Goal: Communication & Community: Answer question/provide support

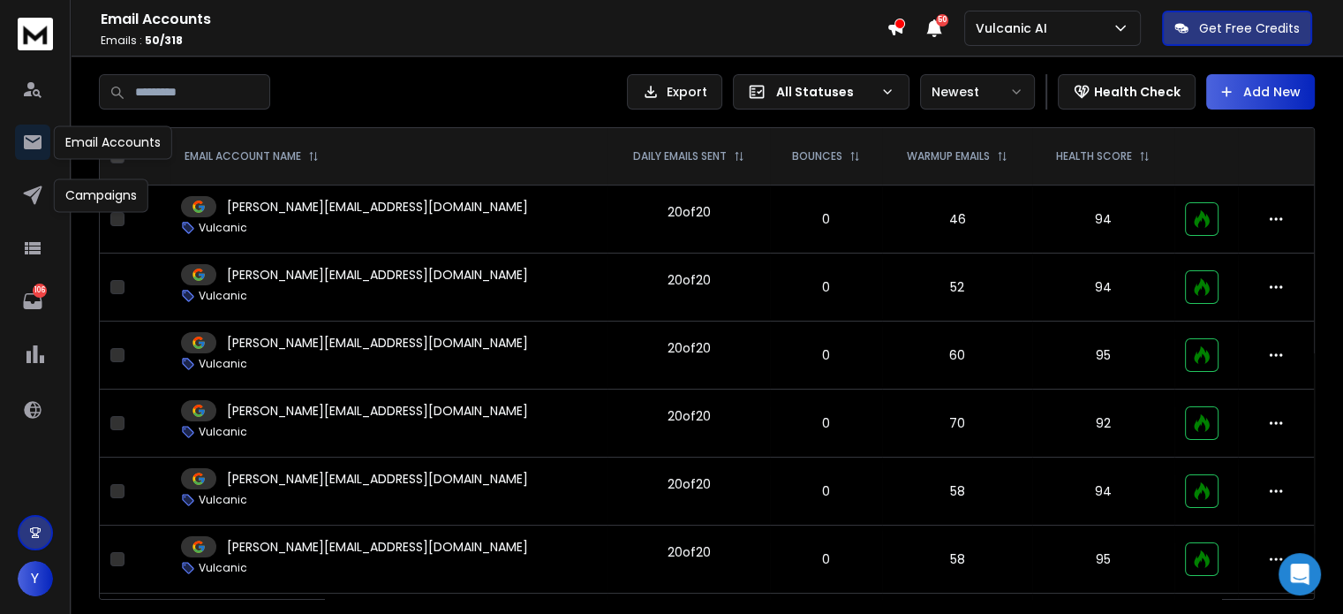
click at [35, 122] on div "106" at bounding box center [35, 253] width 41 height 363
click at [34, 140] on icon at bounding box center [32, 142] width 21 height 21
click at [35, 246] on icon at bounding box center [33, 248] width 16 height 12
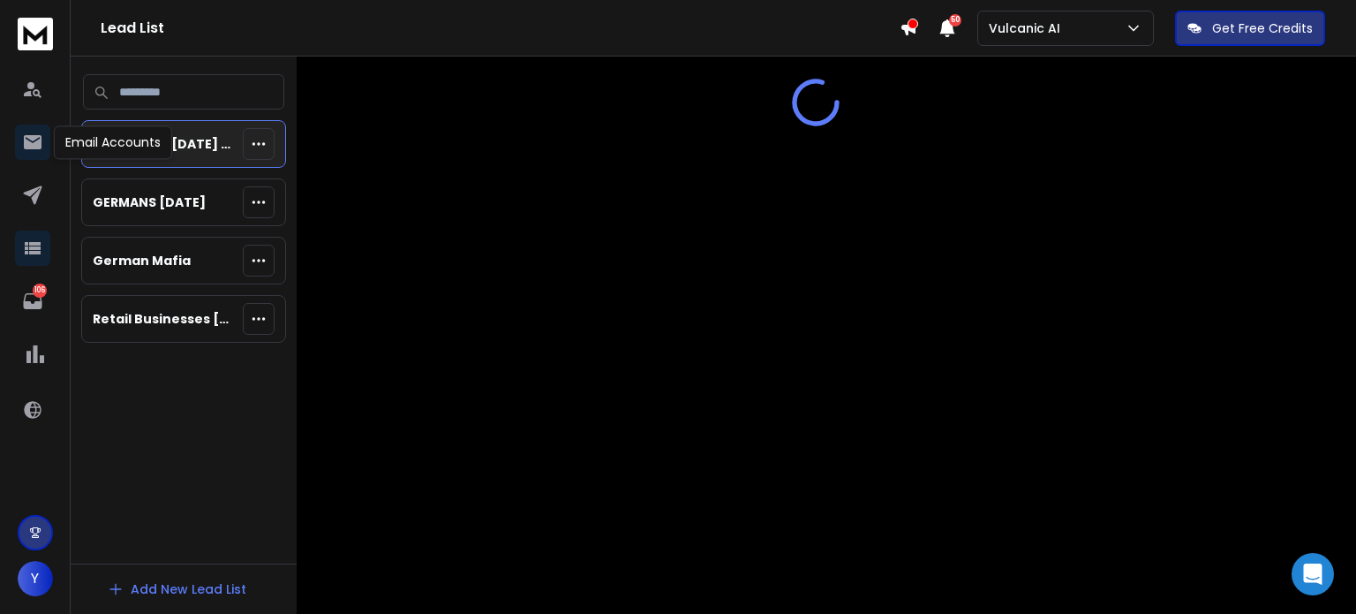
click at [33, 148] on icon at bounding box center [33, 142] width 18 height 14
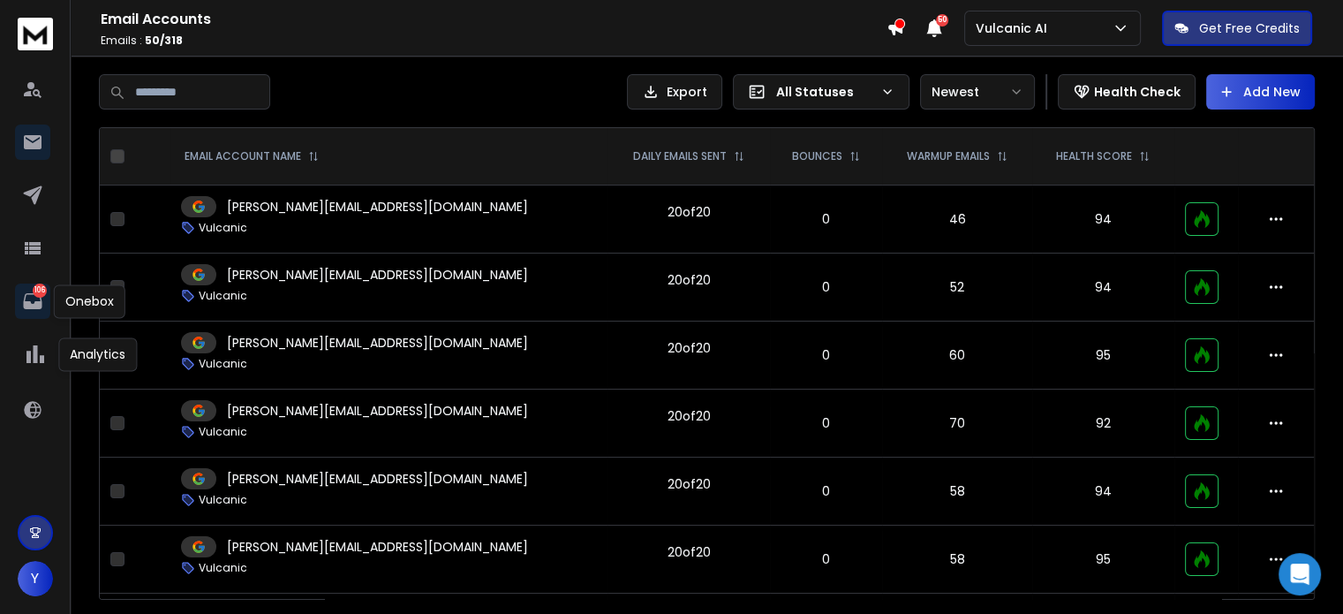
click at [49, 289] on link "106" at bounding box center [32, 300] width 35 height 35
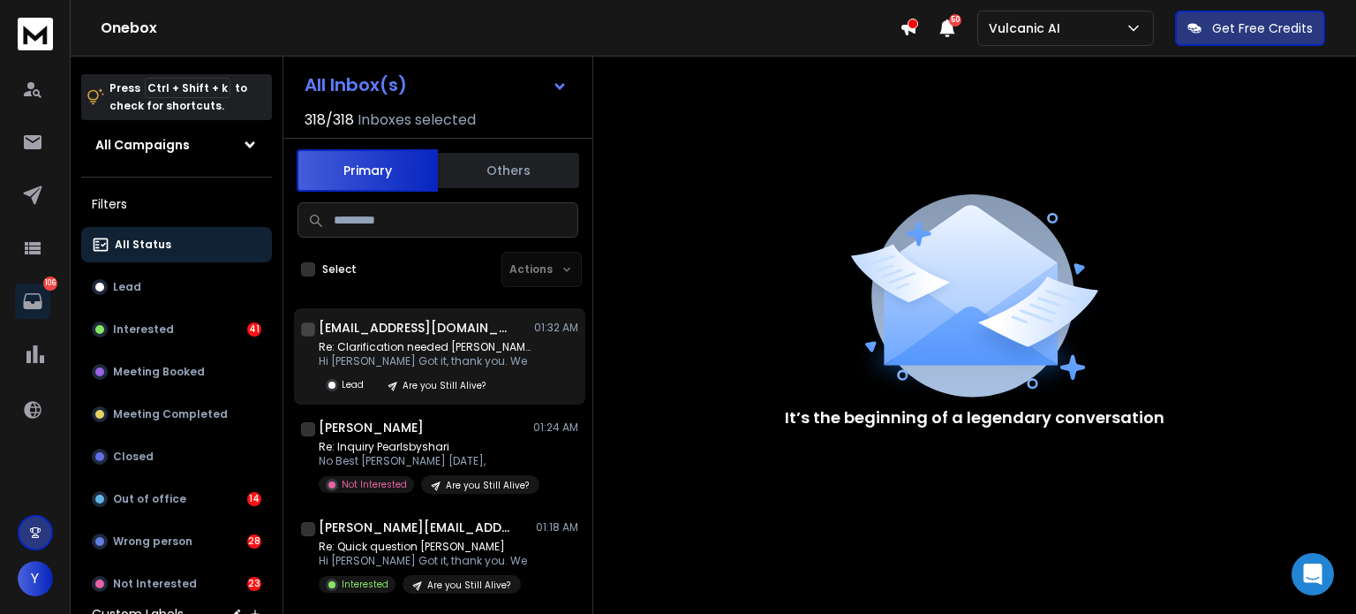
click at [444, 363] on p "Hi [PERSON_NAME] Got it, thank you. We" at bounding box center [425, 361] width 212 height 14
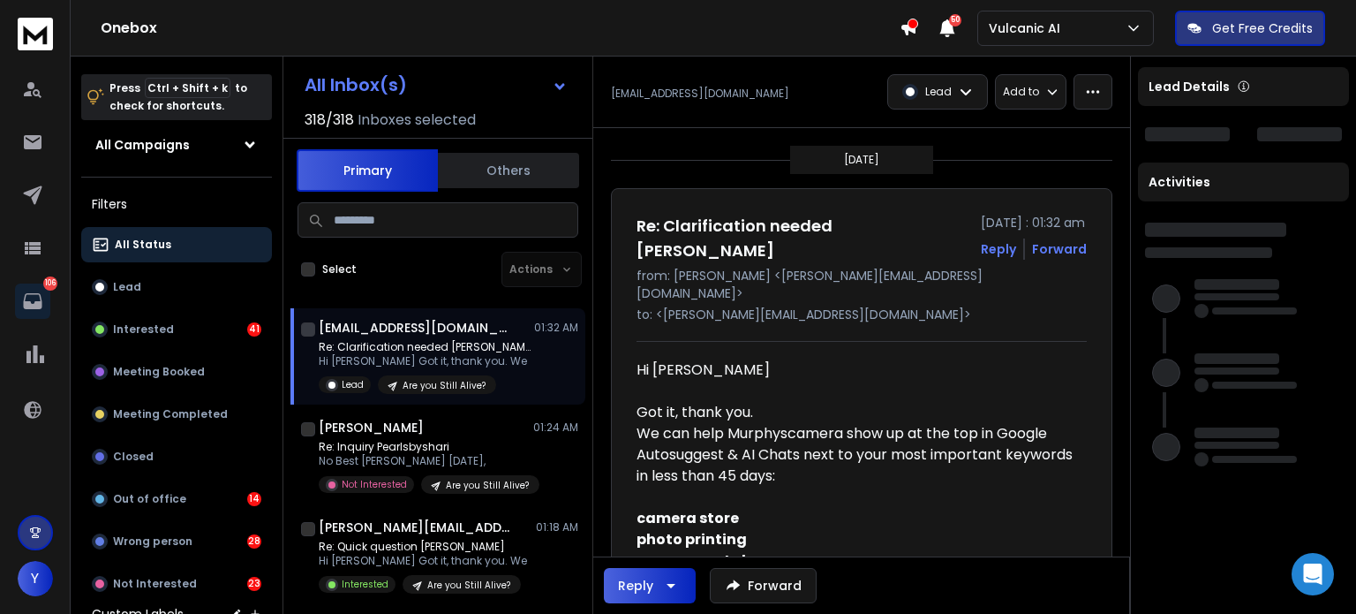
click at [623, 575] on div "Reply" at bounding box center [650, 585] width 64 height 21
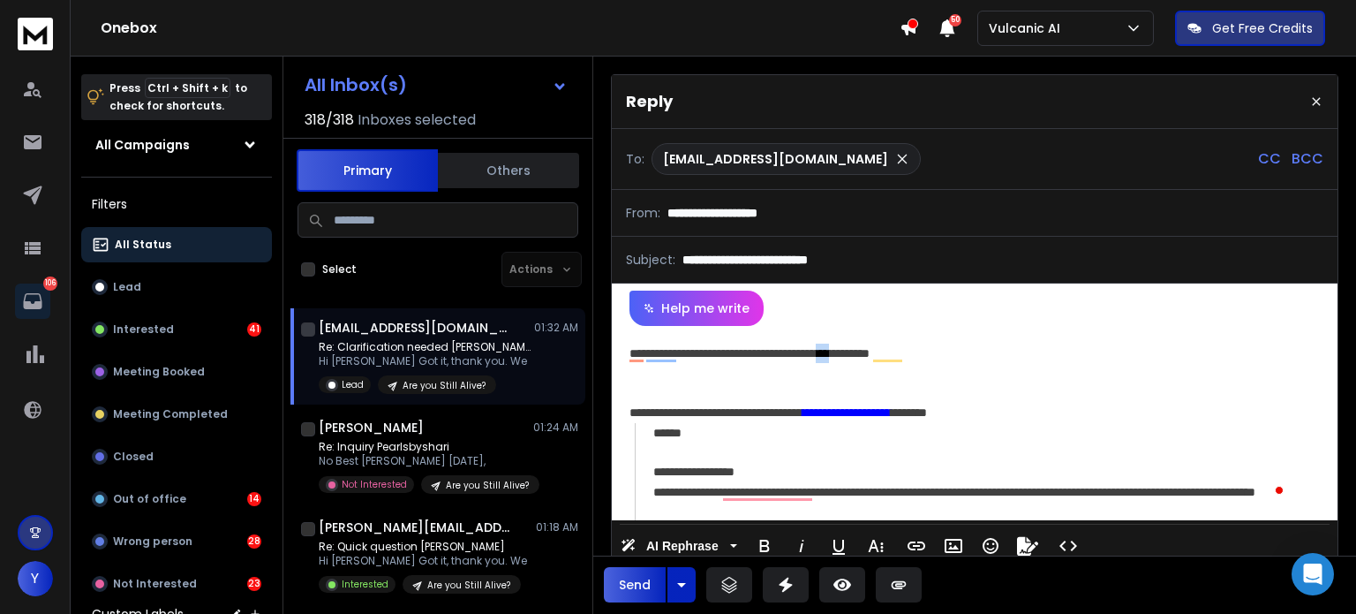
drag, startPoint x: 869, startPoint y: 351, endPoint x: 855, endPoint y: 353, distance: 14.2
click at [855, 353] on div "**********" at bounding box center [959, 352] width 659 height 19
click at [830, 381] on div "To enrich screen reader interactions, please activate Accessibility in Grammarl…" at bounding box center [975, 372] width 691 height 19
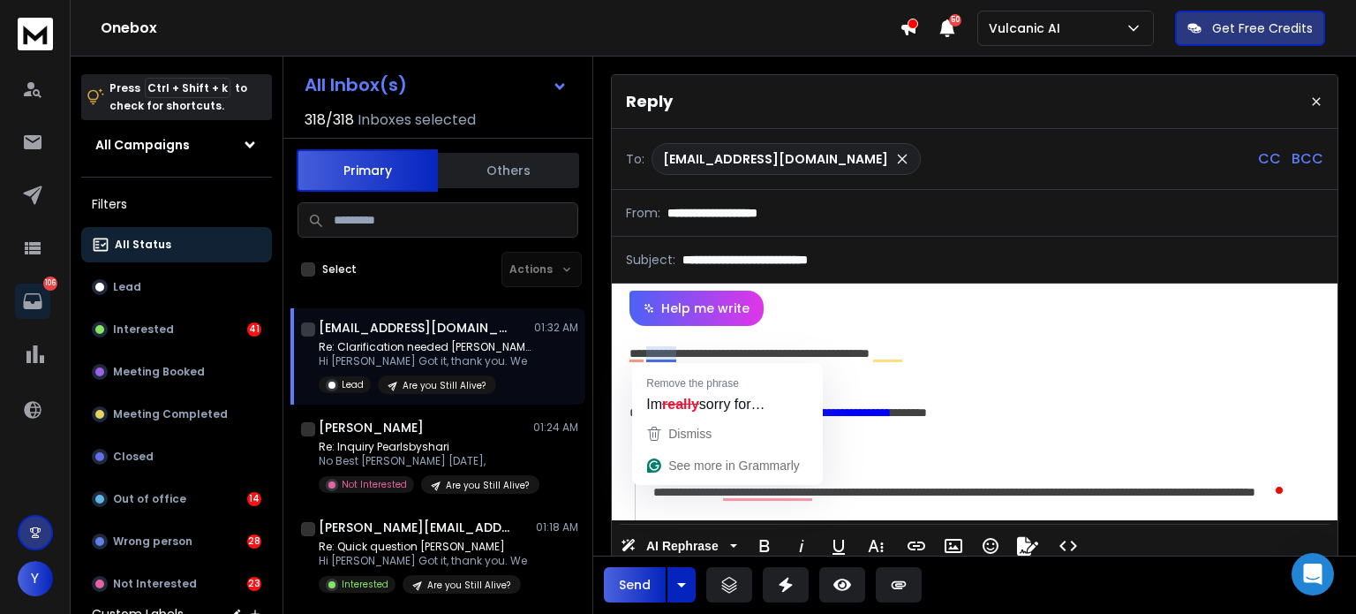
click at [840, 350] on div "**********" at bounding box center [959, 352] width 659 height 19
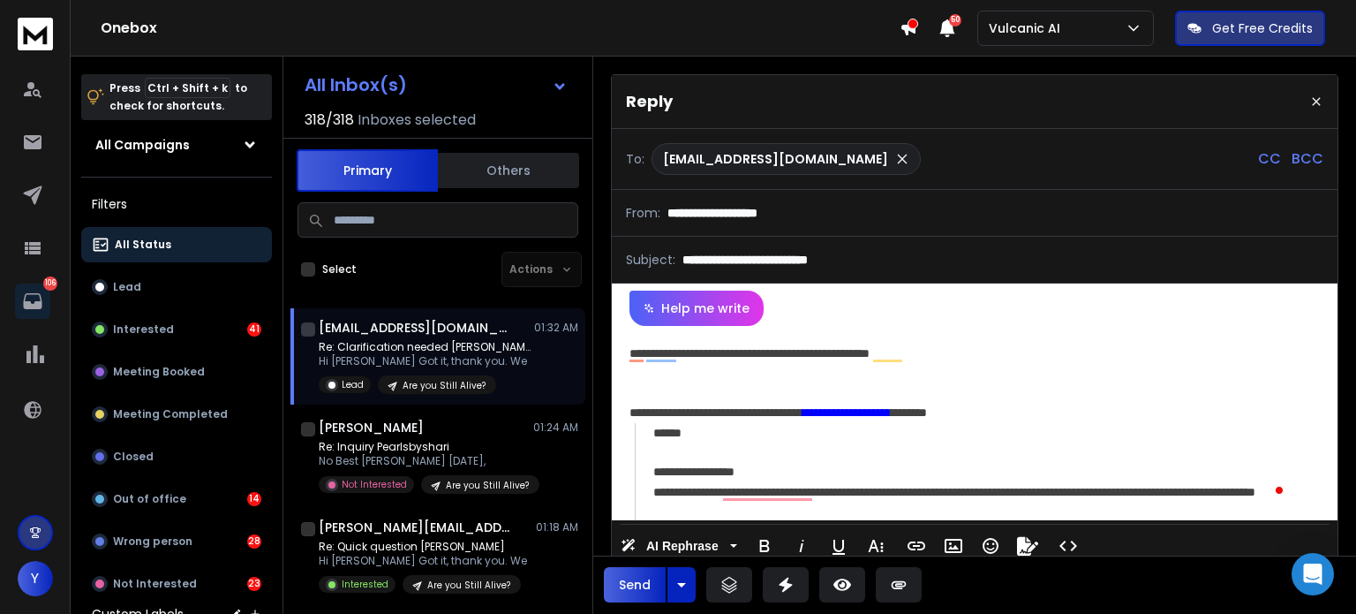
click at [641, 585] on button "Send" at bounding box center [635, 584] width 62 height 35
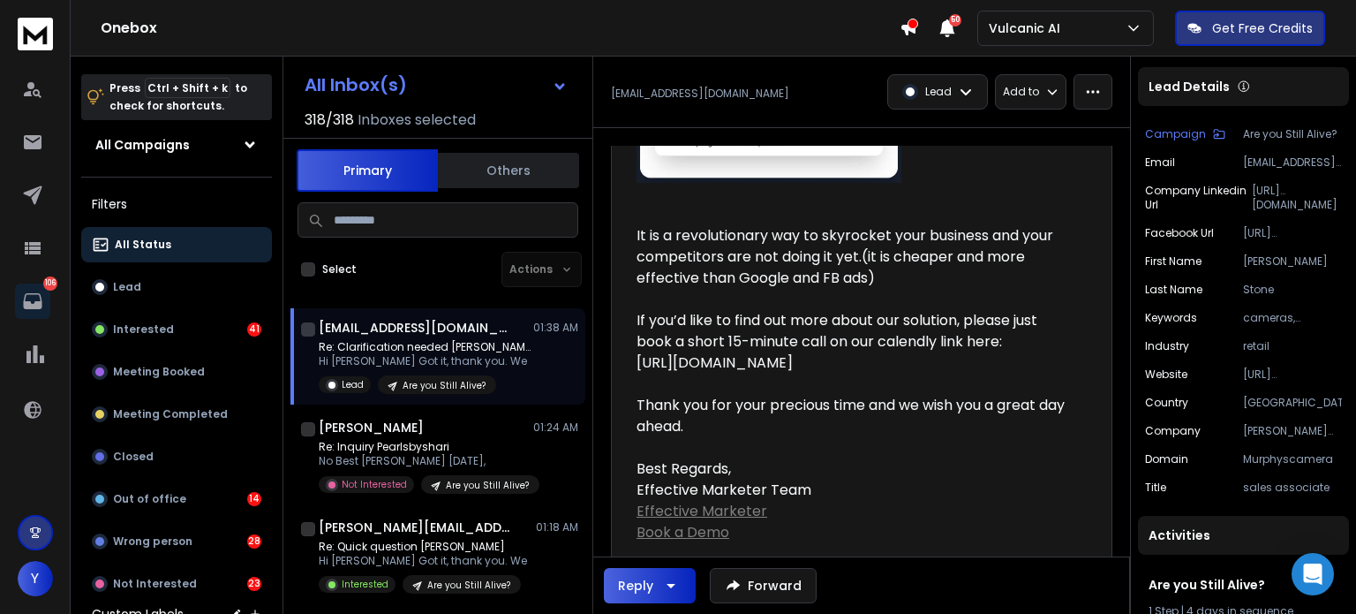
scroll to position [802, 0]
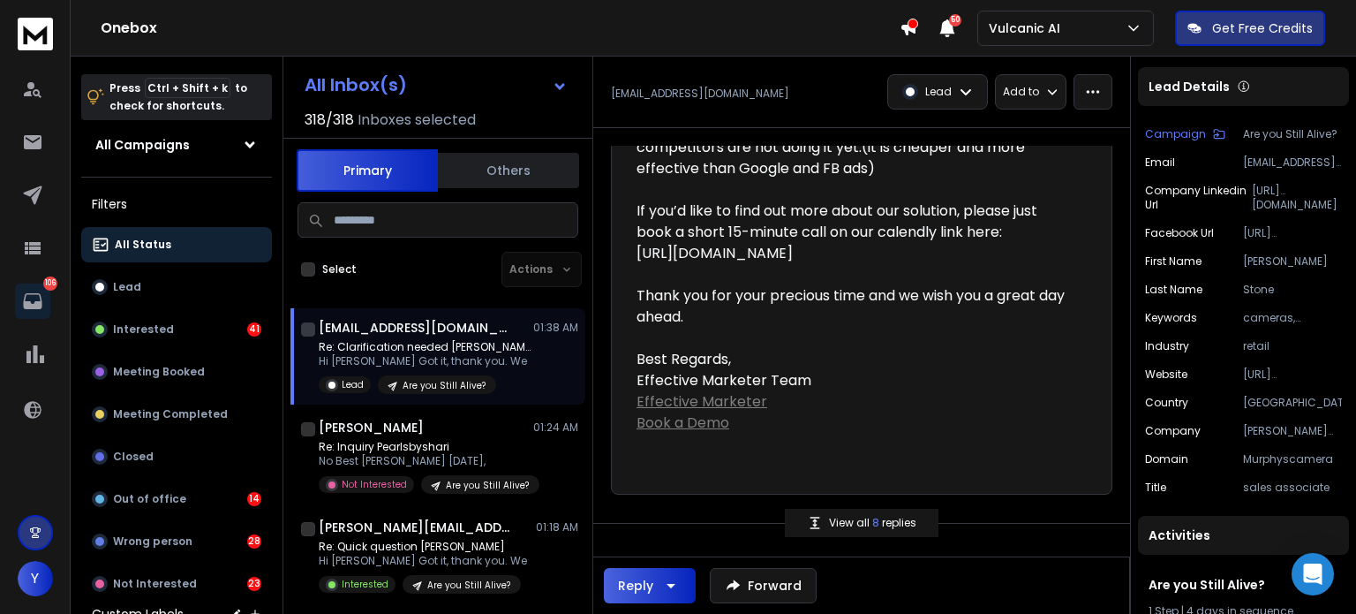
click at [892, 523] on div "[DATE] Re: Clarification needed [PERSON_NAME] [DATE] : 01:32 am Reply Forward f…" at bounding box center [861, 18] width 537 height 1348
click at [892, 516] on p "View all 8 replies" at bounding box center [872, 523] width 87 height 14
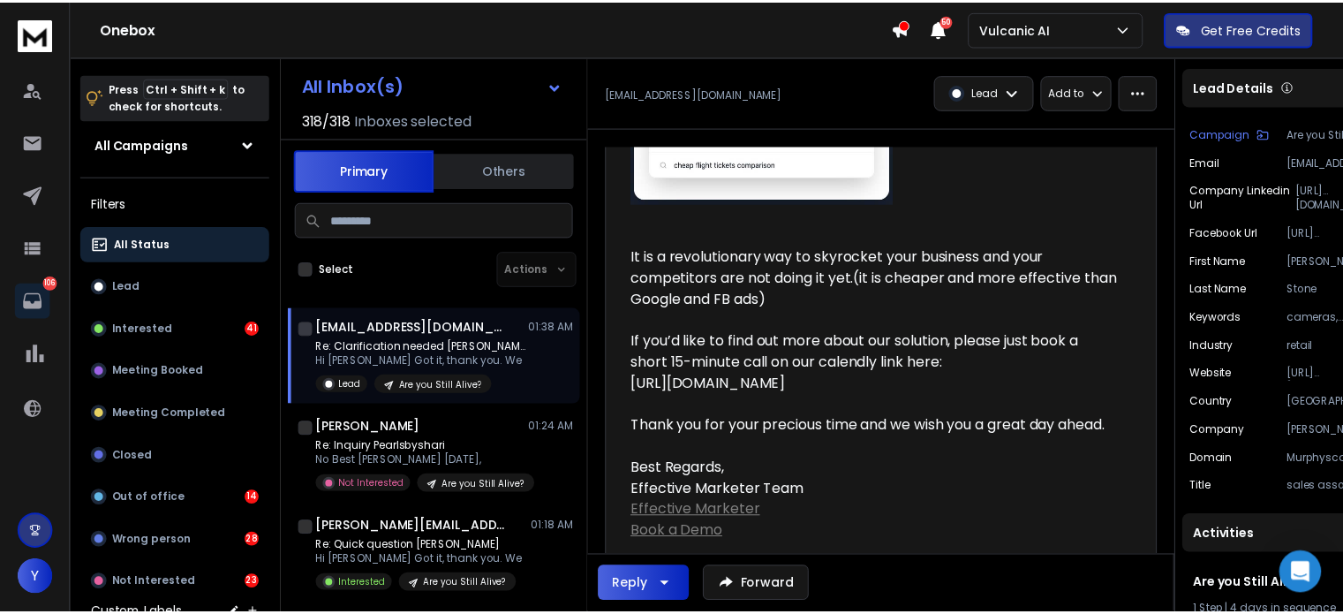
scroll to position [2215, 0]
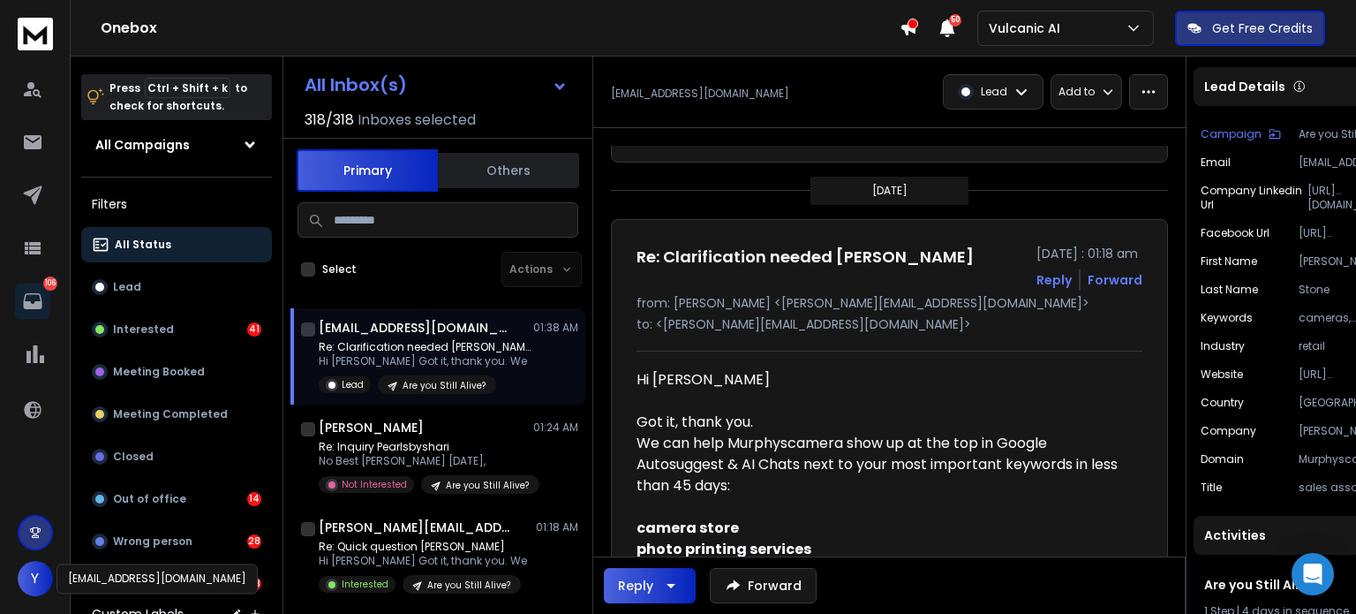
click at [39, 578] on span "Y" at bounding box center [35, 578] width 35 height 35
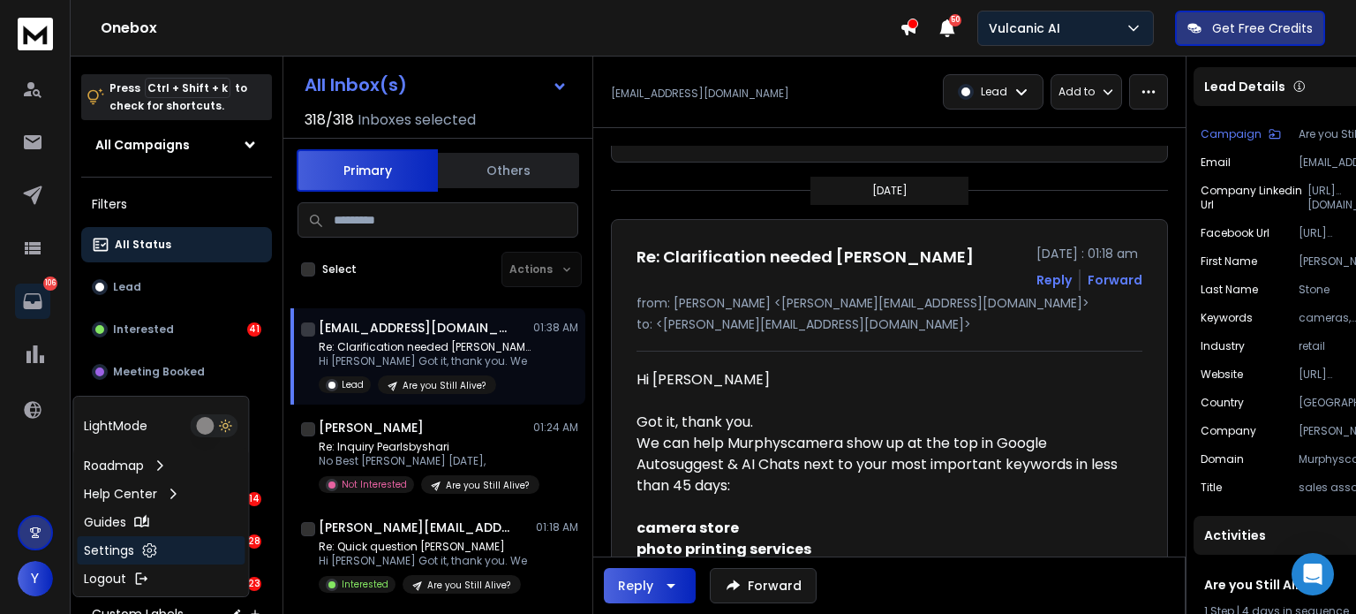
click at [1054, 33] on p "Vulcanic AI" at bounding box center [1028, 28] width 79 height 18
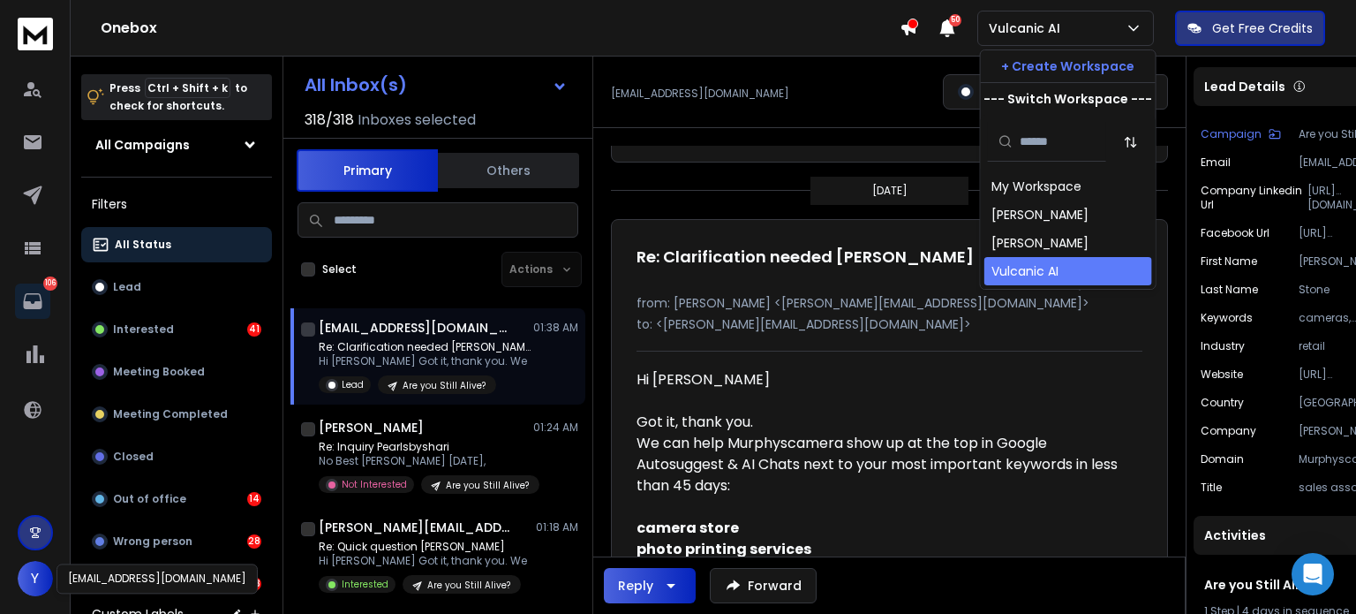
click at [48, 585] on span "Y" at bounding box center [35, 578] width 35 height 35
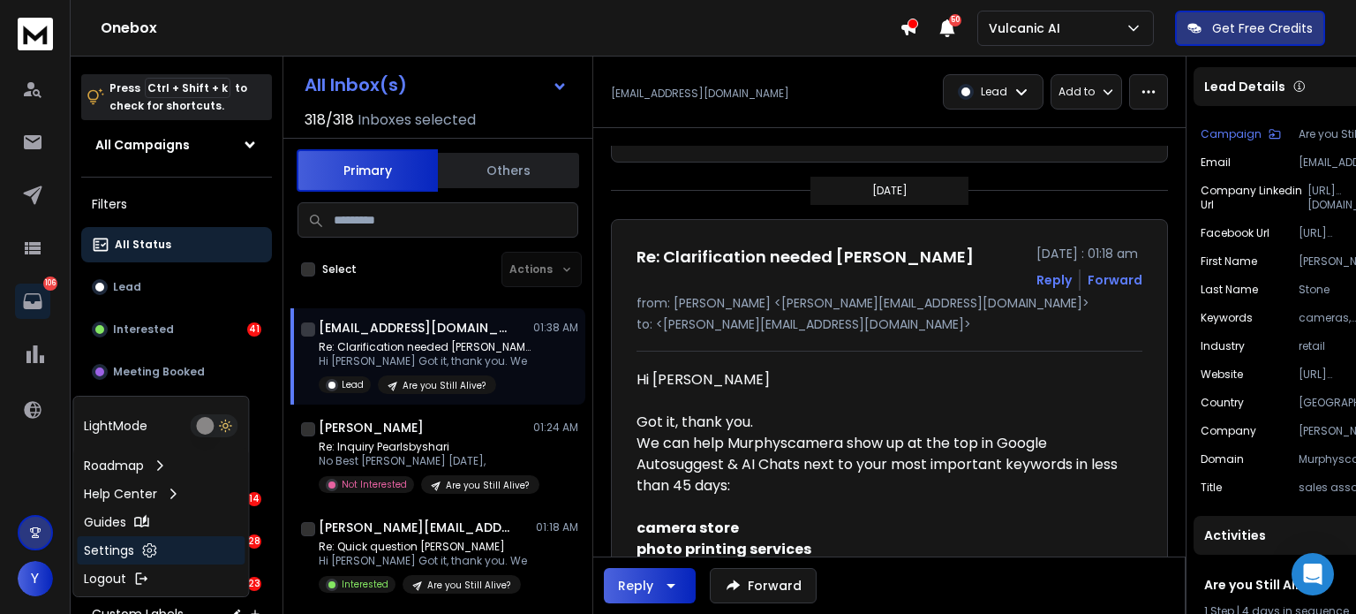
click at [151, 550] on icon at bounding box center [149, 549] width 13 height 13
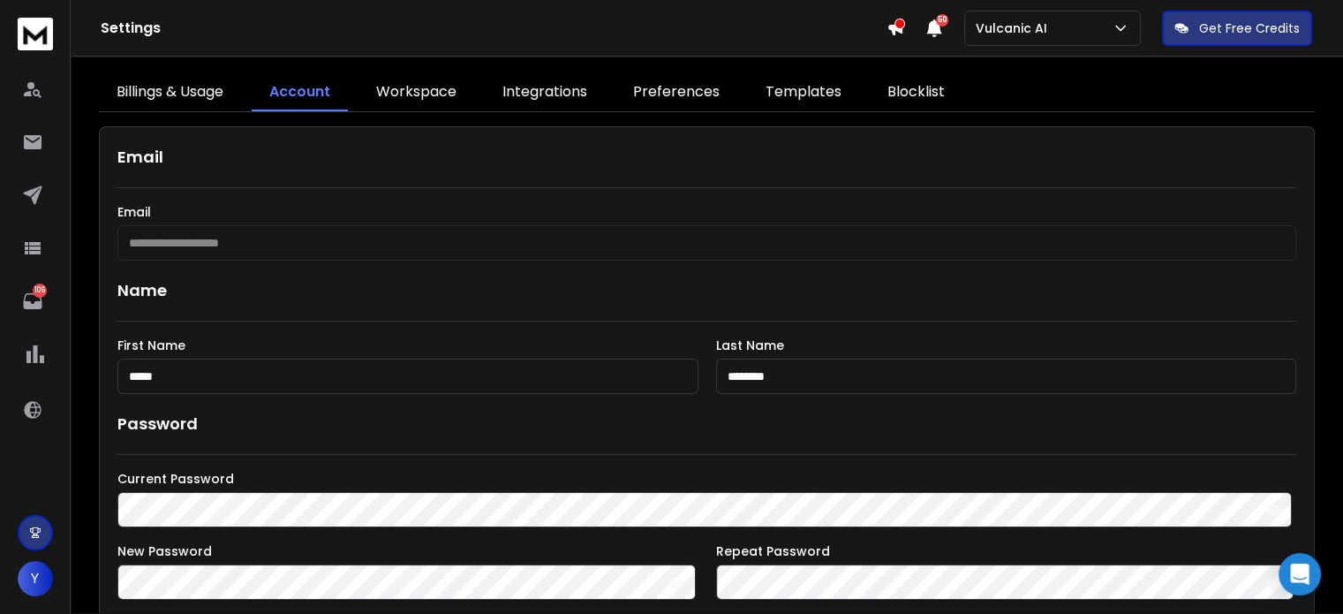
click at [444, 95] on link "Workspace" at bounding box center [417, 92] width 116 height 37
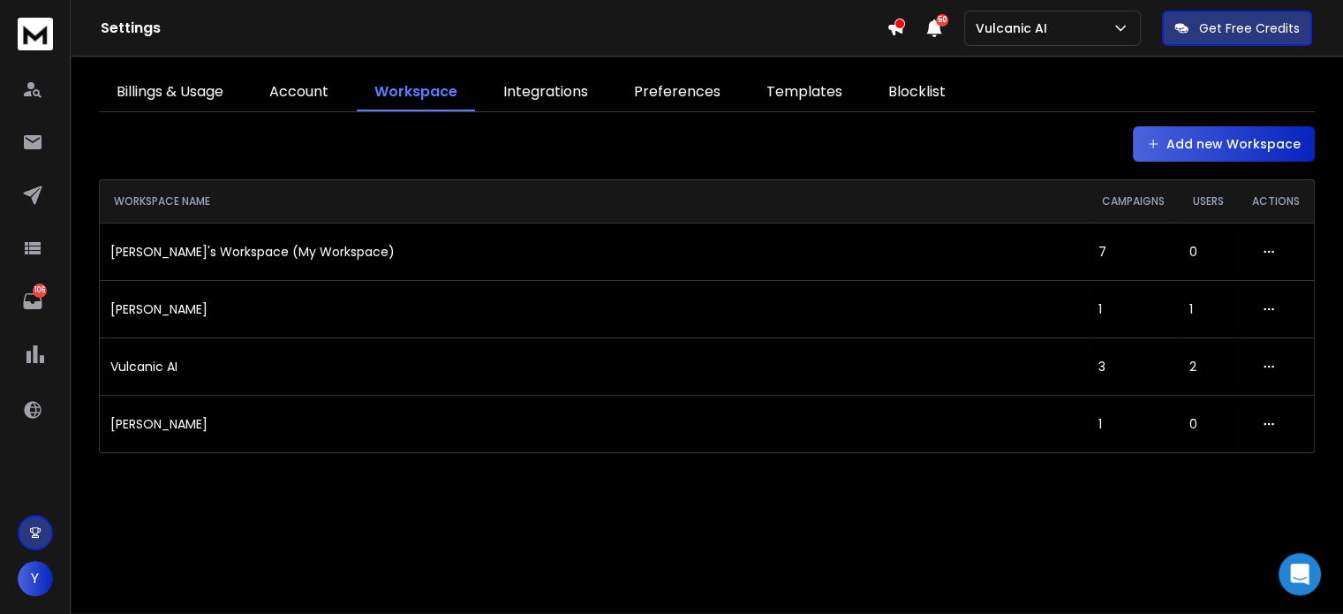
click at [585, 81] on link "Integrations" at bounding box center [546, 92] width 120 height 37
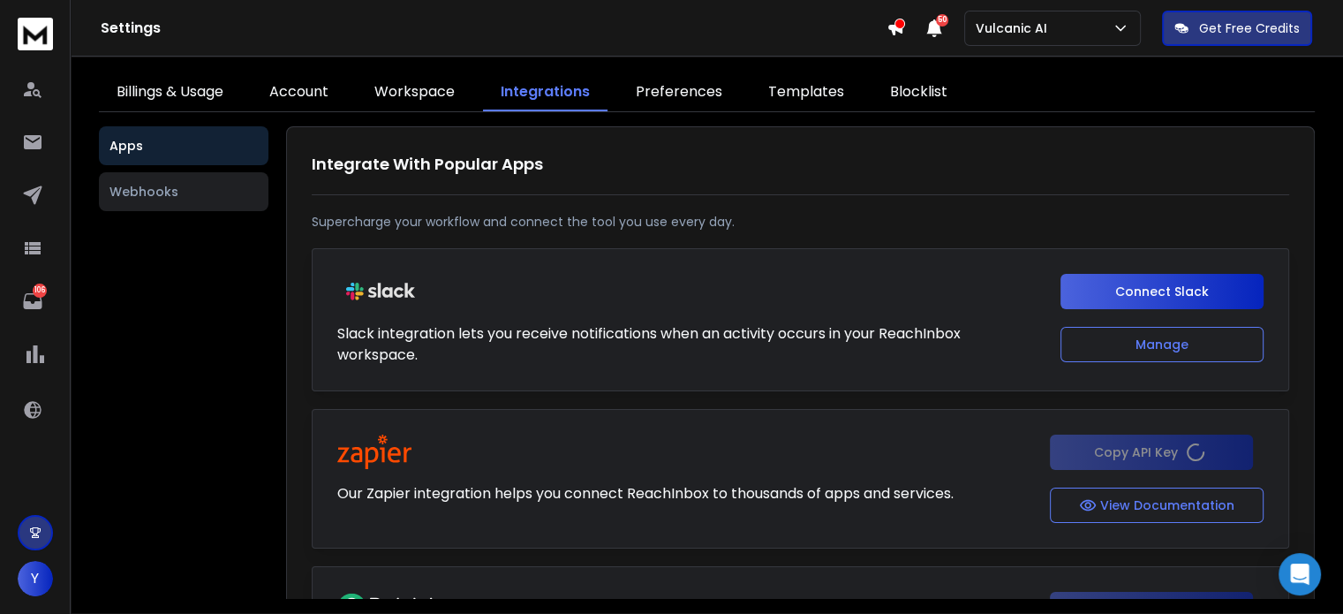
click at [705, 109] on link "Preferences" at bounding box center [679, 92] width 122 height 37
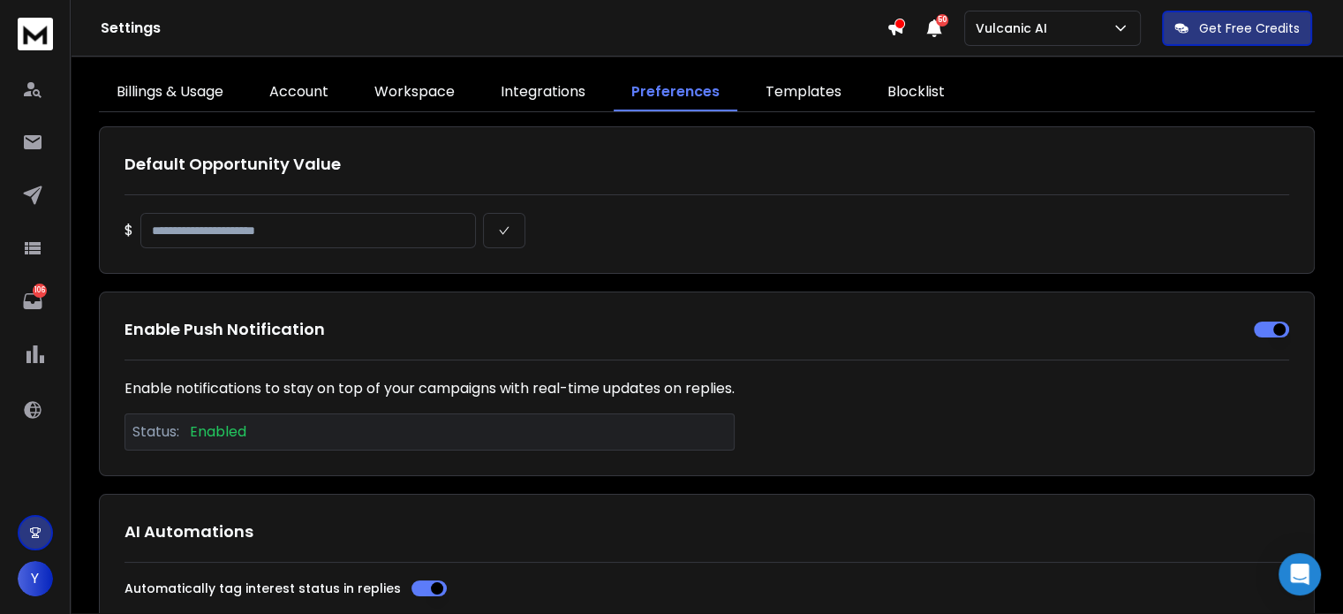
click at [545, 97] on link "Integrations" at bounding box center [543, 92] width 120 height 37
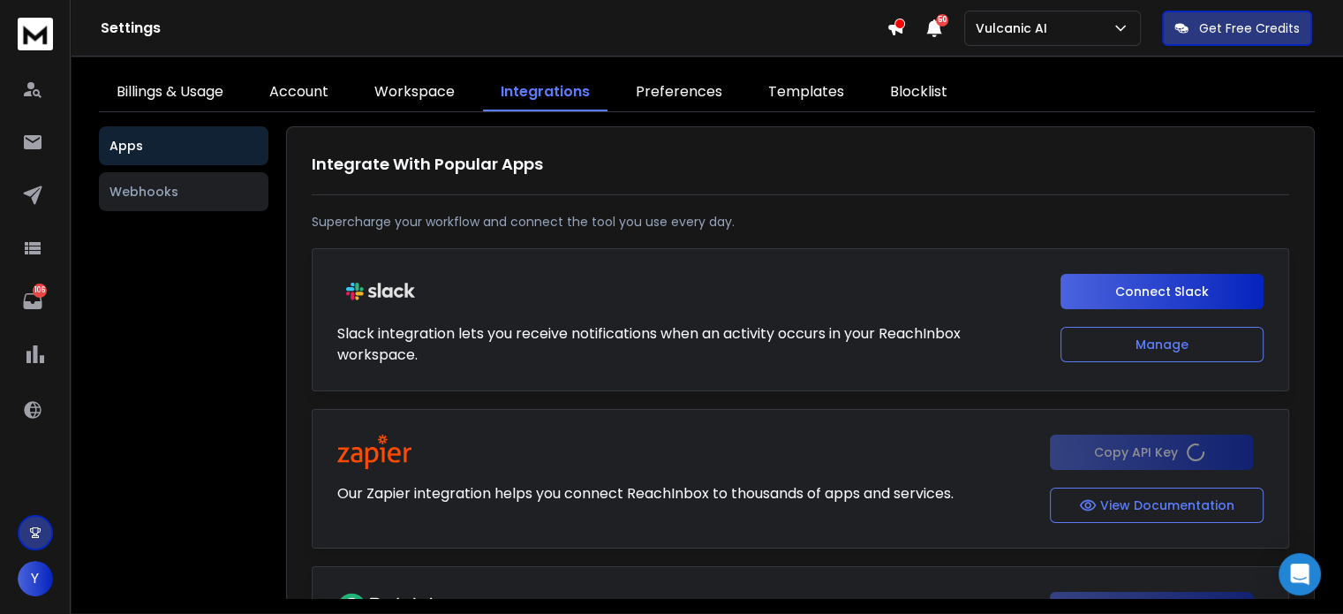
click at [167, 200] on button "Webhooks" at bounding box center [184, 191] width 170 height 39
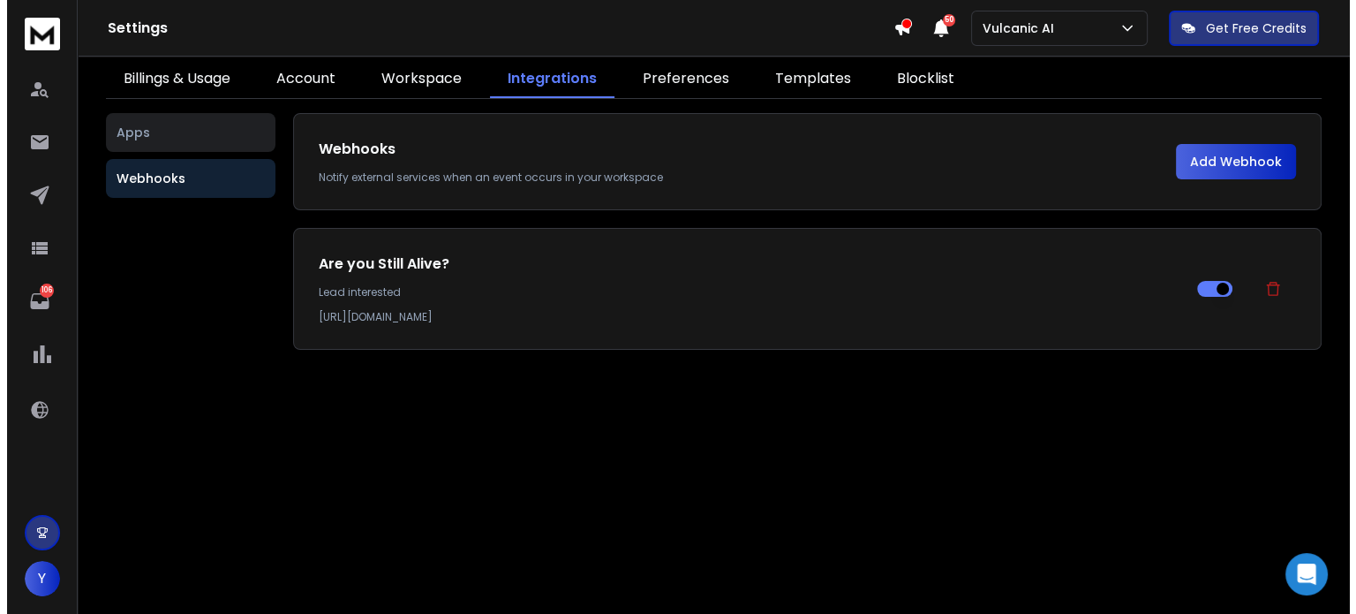
scroll to position [16, 0]
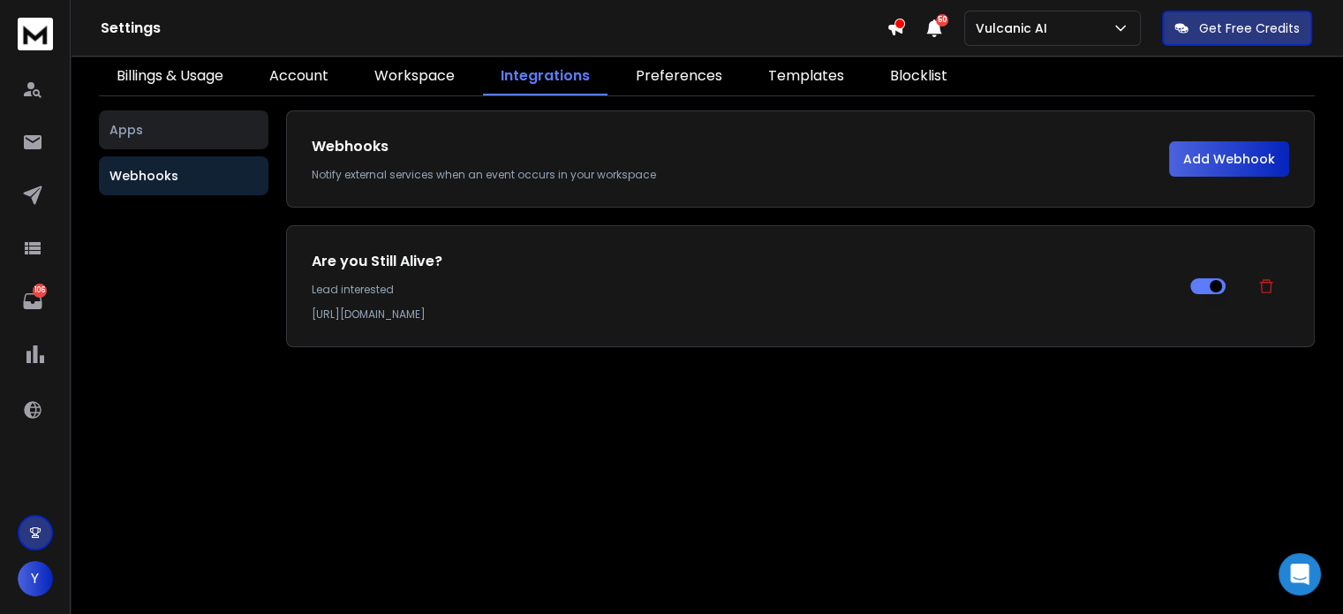
click at [1271, 289] on icon at bounding box center [1266, 286] width 13 height 14
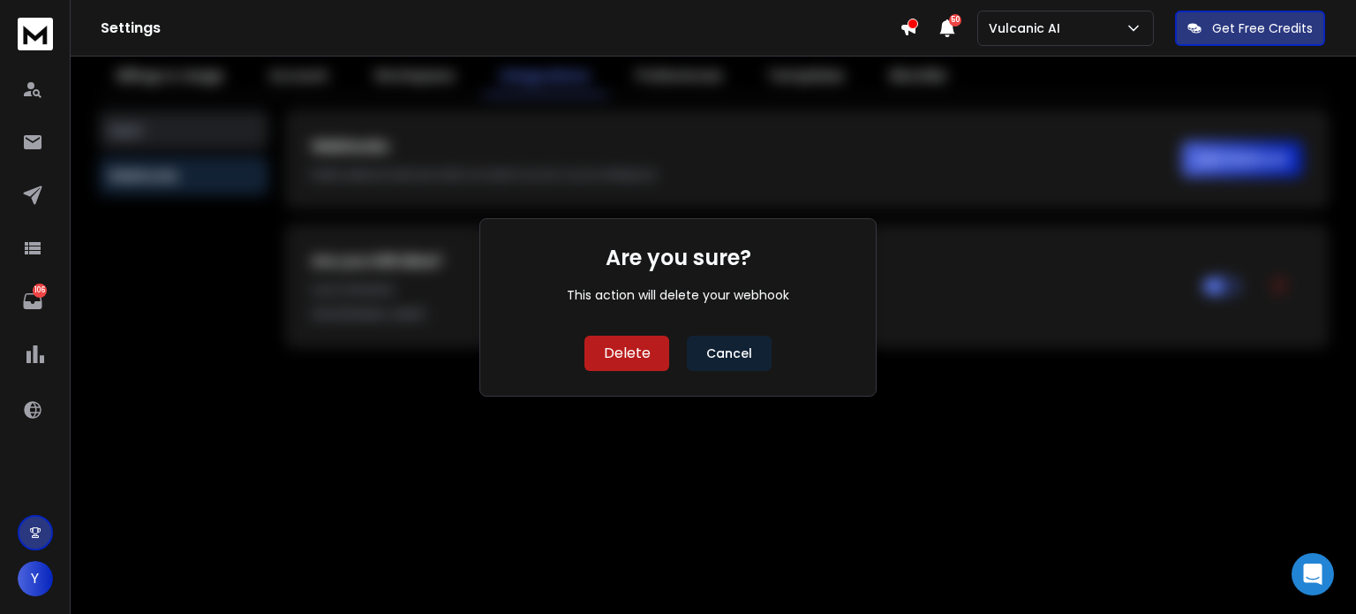
click at [632, 350] on button "Delete" at bounding box center [627, 353] width 85 height 35
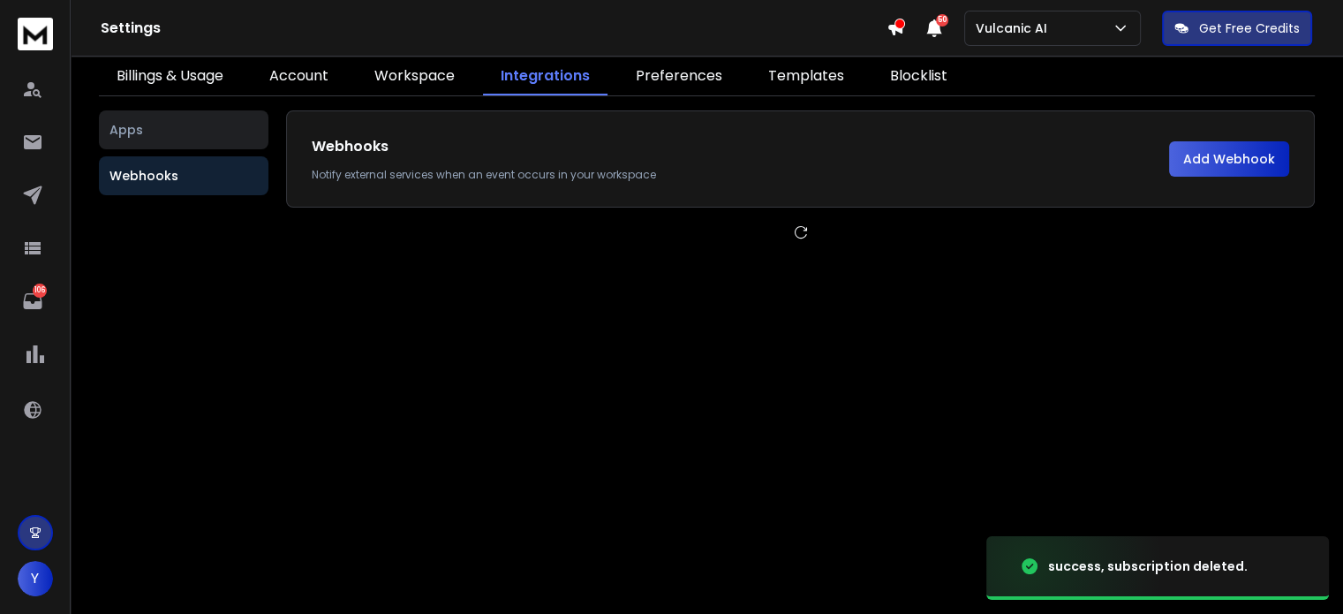
click at [885, 311] on div "Webhooks Notify external services when an event occurs in your workspace Add We…" at bounding box center [800, 346] width 1029 height 472
click at [1185, 183] on div "Webhooks Notify external services when an event occurs in your workspace Add We…" at bounding box center [800, 158] width 1029 height 97
click at [1226, 137] on div "Webhooks Notify external services when an event occurs in your workspace Add We…" at bounding box center [800, 159] width 977 height 46
click at [1203, 161] on button "Add Webhook" at bounding box center [1229, 158] width 120 height 35
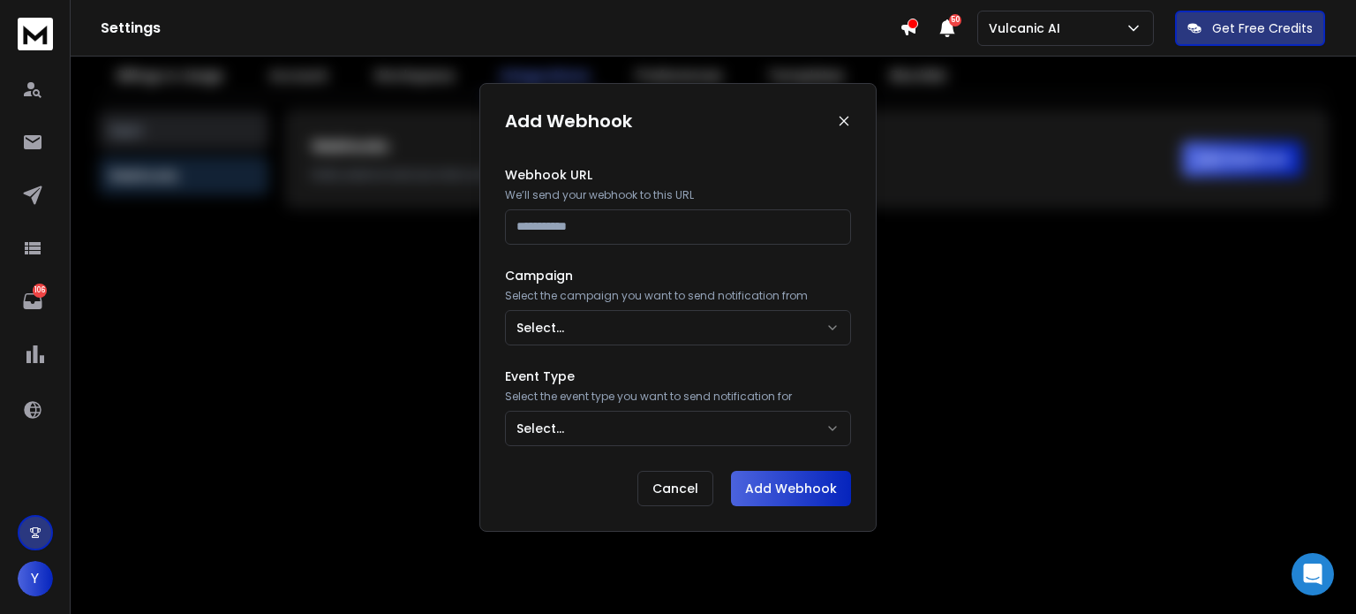
drag, startPoint x: 629, startPoint y: 214, endPoint x: 646, endPoint y: 238, distance: 30.4
click at [629, 214] on input at bounding box center [678, 226] width 346 height 35
paste input "**********"
type input "**********"
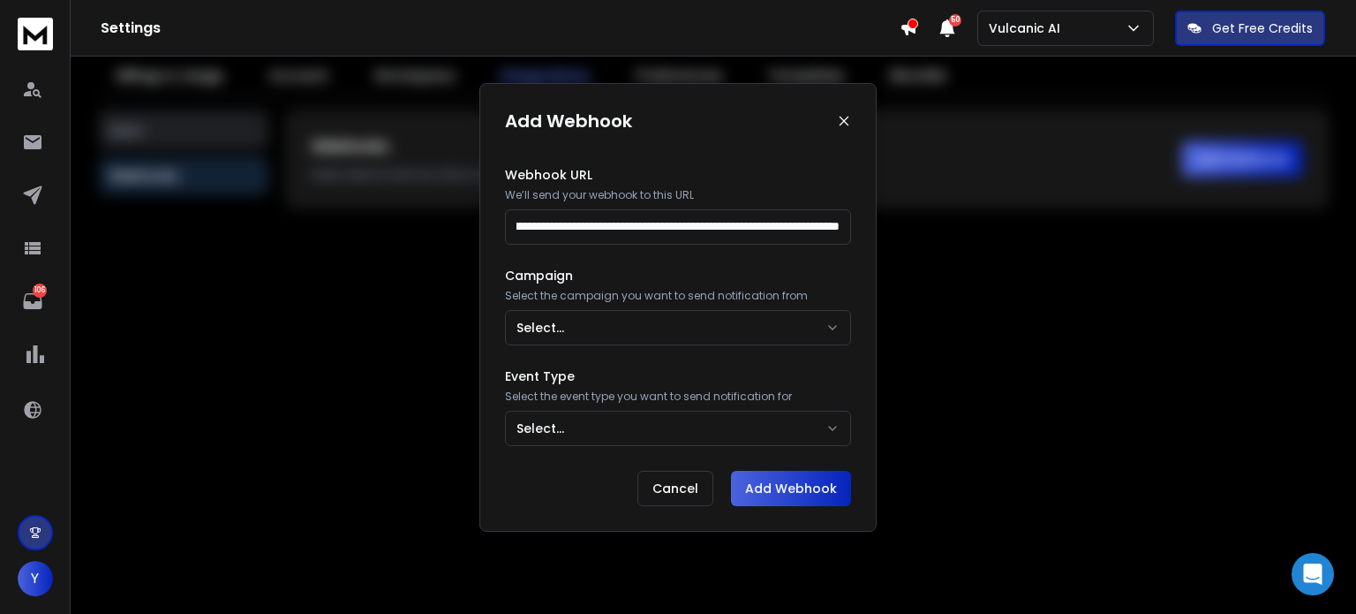
click at [642, 188] on p "We’ll send your webhook to this URL" at bounding box center [678, 195] width 346 height 14
click at [599, 329] on button "Select..." at bounding box center [678, 327] width 346 height 35
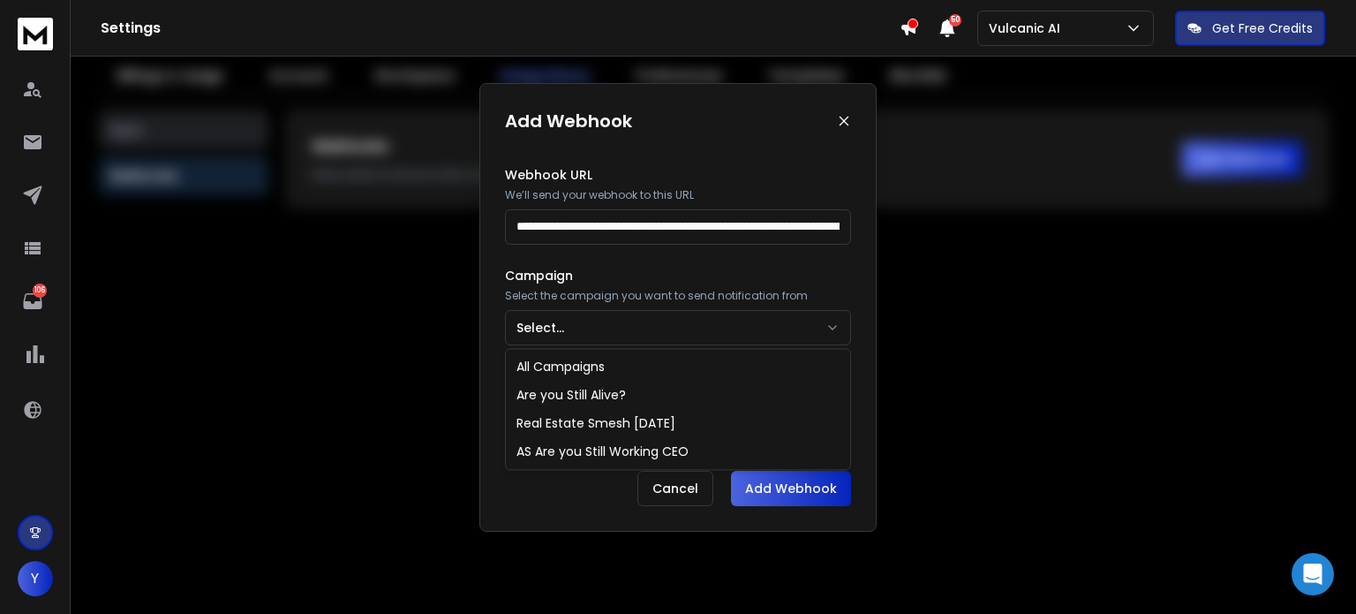
select select "*****"
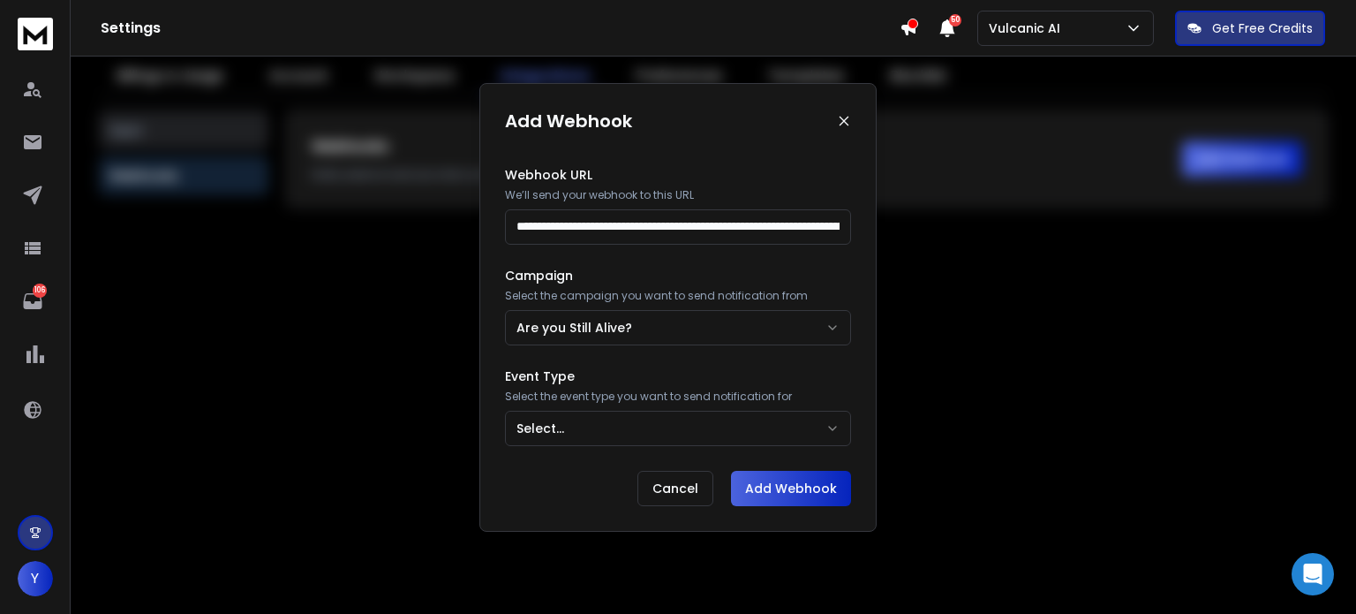
click at [670, 324] on button "Are you Still Alive?" at bounding box center [678, 327] width 346 height 35
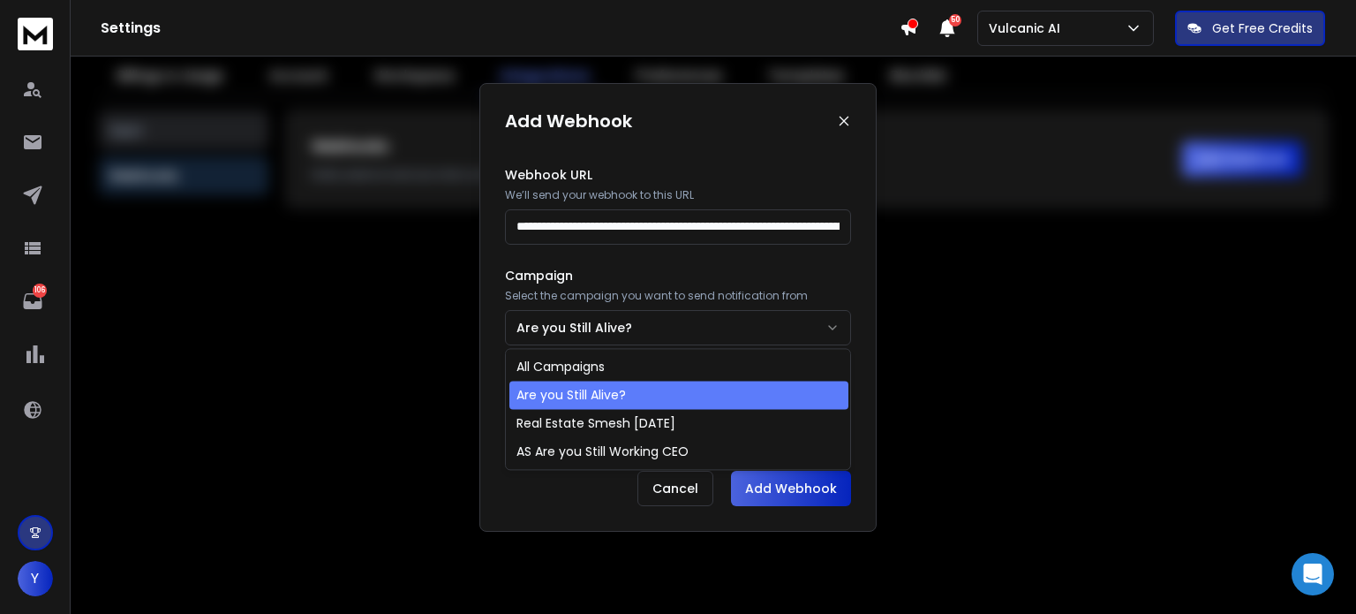
click at [670, 324] on button "Are you Still Alive?" at bounding box center [678, 327] width 346 height 35
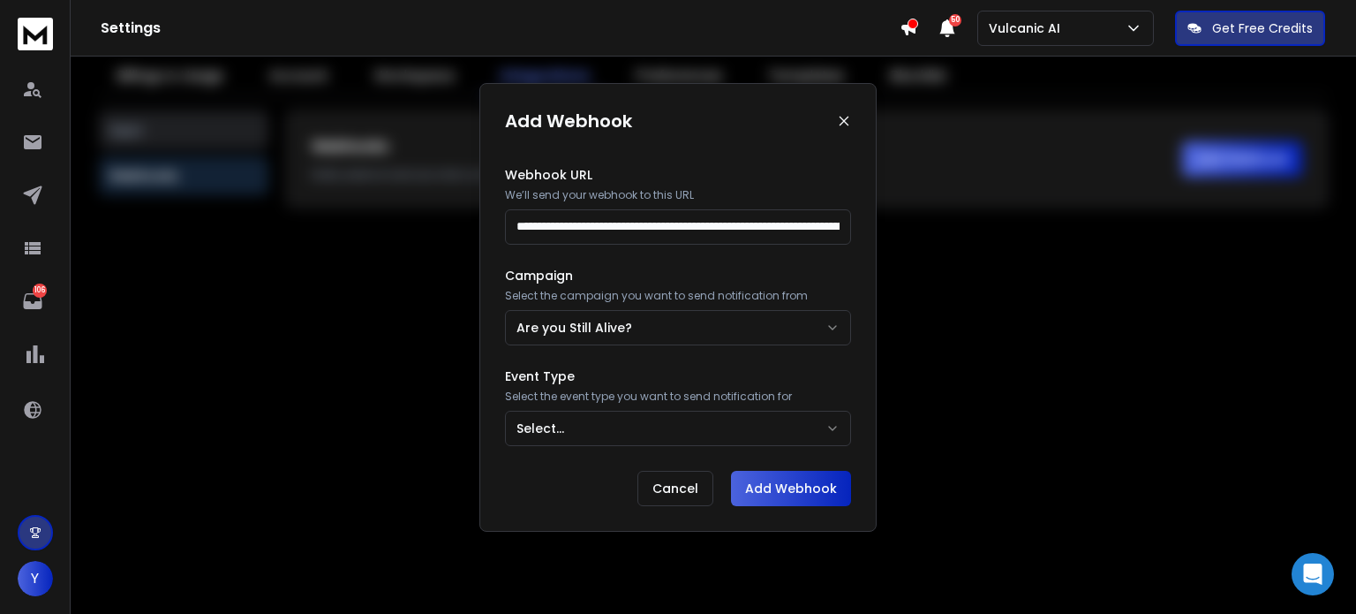
click at [626, 426] on button "Select..." at bounding box center [678, 428] width 346 height 35
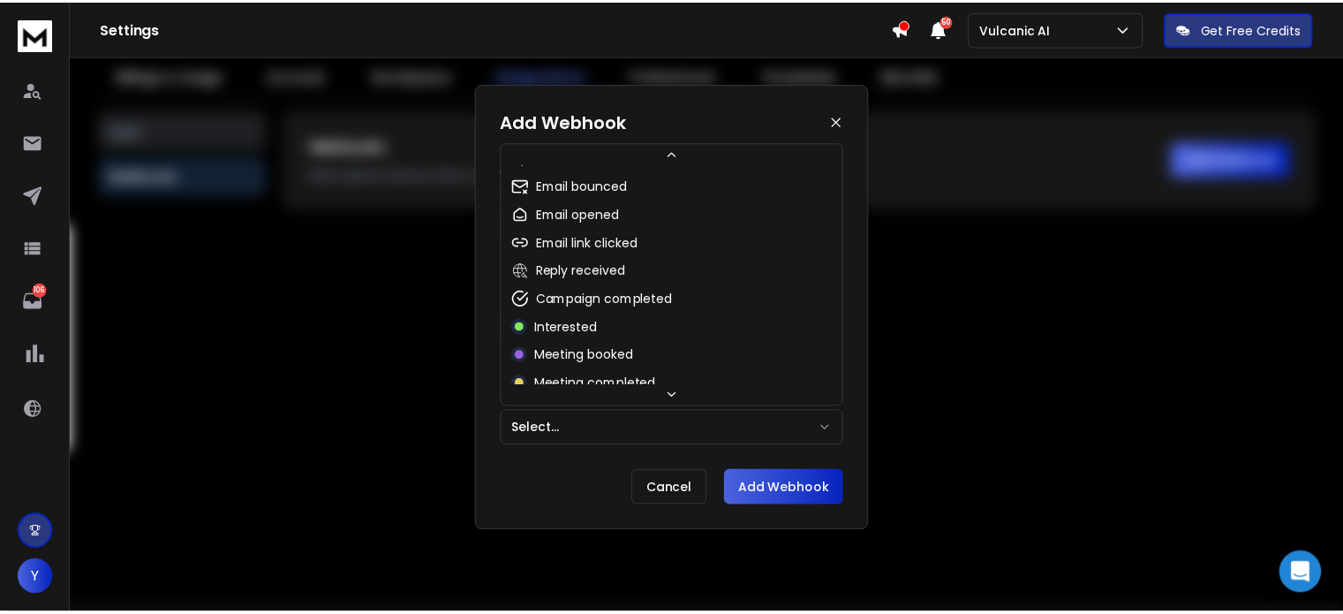
scroll to position [95, 0]
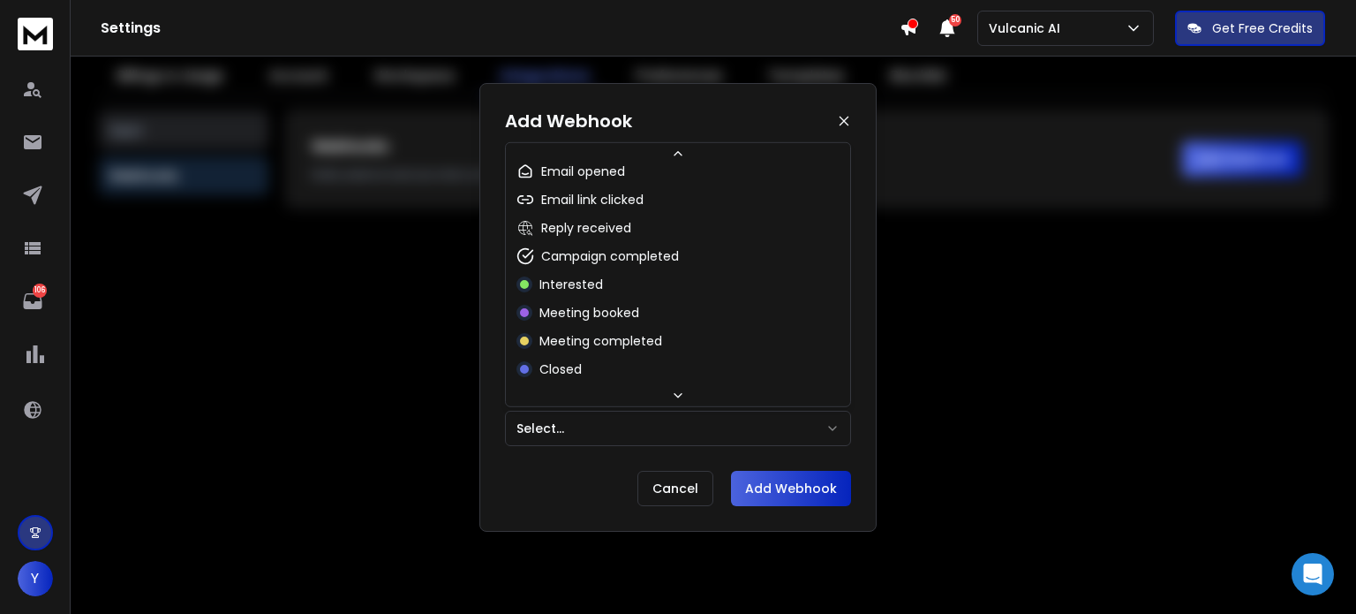
select select "**********"
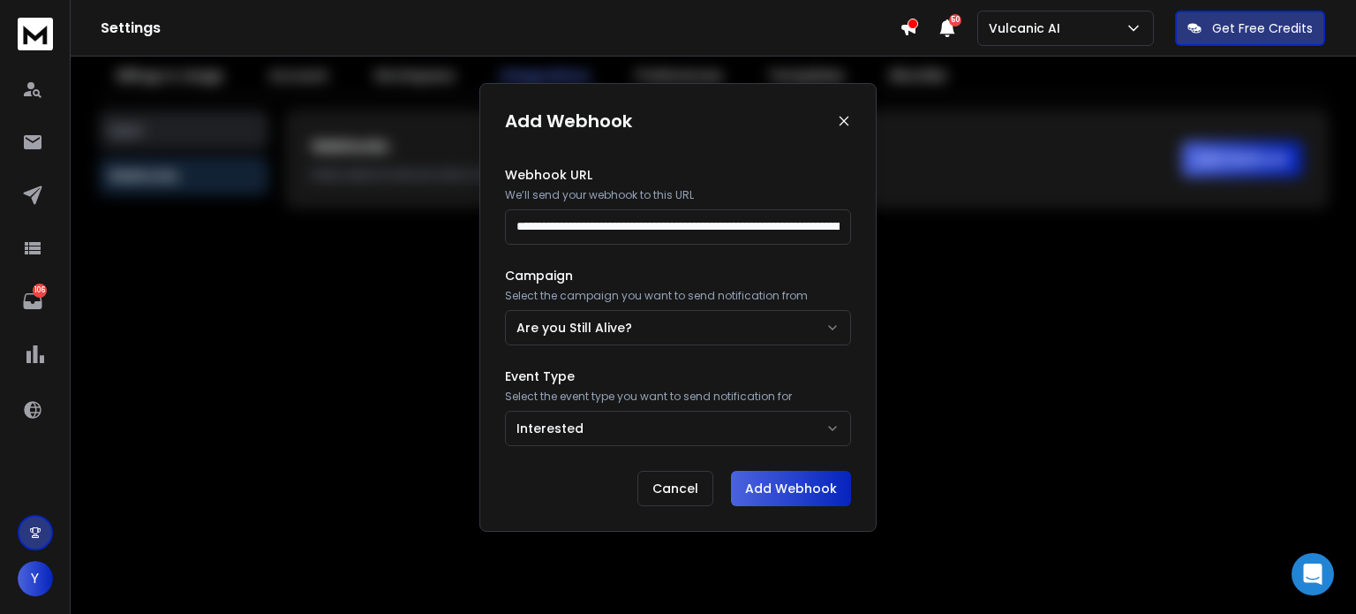
click at [540, 487] on div "Cancel Add Webhook" at bounding box center [678, 488] width 346 height 35
click at [805, 485] on button "Add Webhook" at bounding box center [791, 488] width 120 height 35
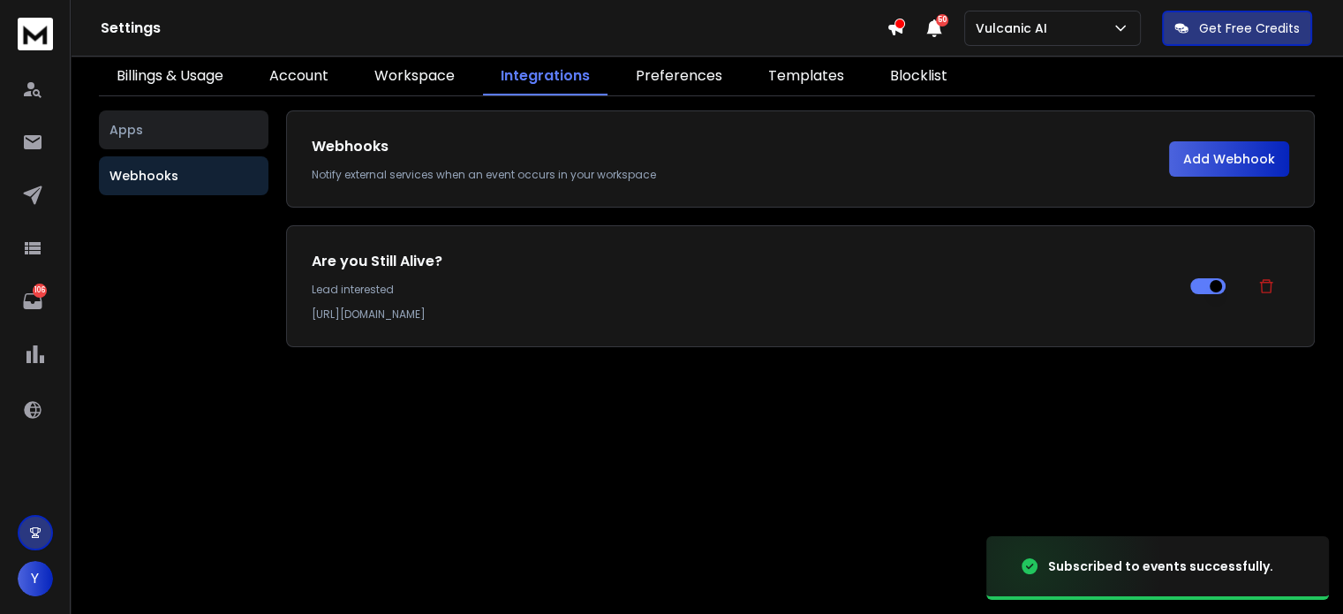
drag, startPoint x: 855, startPoint y: 442, endPoint x: 759, endPoint y: 425, distance: 97.7
click at [855, 442] on div "Webhooks Notify external services when an event occurs in your workspace Add We…" at bounding box center [800, 346] width 1029 height 472
click at [35, 293] on p "106" at bounding box center [40, 290] width 14 height 14
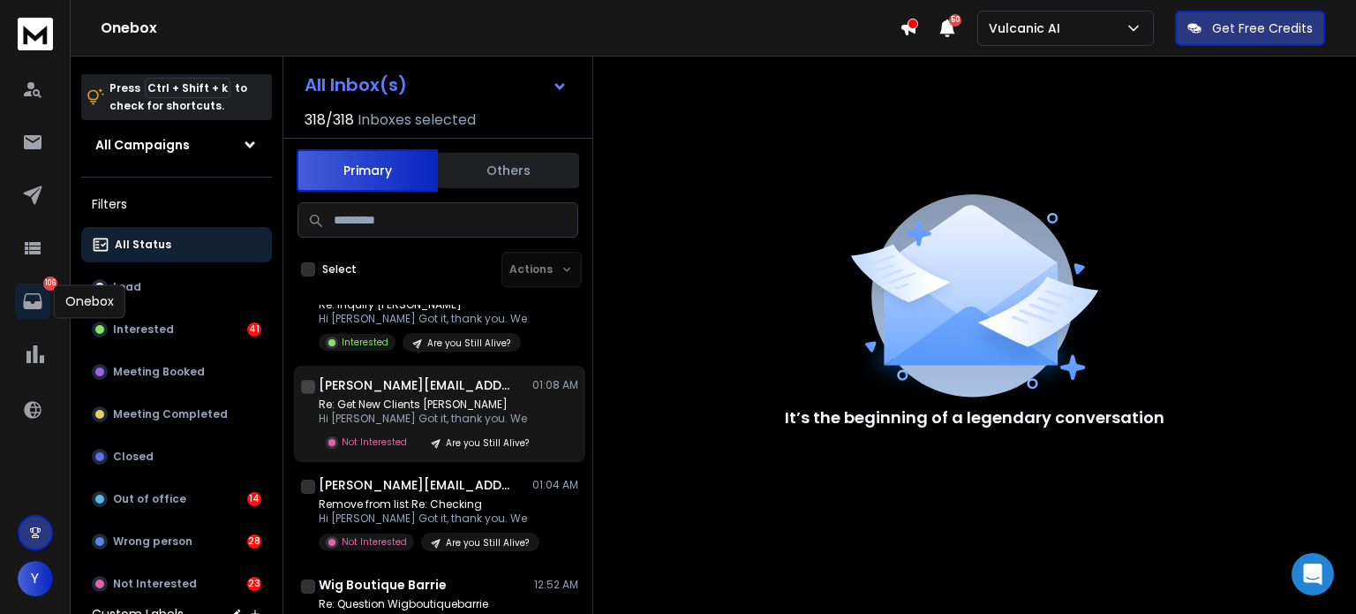
scroll to position [530, 0]
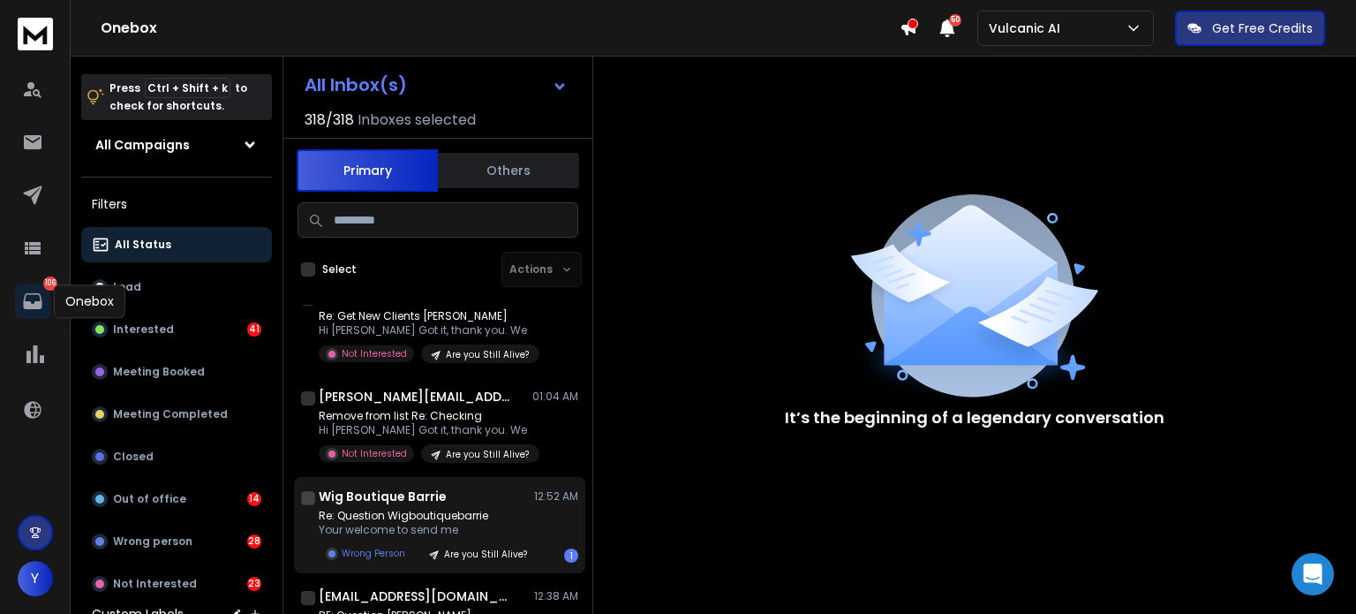
click at [513, 515] on p "Re: Question Wigboutiquebarrie" at bounding box center [425, 516] width 212 height 14
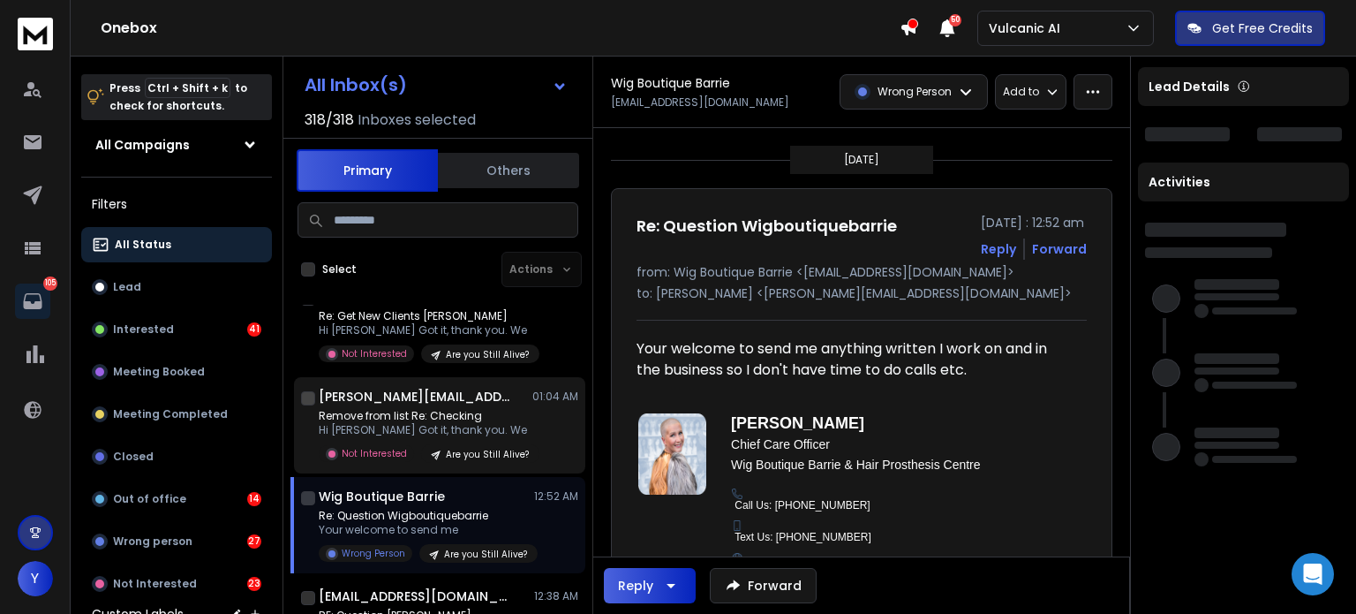
click at [482, 402] on h1 "[PERSON_NAME][EMAIL_ADDRESS][DOMAIN_NAME]" at bounding box center [416, 397] width 194 height 18
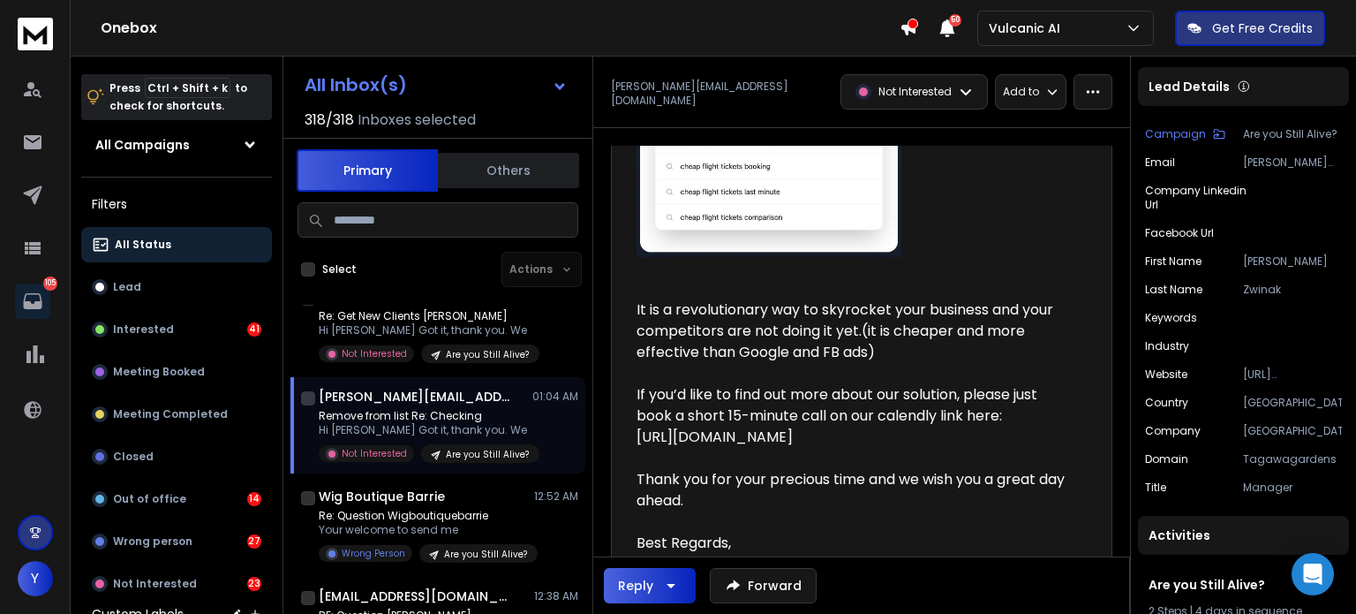
scroll to position [805, 0]
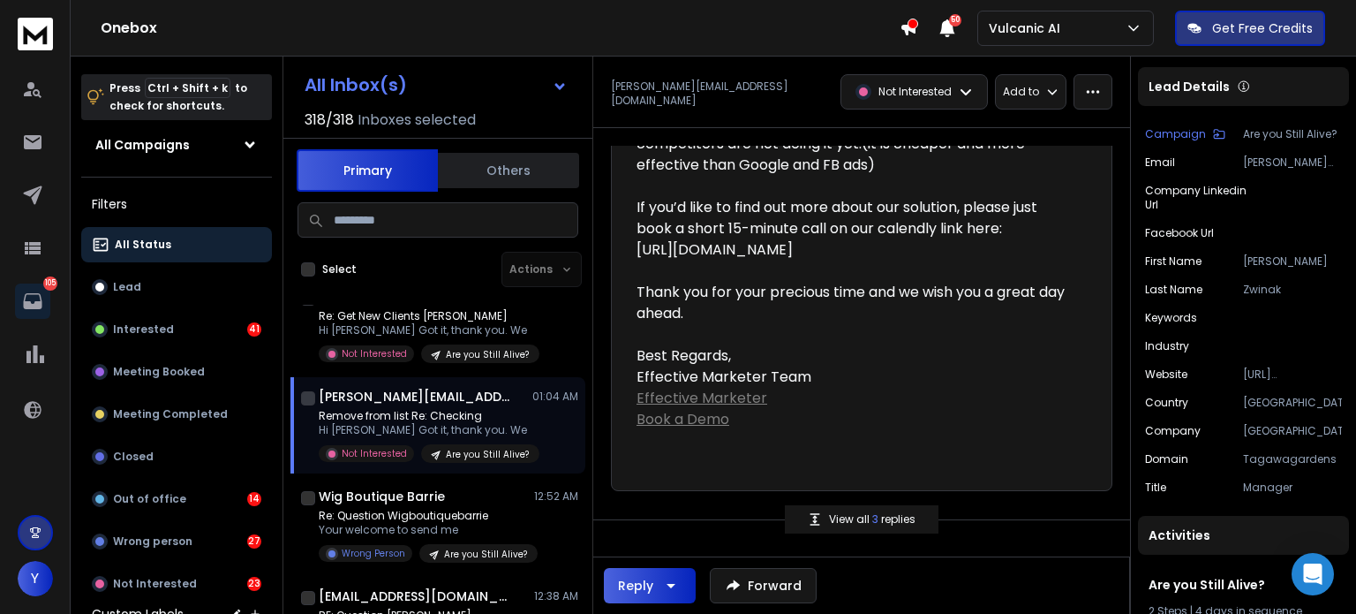
click at [872, 511] on span "3" at bounding box center [876, 518] width 9 height 15
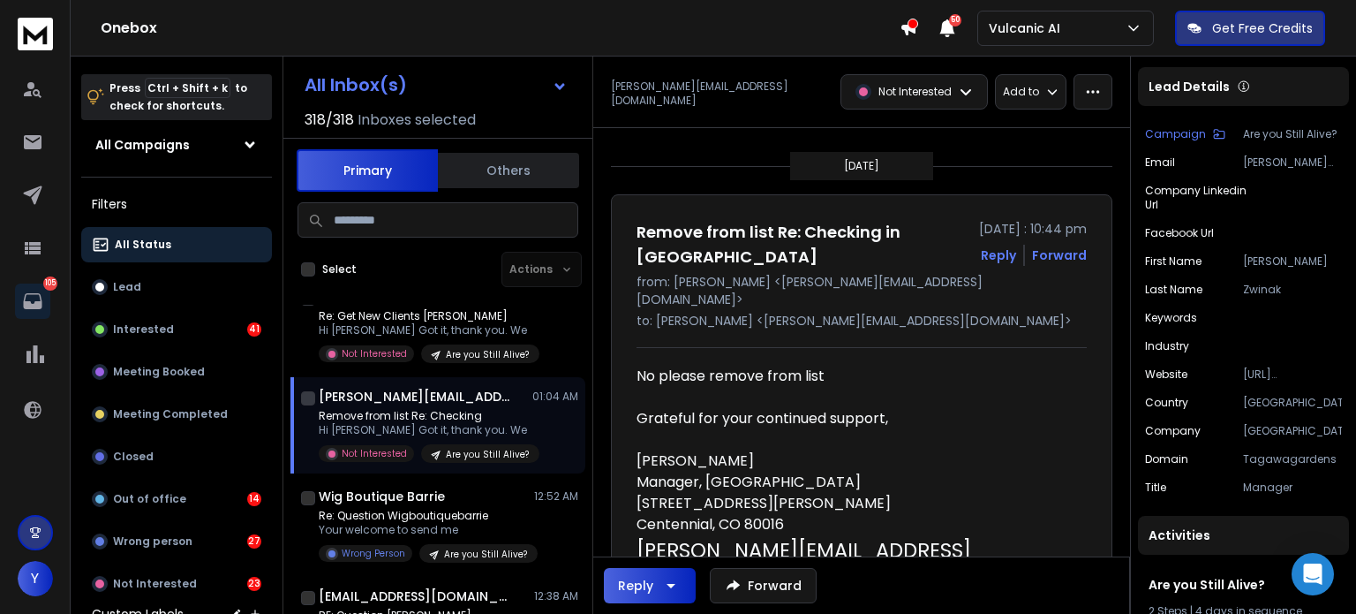
scroll to position [442, 0]
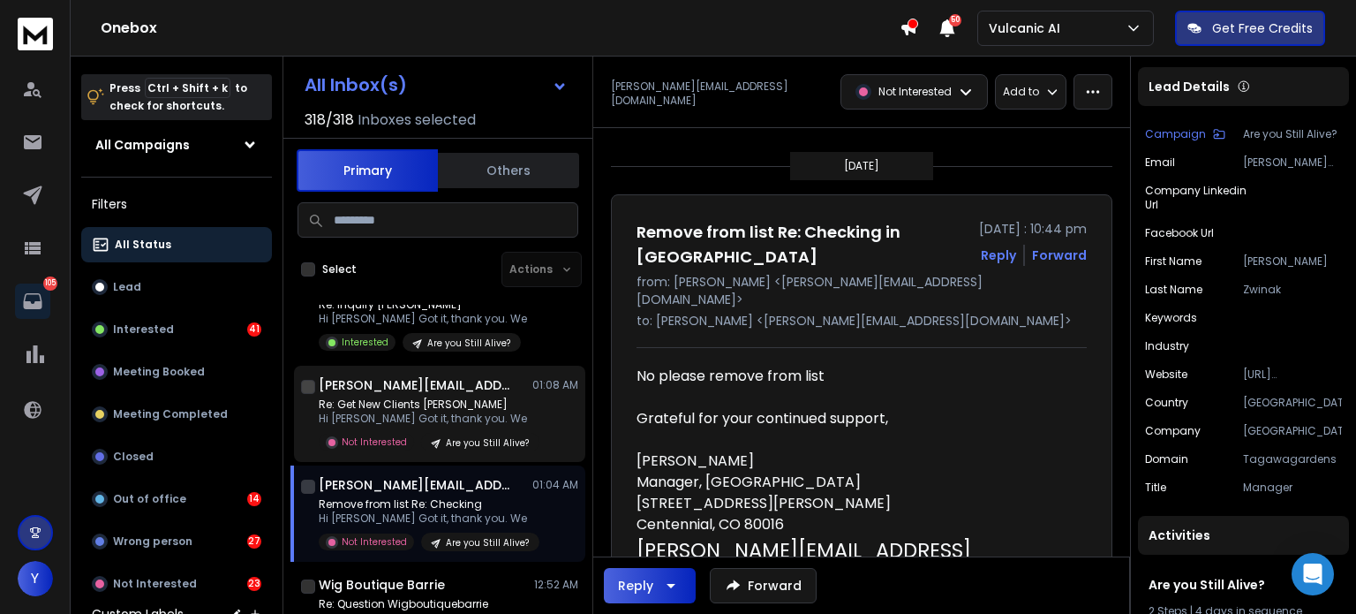
click at [446, 406] on p "Re: Get New Clients [PERSON_NAME]" at bounding box center [425, 404] width 212 height 14
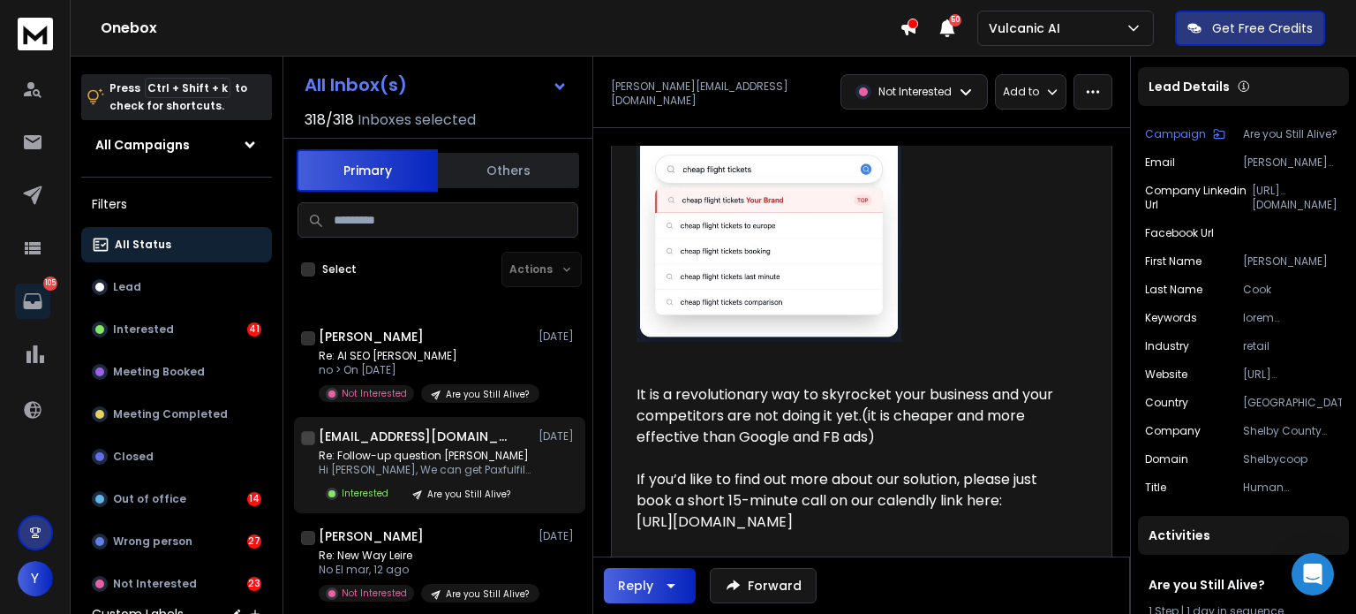
scroll to position [1943, 0]
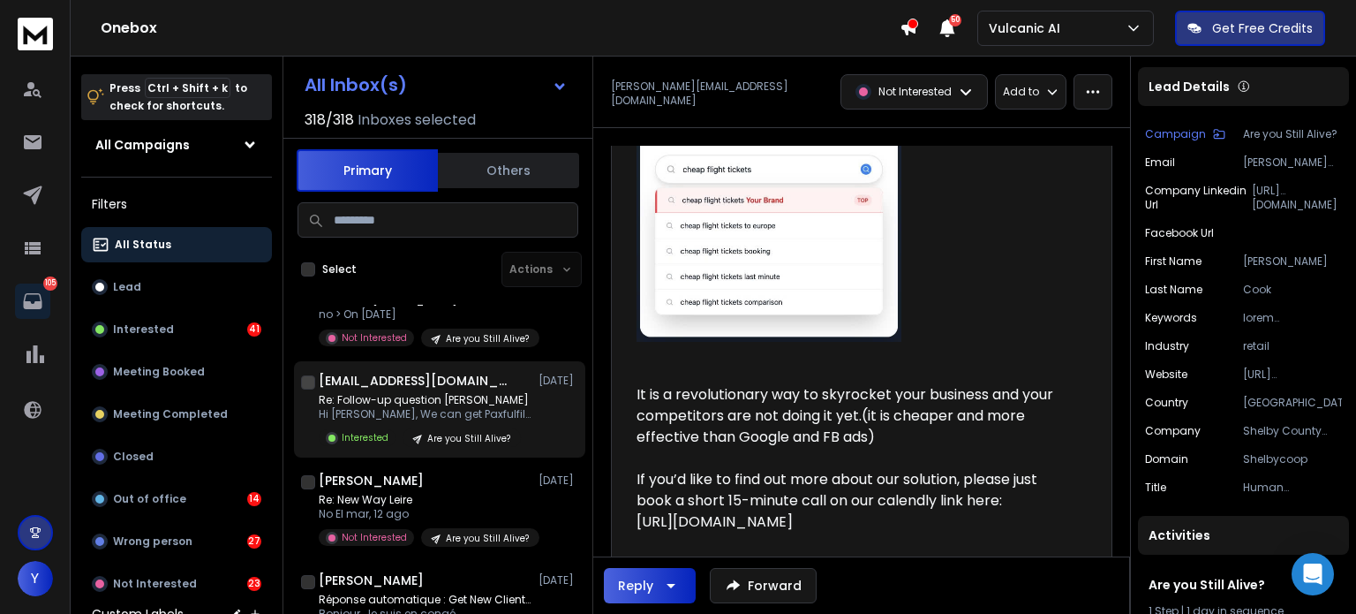
click at [460, 405] on p "Re: Follow-up question [PERSON_NAME]" at bounding box center [425, 400] width 212 height 14
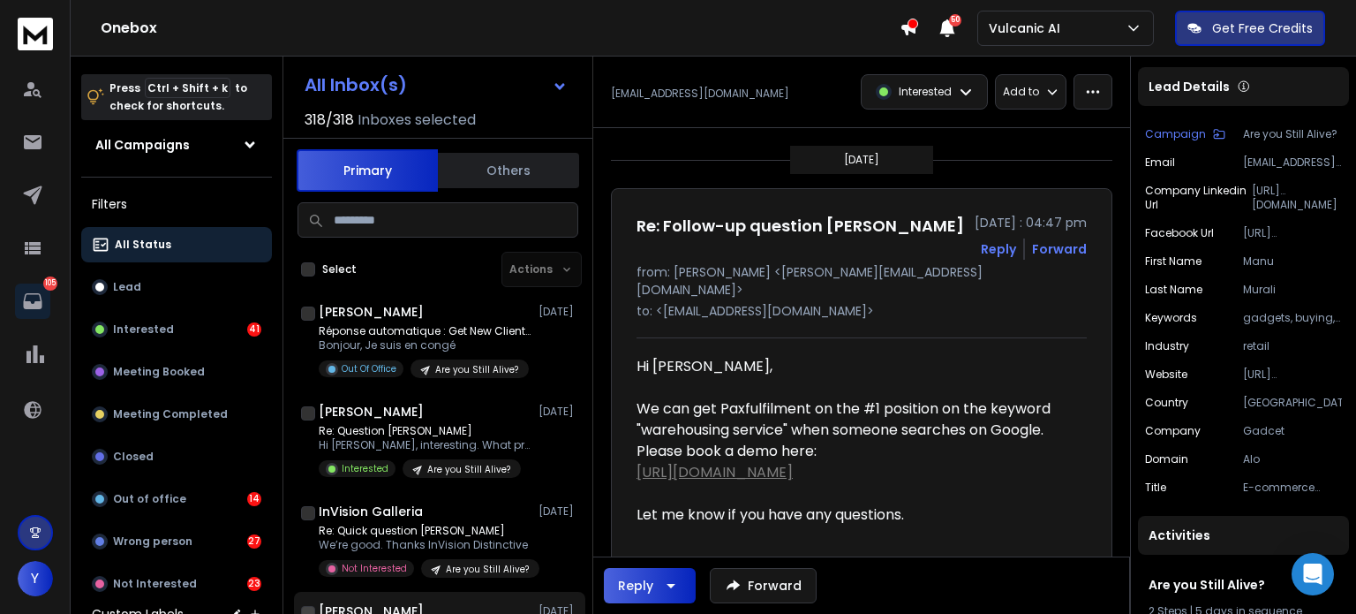
scroll to position [2208, 0]
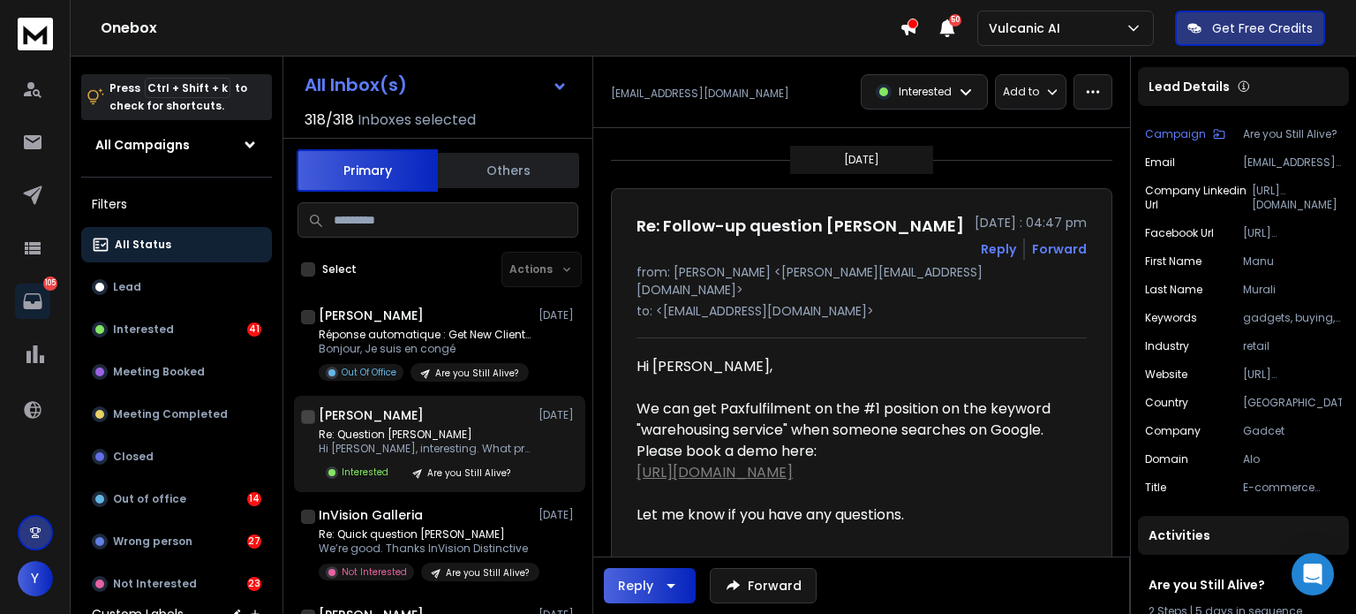
click at [513, 442] on div "Re: Question [PERSON_NAME] [PERSON_NAME], interesting. What prompt Interested A…" at bounding box center [449, 454] width 260 height 54
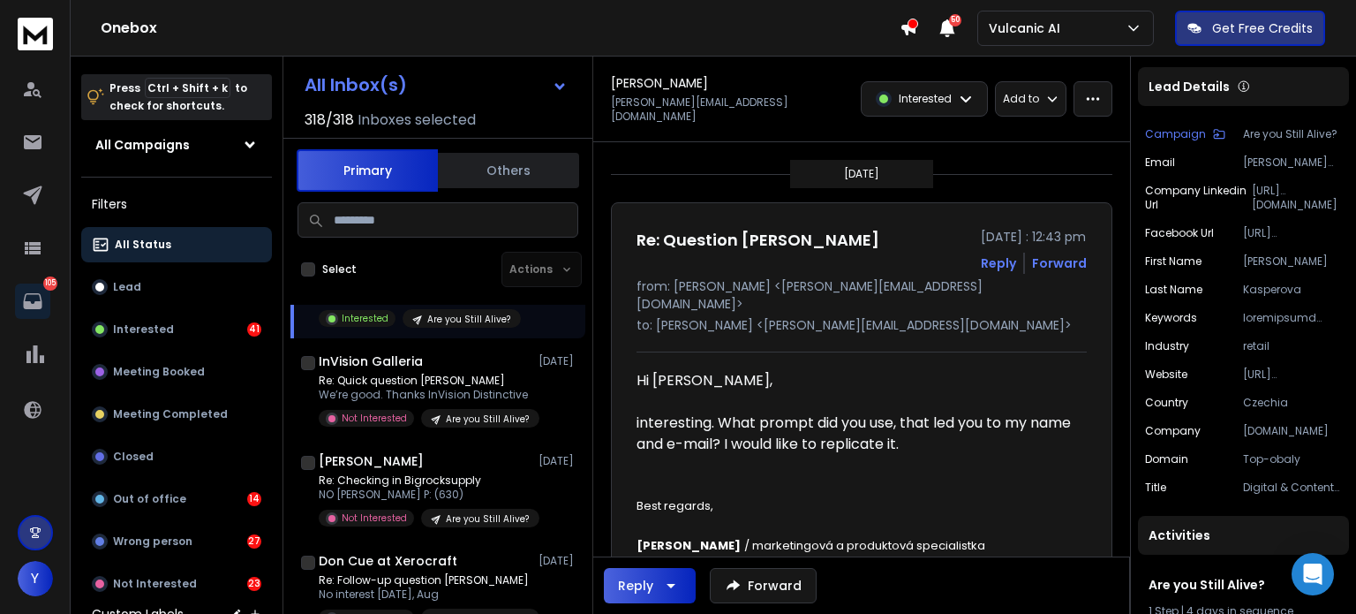
scroll to position [2384, 0]
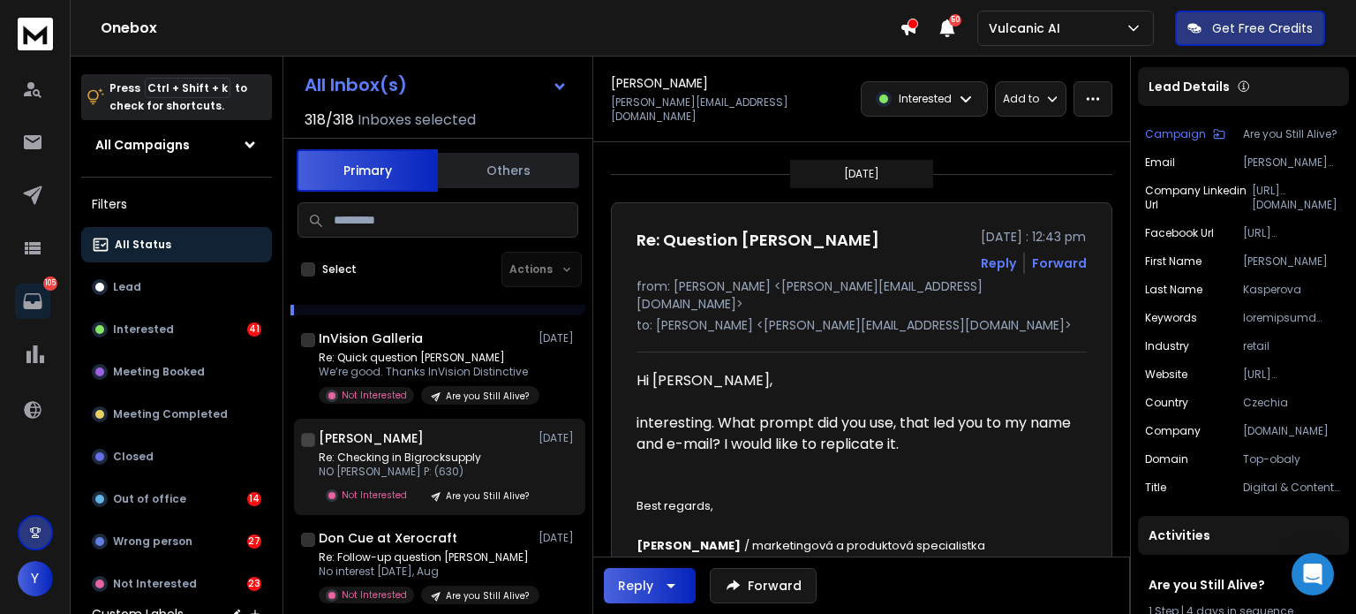
click at [449, 434] on div "[PERSON_NAME] [DATE]" at bounding box center [449, 438] width 260 height 18
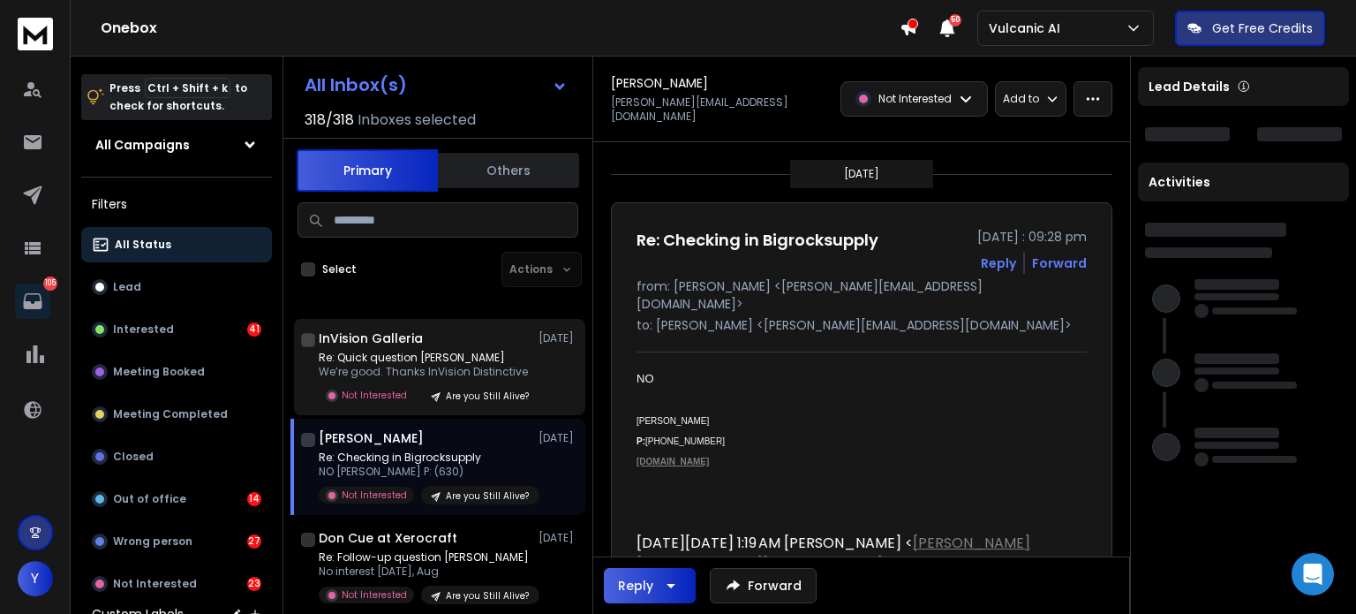
click at [457, 372] on p "We’re good. Thanks InVision Distinctive" at bounding box center [425, 372] width 212 height 14
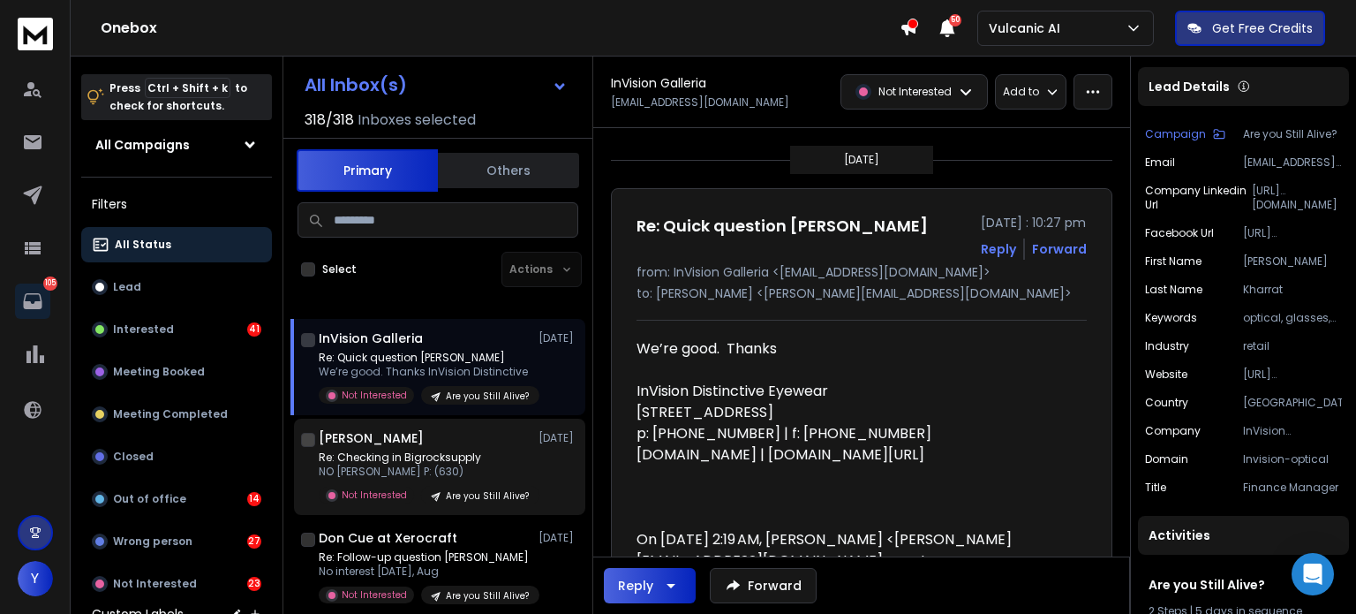
scroll to position [2296, 0]
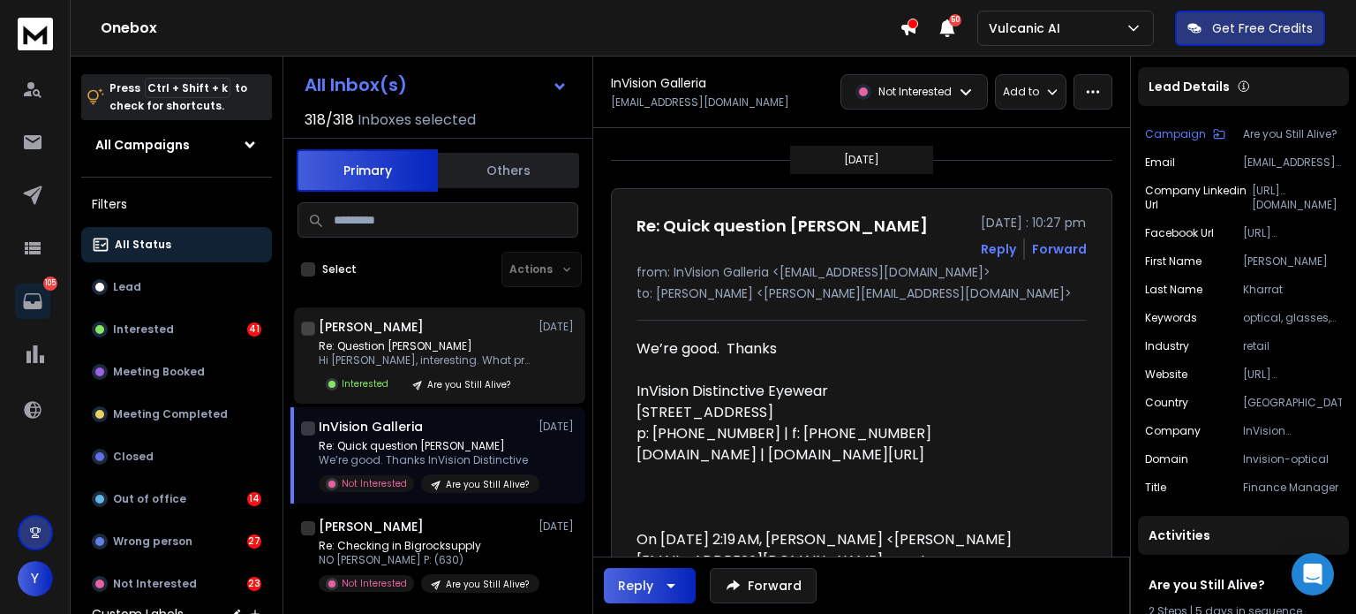
click at [461, 371] on div "Re: Question [PERSON_NAME] [PERSON_NAME], interesting. What prompt Interested A…" at bounding box center [425, 366] width 212 height 54
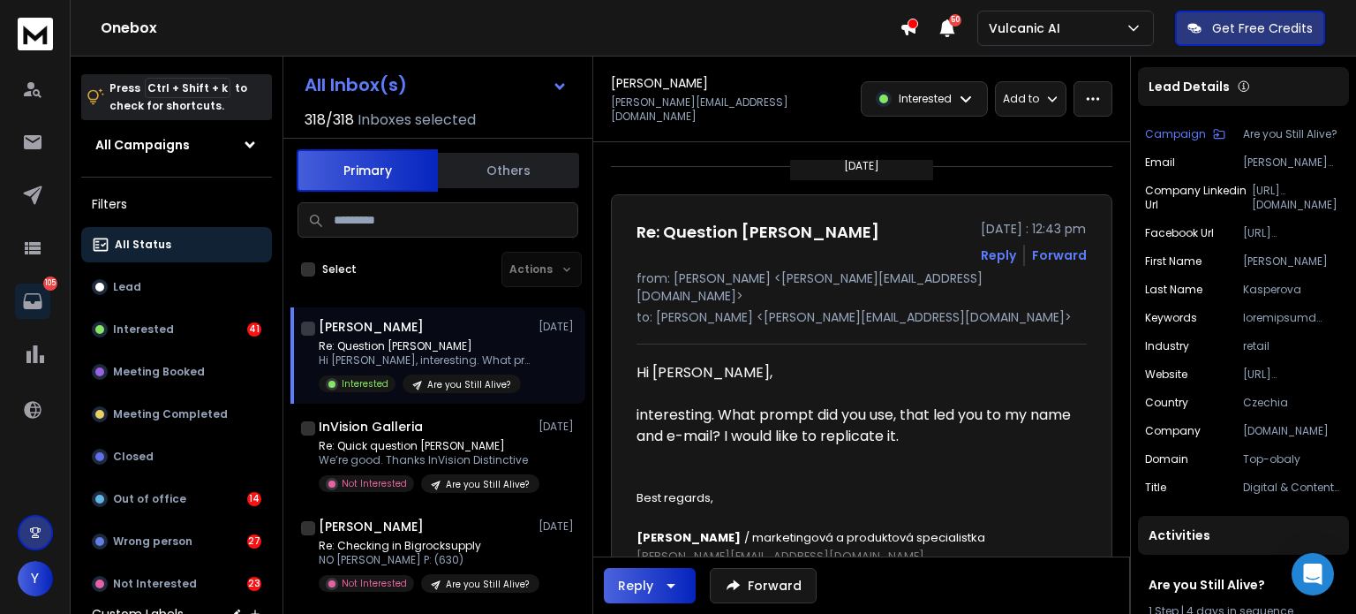
scroll to position [0, 0]
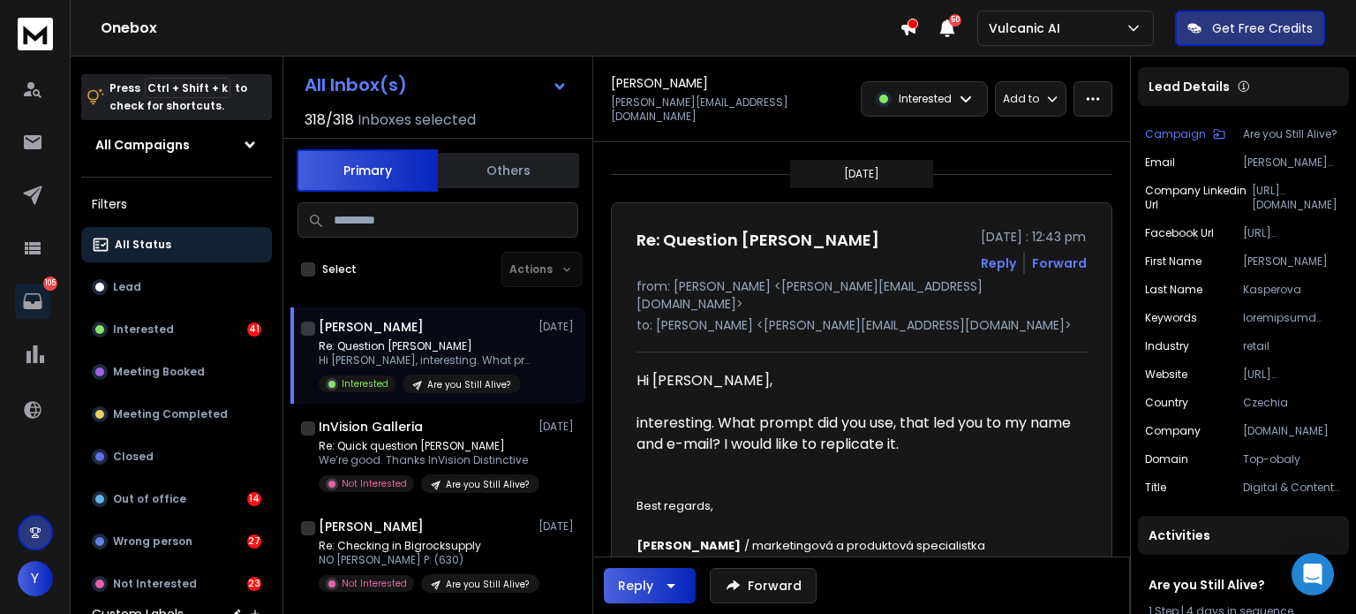
click at [940, 92] on p "Interested" at bounding box center [925, 99] width 53 height 14
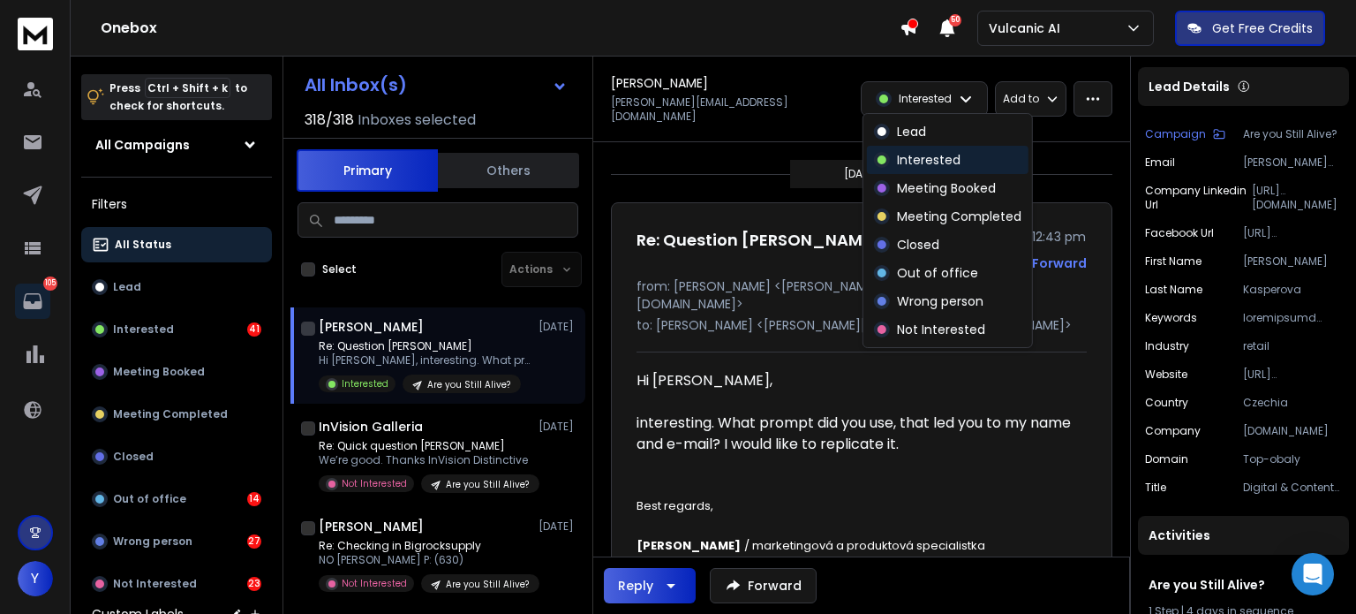
click at [943, 161] on p "Interested" at bounding box center [929, 160] width 64 height 18
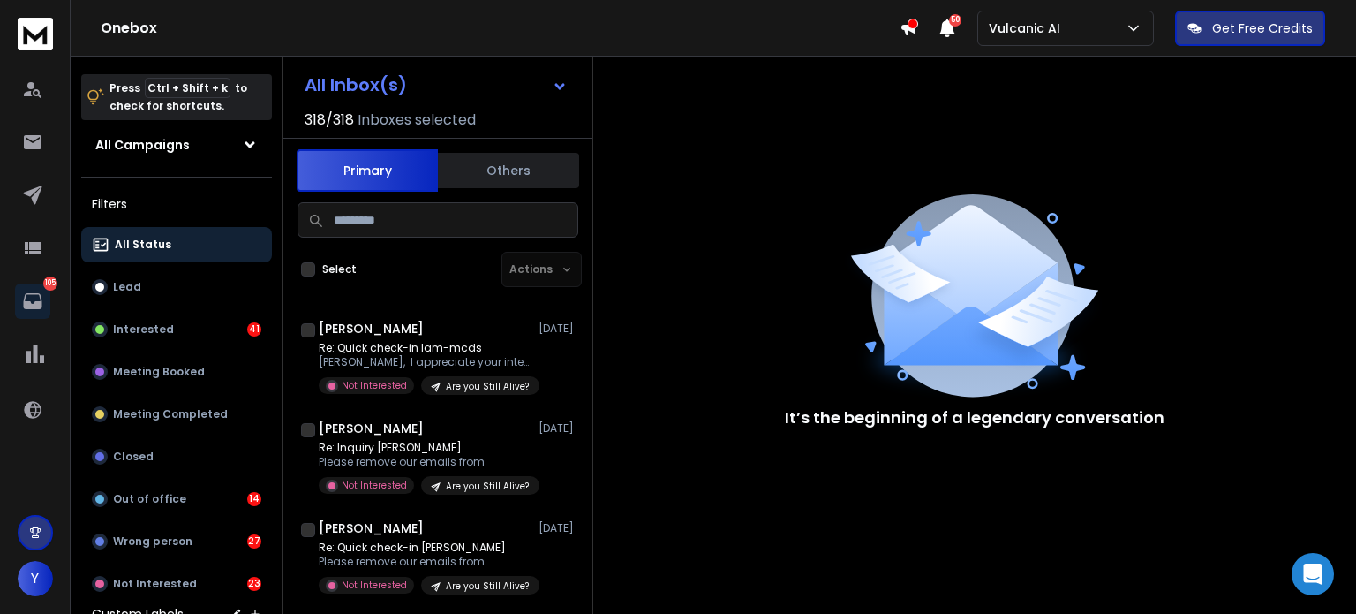
scroll to position [5023, 0]
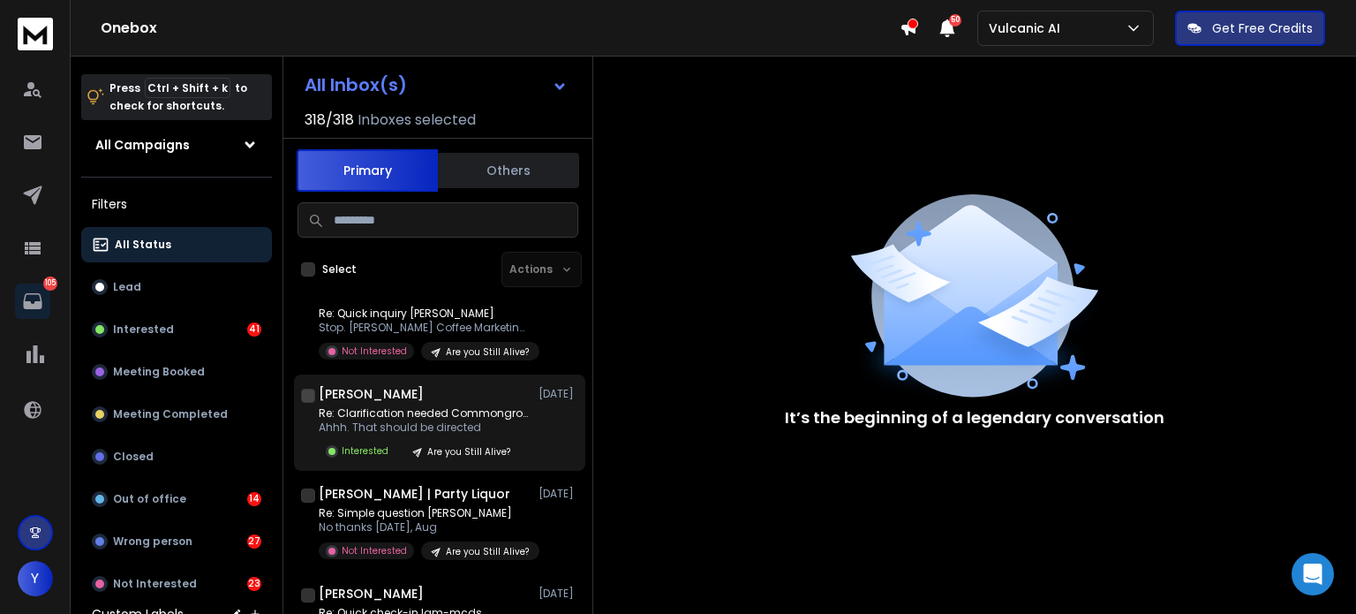
click at [502, 428] on p "Ahhh. That should be directed" at bounding box center [425, 427] width 212 height 14
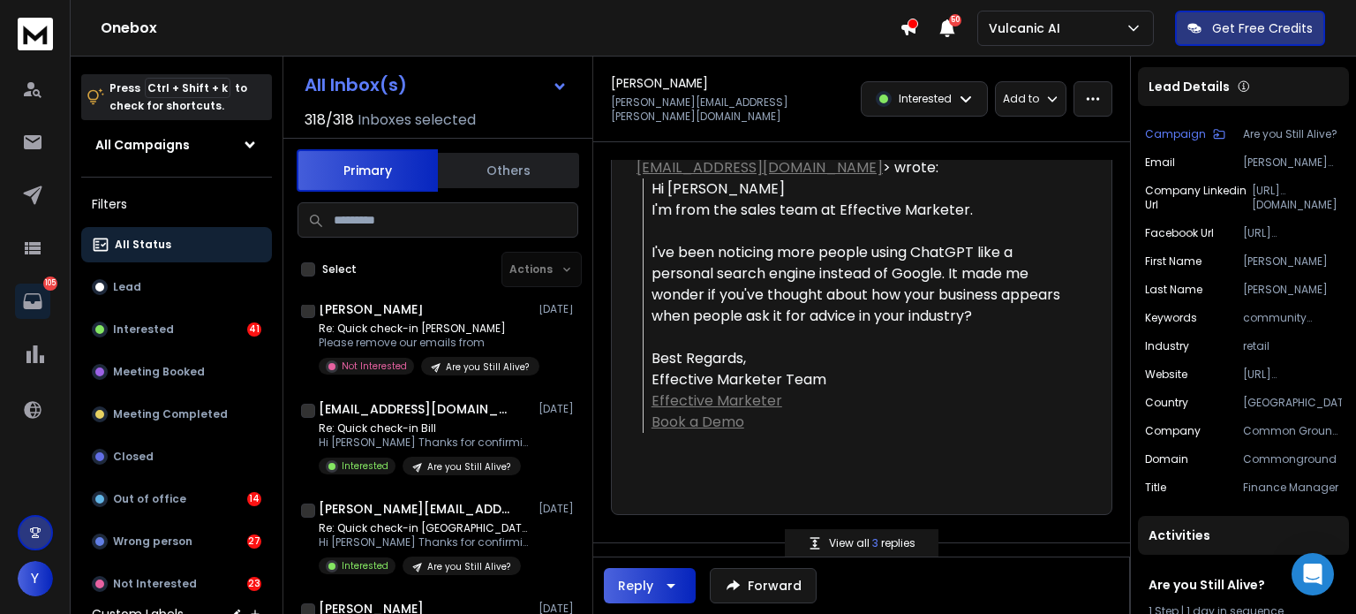
scroll to position [5552, 0]
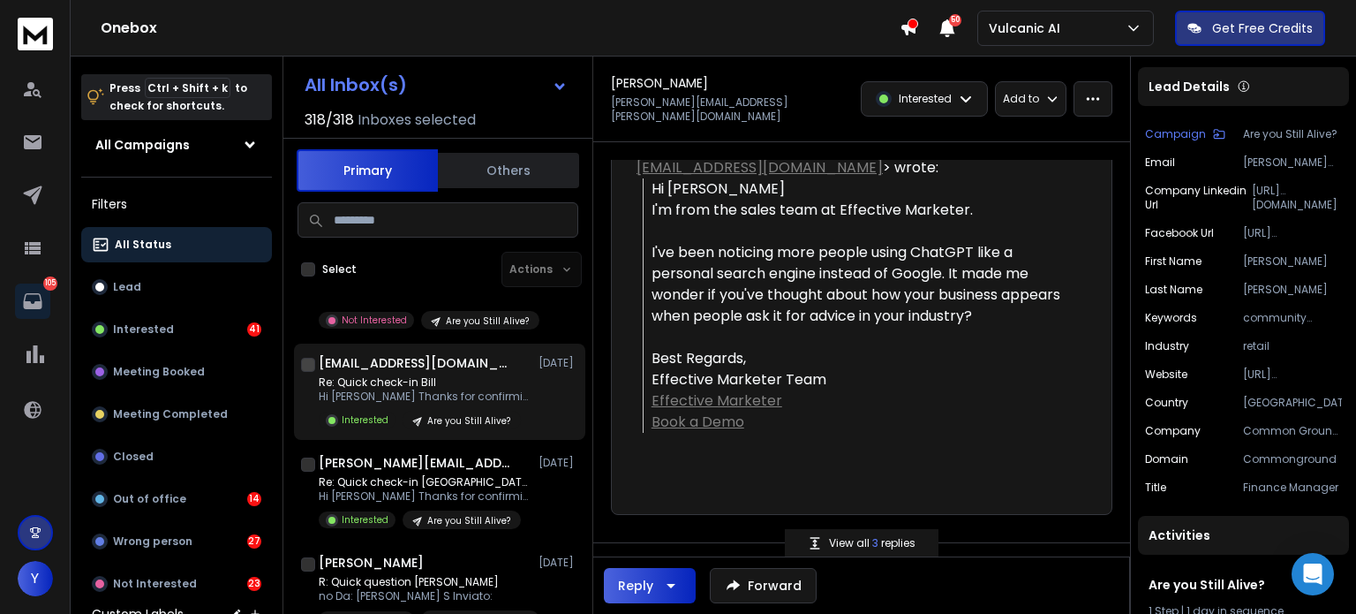
click at [459, 384] on p "Re: Quick check-in Bill" at bounding box center [425, 382] width 212 height 14
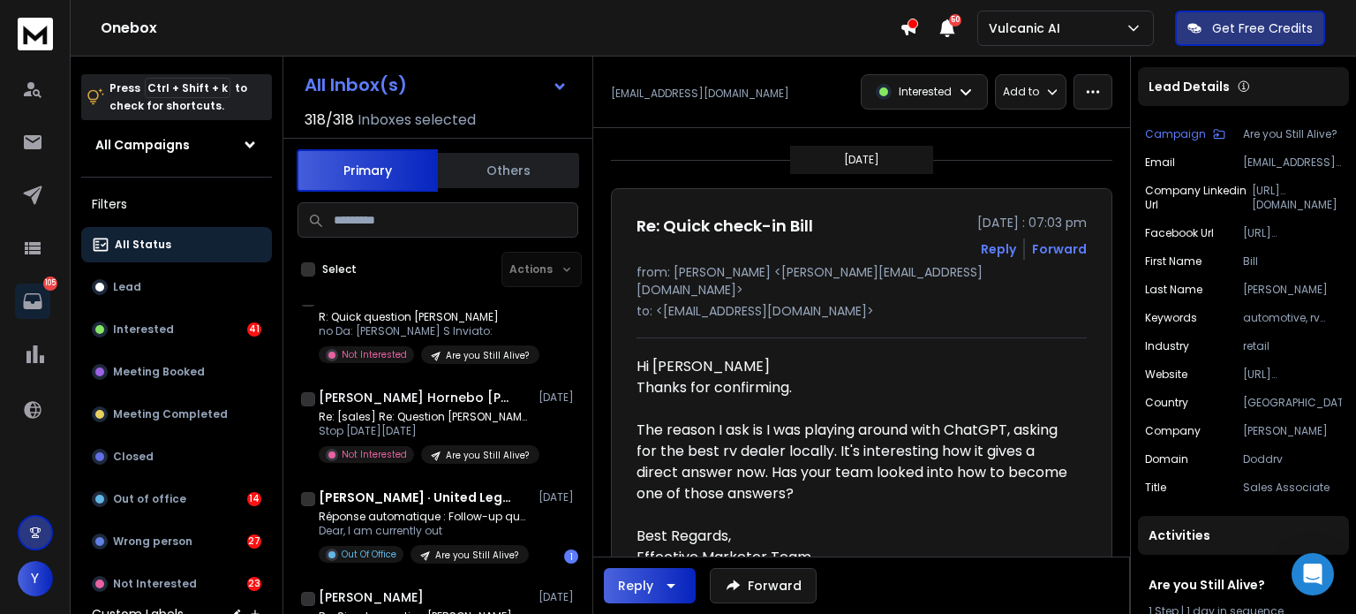
scroll to position [5906, 0]
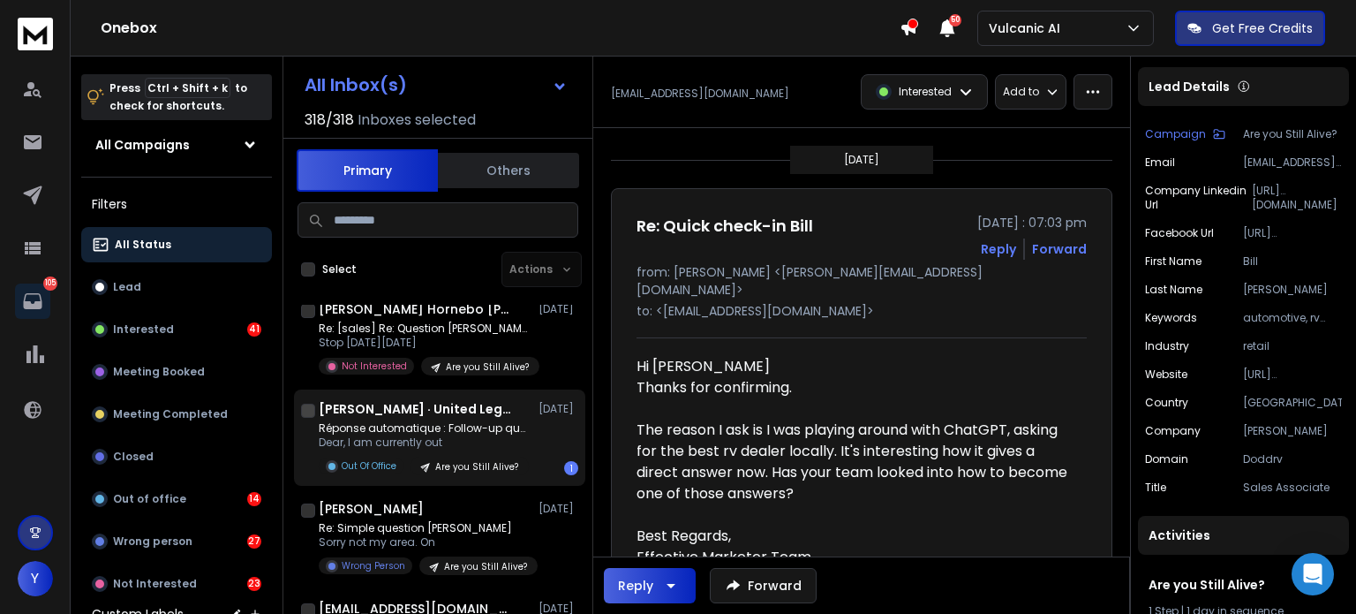
click at [480, 430] on p "Réponse automatique : Follow-up question Unitedlegend" at bounding box center [425, 428] width 212 height 14
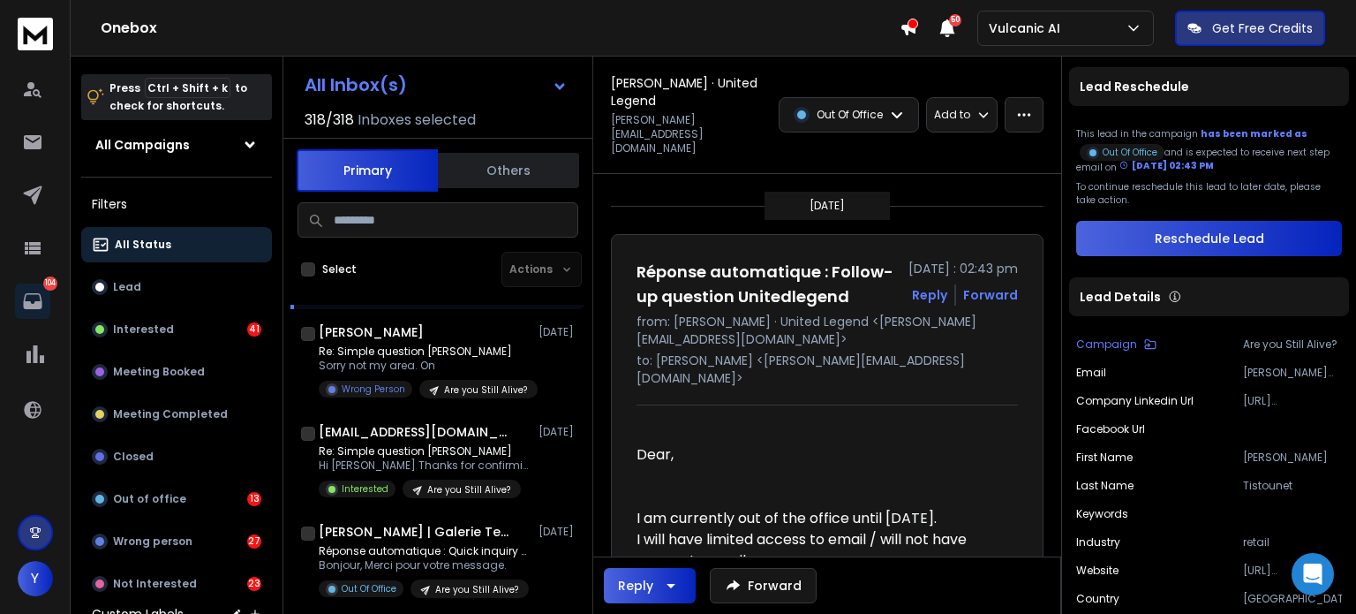
scroll to position [6170, 0]
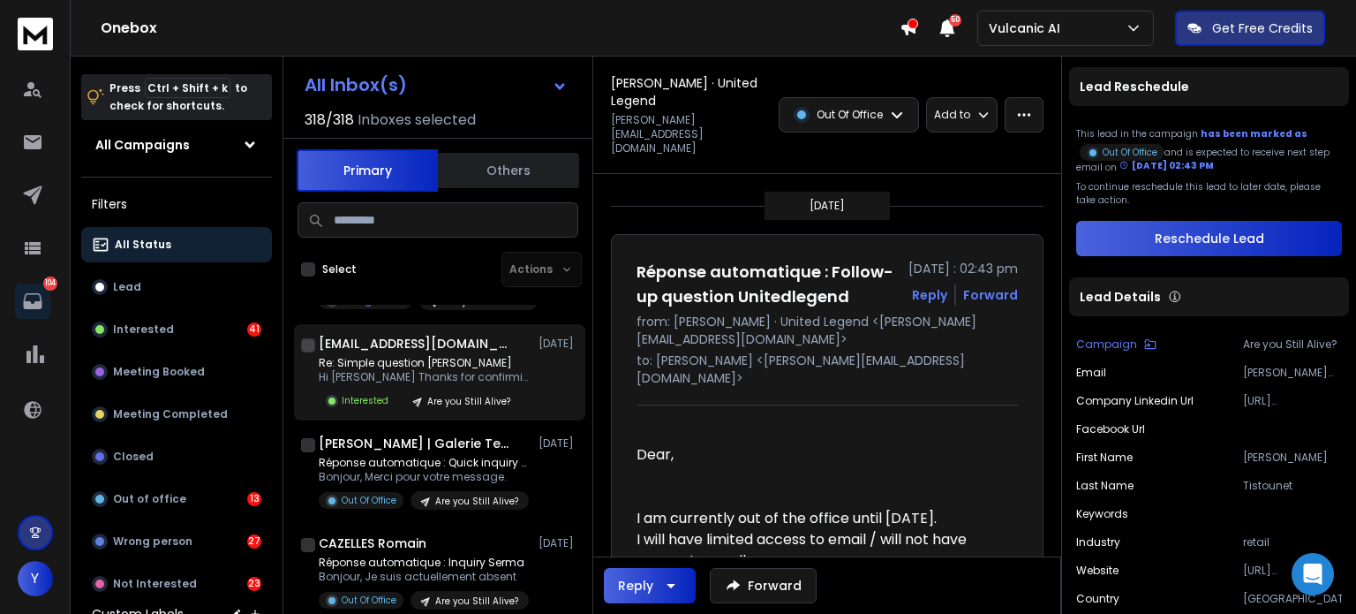
click at [480, 384] on div "Re: Simple question [PERSON_NAME] Hi [PERSON_NAME] Thanks for confirming. The r…" at bounding box center [425, 383] width 212 height 54
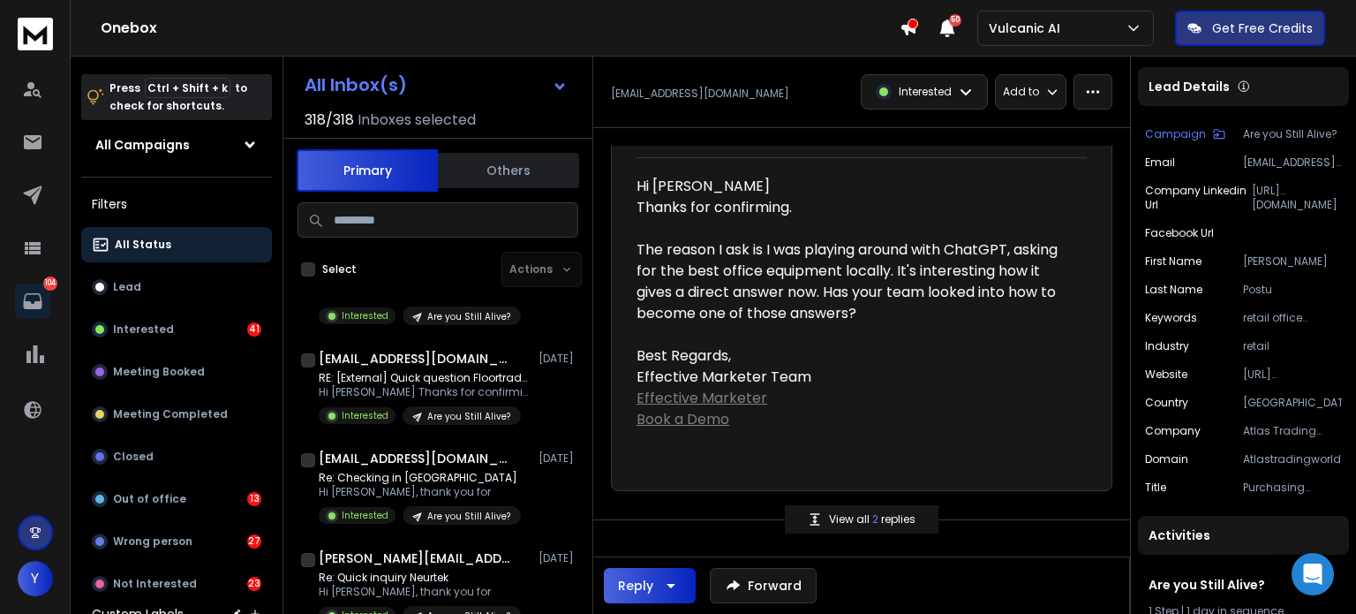
scroll to position [6877, 0]
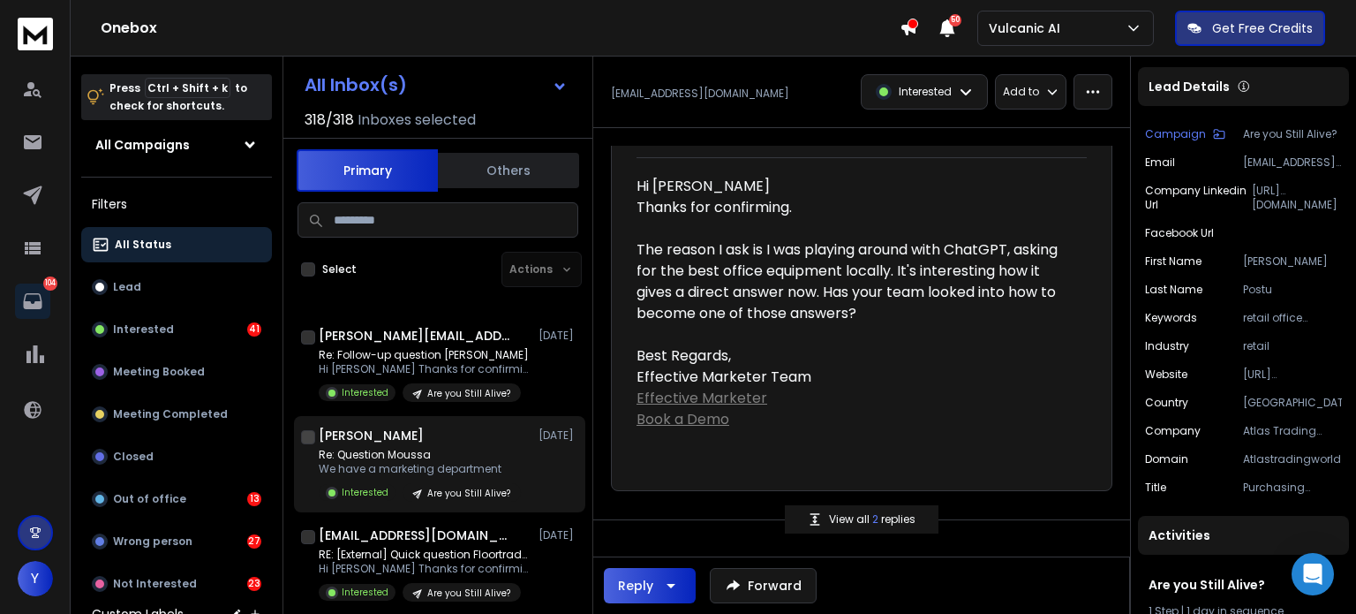
click at [513, 461] on div "Re: Question Moussa We have a marketing department Interested Are you Still Ali…" at bounding box center [449, 475] width 260 height 54
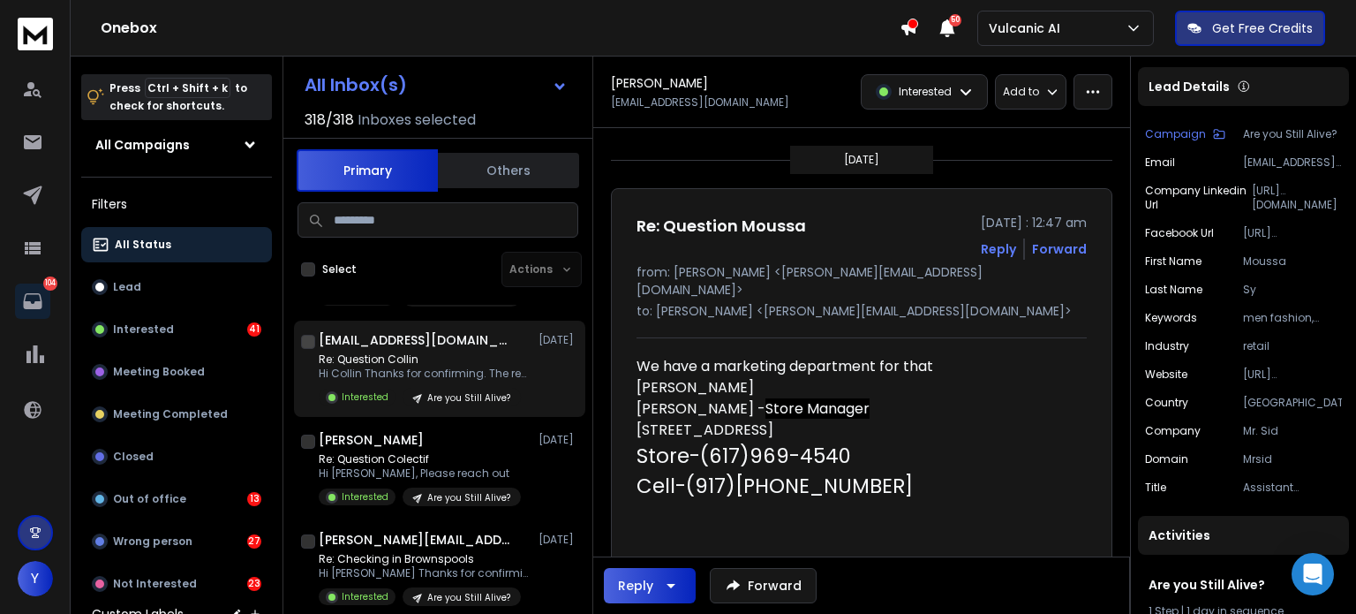
scroll to position [7495, 0]
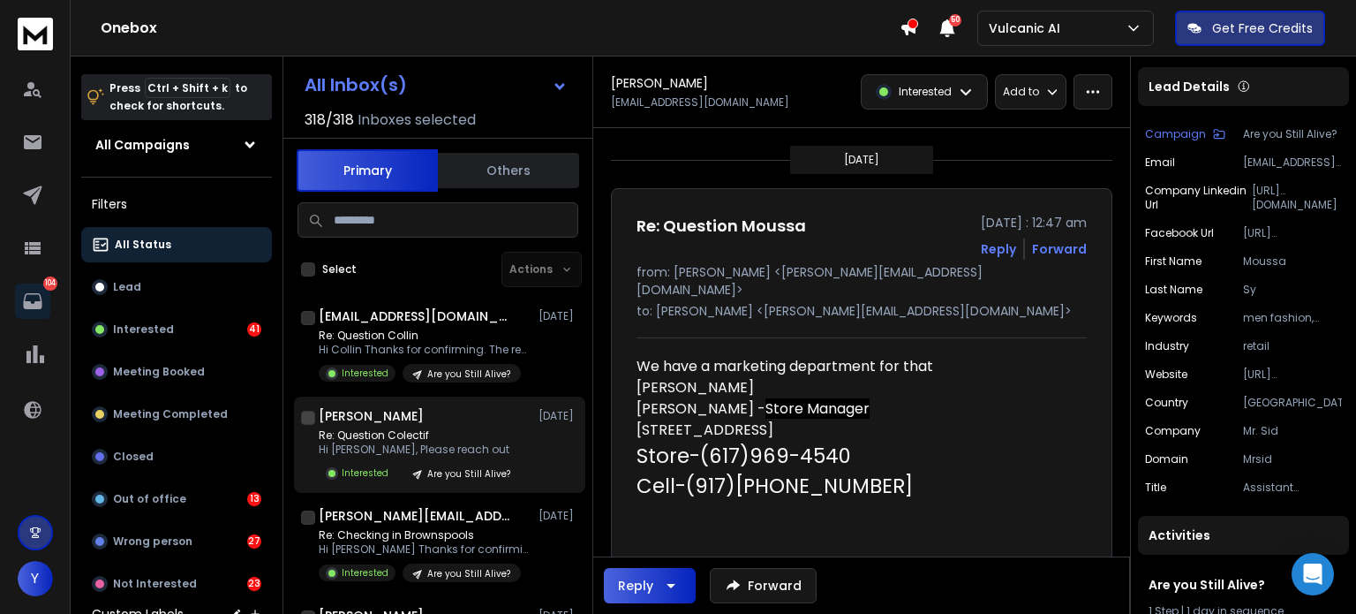
click at [477, 440] on p "Re: Question Colectif" at bounding box center [420, 435] width 202 height 14
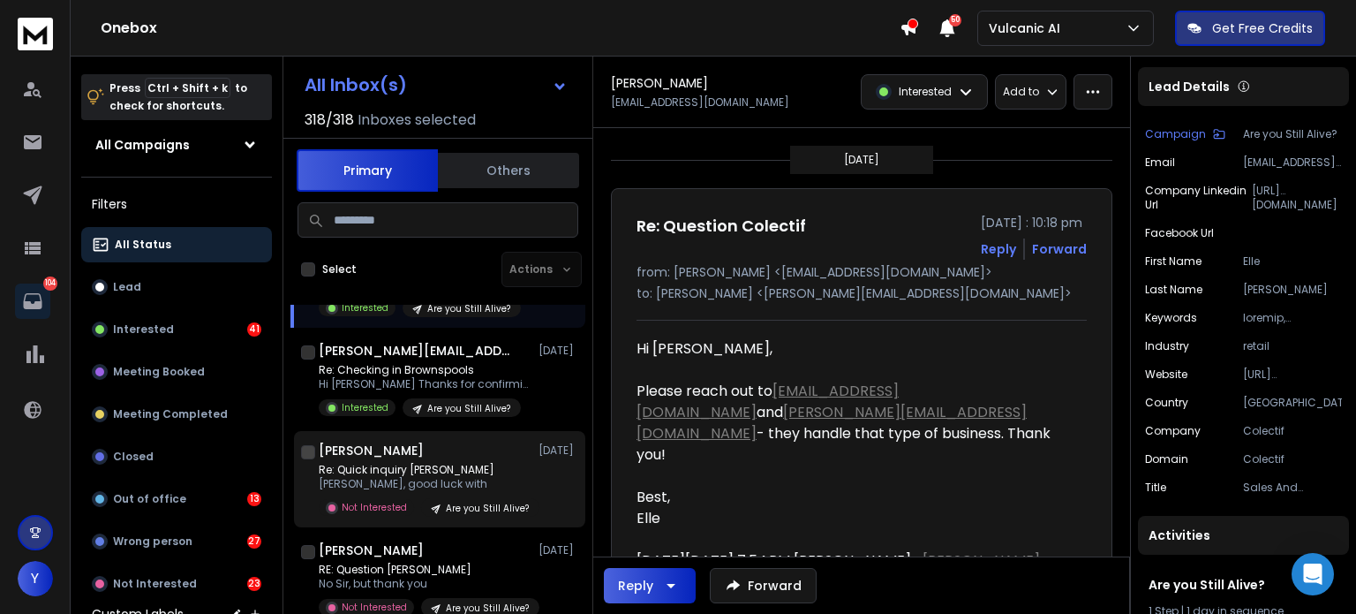
scroll to position [7672, 0]
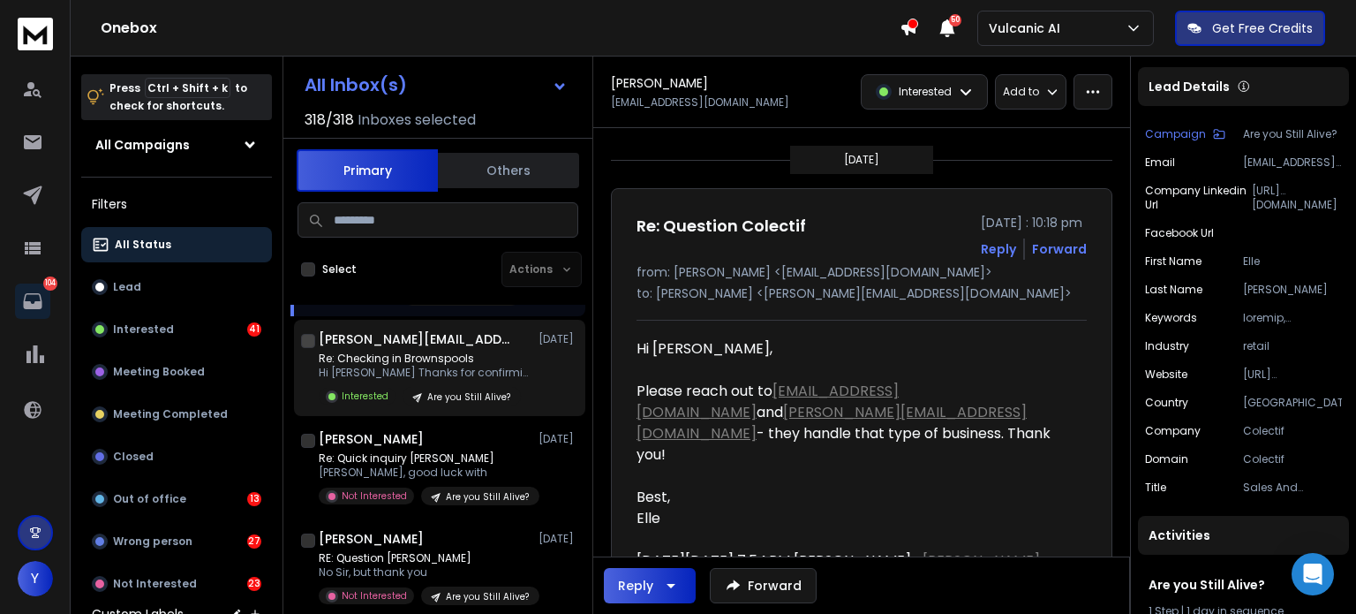
click at [491, 369] on p "Hi [PERSON_NAME] Thanks for confirming. The reason" at bounding box center [425, 373] width 212 height 14
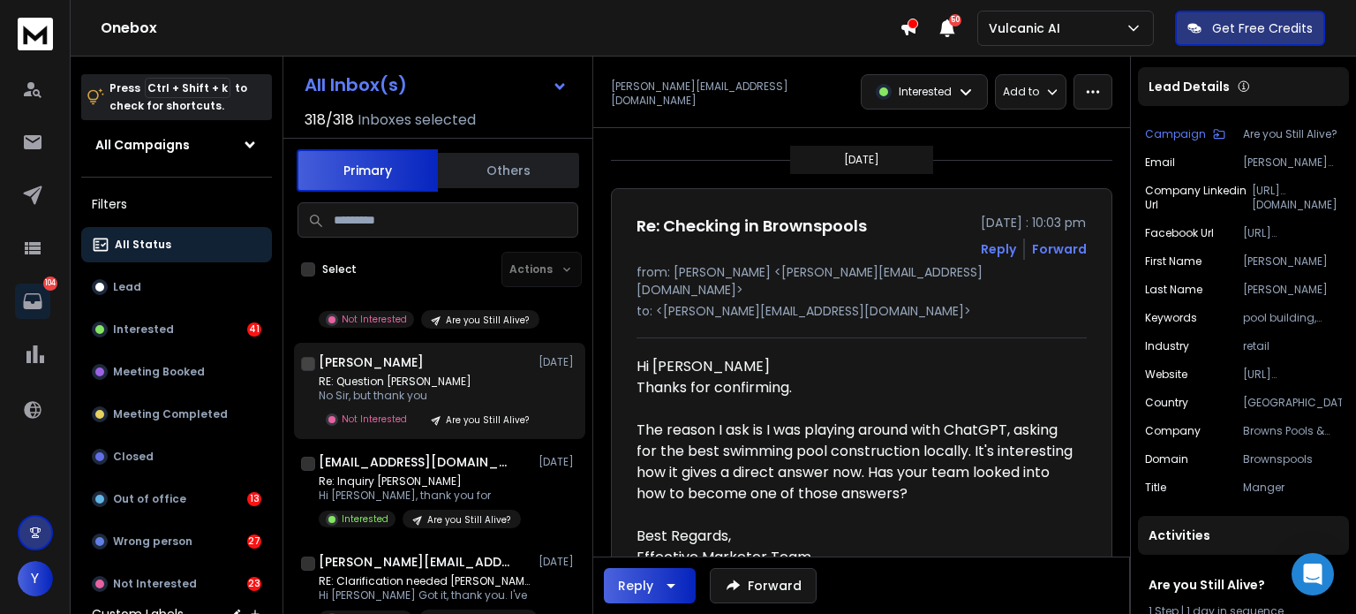
scroll to position [7760, 0]
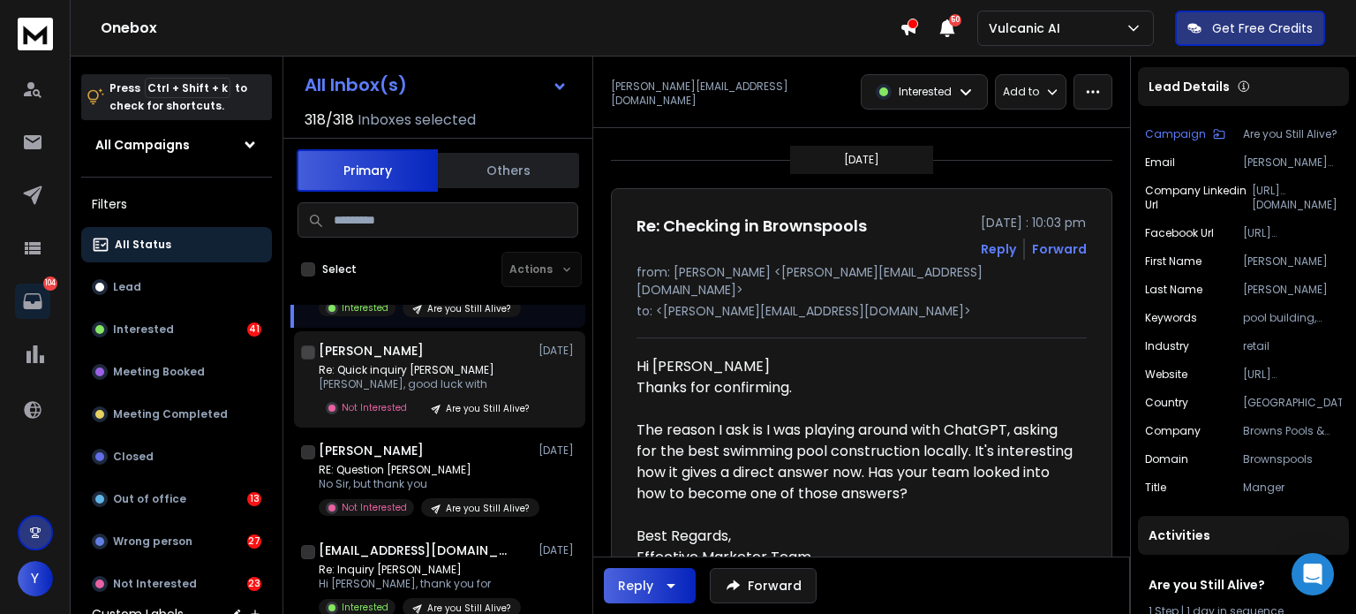
click at [487, 383] on p "[PERSON_NAME], good luck with" at bounding box center [425, 384] width 212 height 14
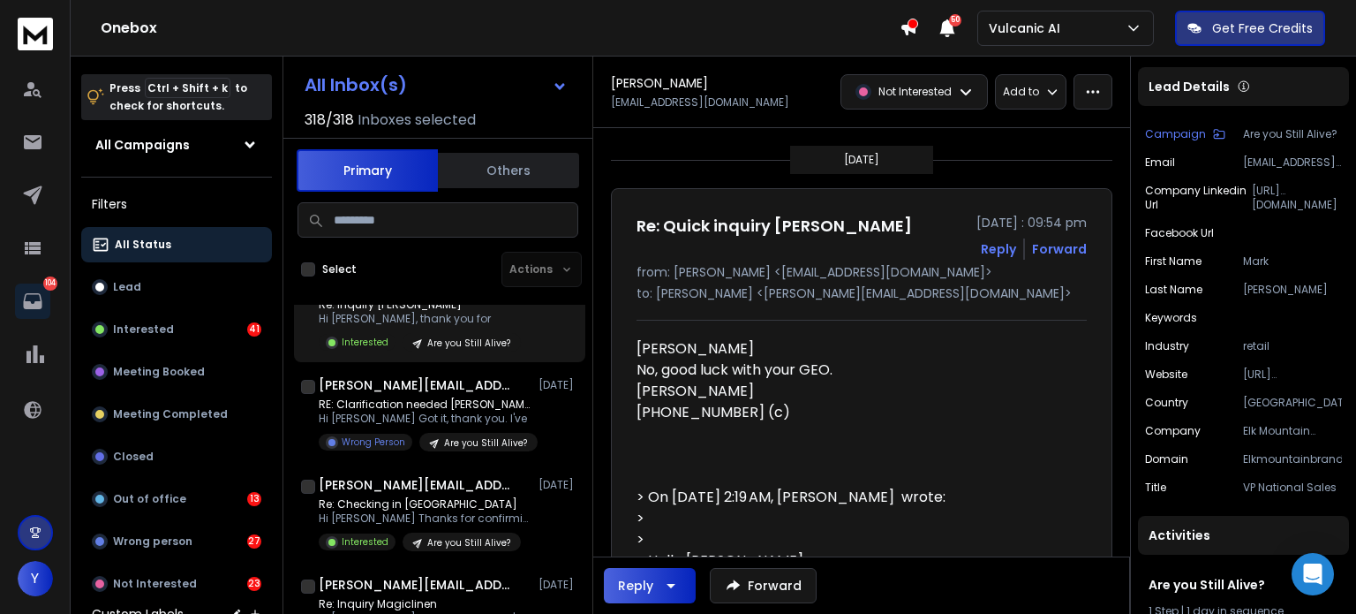
scroll to position [8113, 0]
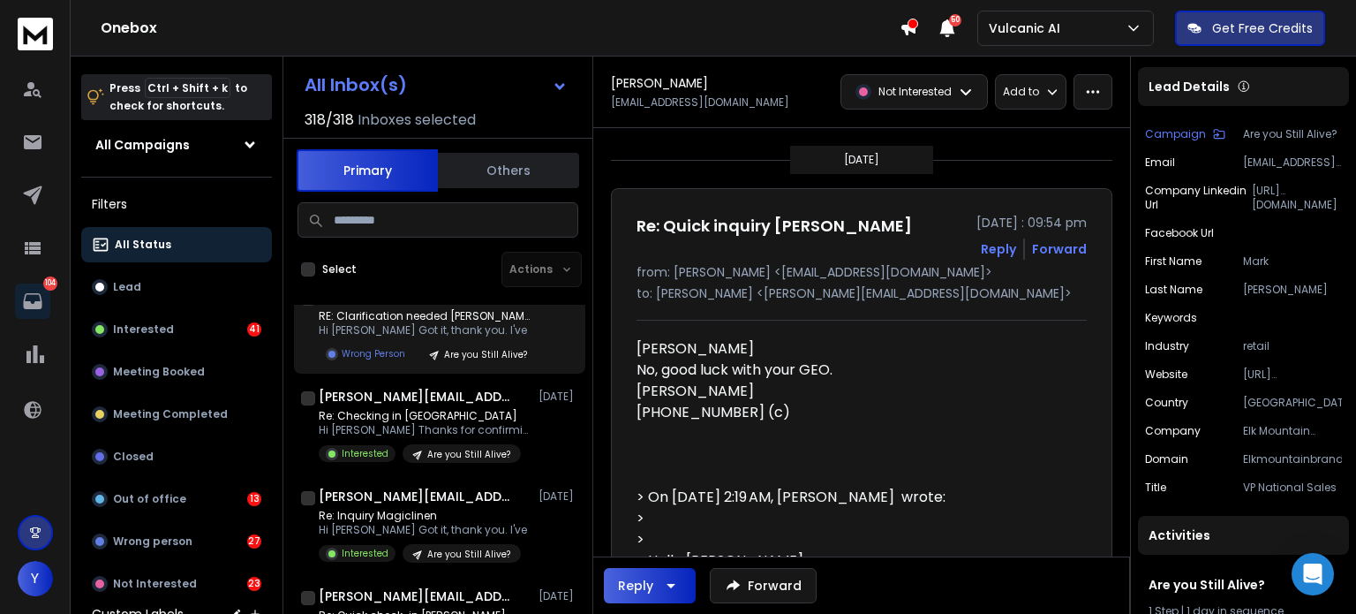
click at [494, 331] on p "Hi [PERSON_NAME] Got it, thank you. I've" at bounding box center [425, 330] width 212 height 14
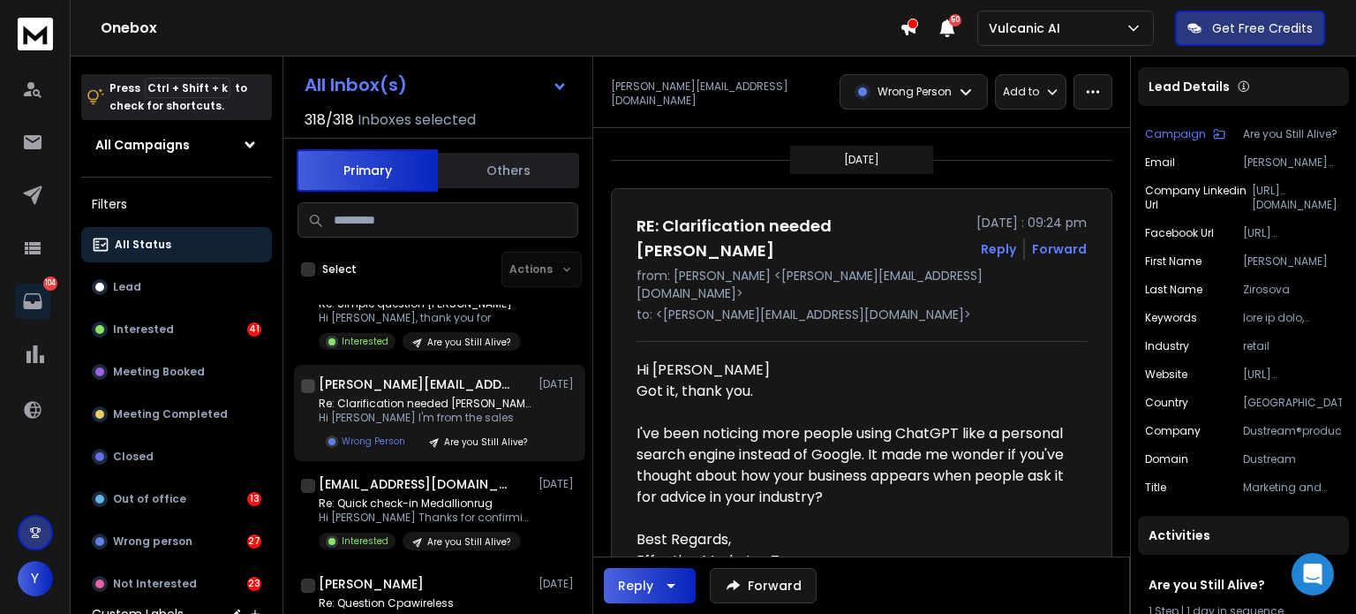
scroll to position [8555, 0]
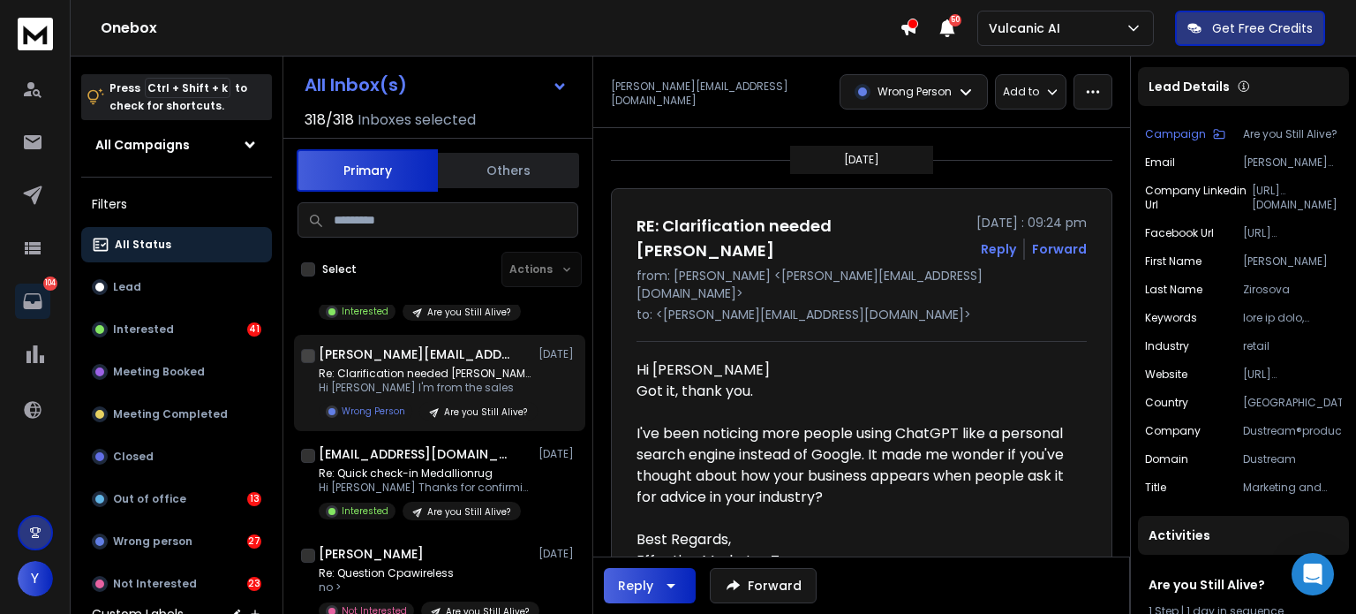
click at [472, 373] on p "Re: Clarification needed [PERSON_NAME]" at bounding box center [425, 373] width 212 height 14
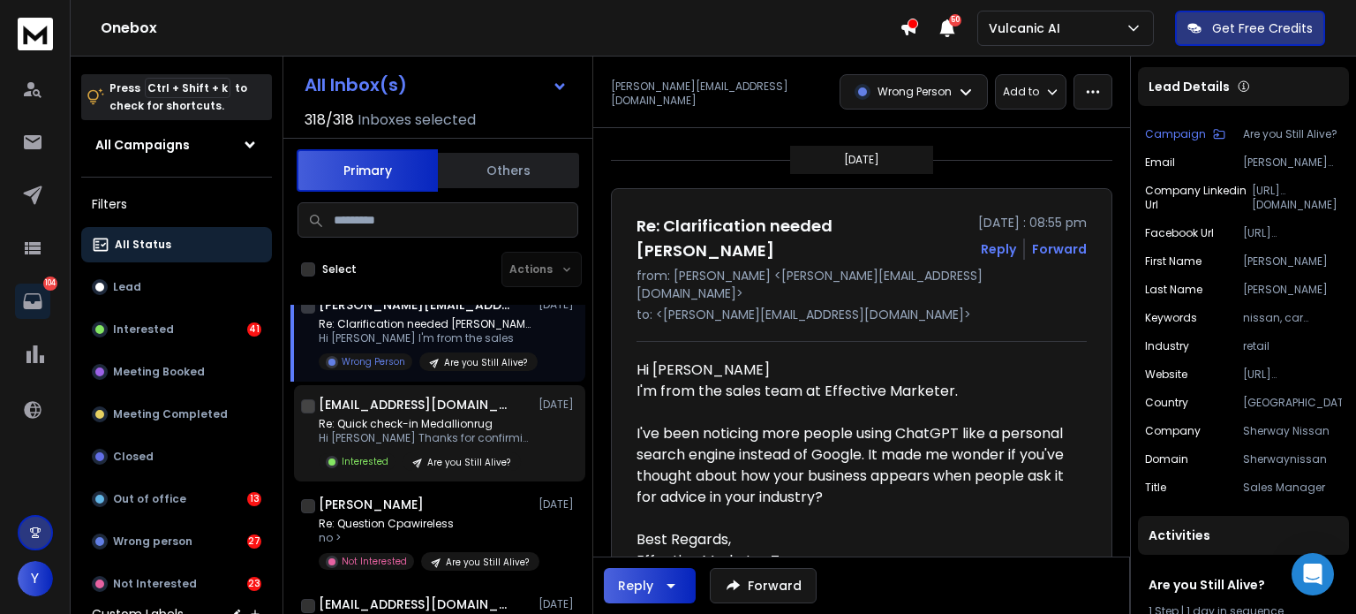
scroll to position [8643, 0]
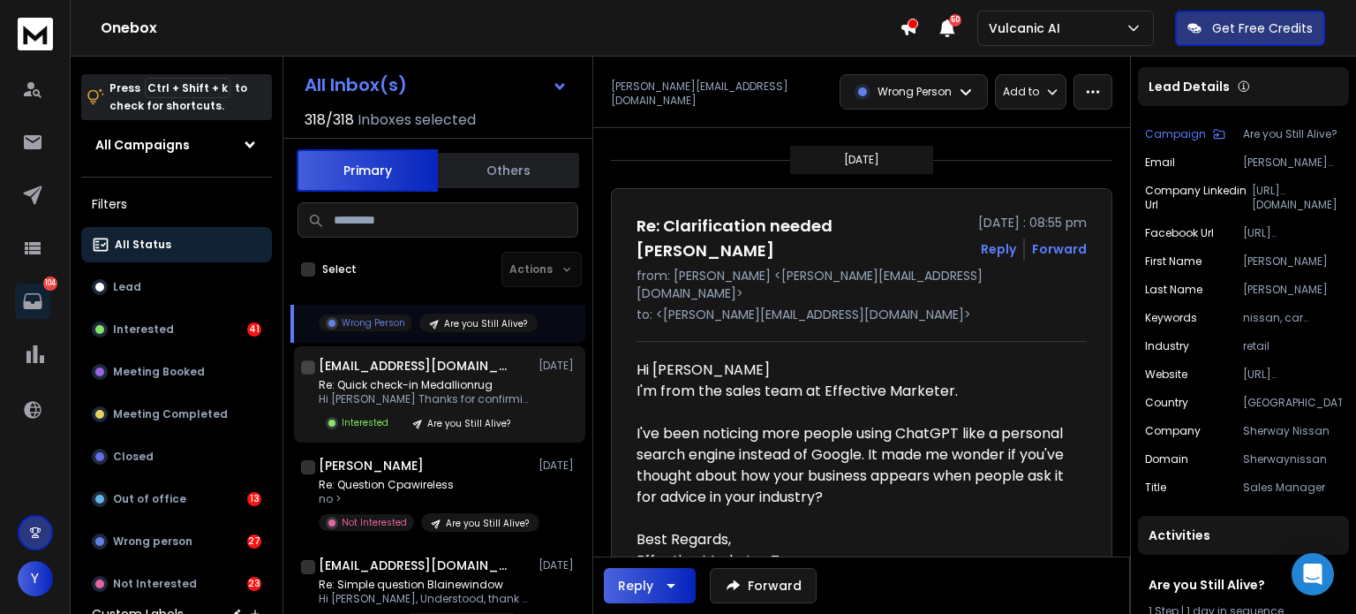
click at [471, 398] on p "Hi [PERSON_NAME] Thanks for confirming. The reason" at bounding box center [425, 399] width 212 height 14
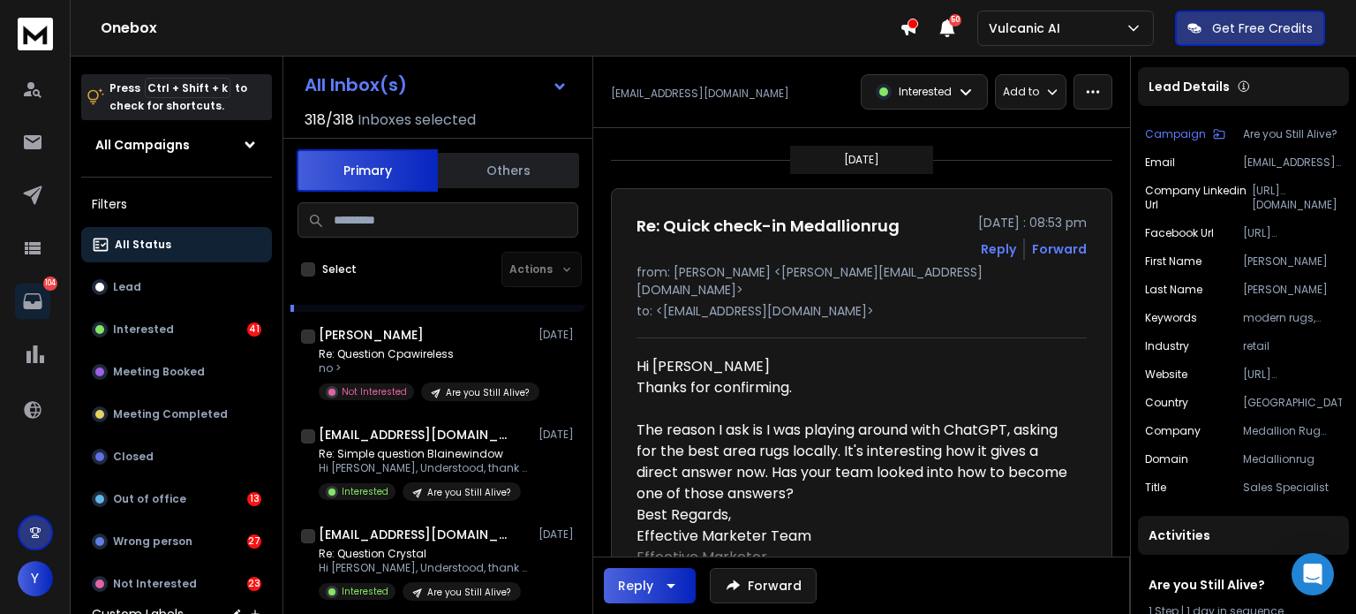
scroll to position [8820, 0]
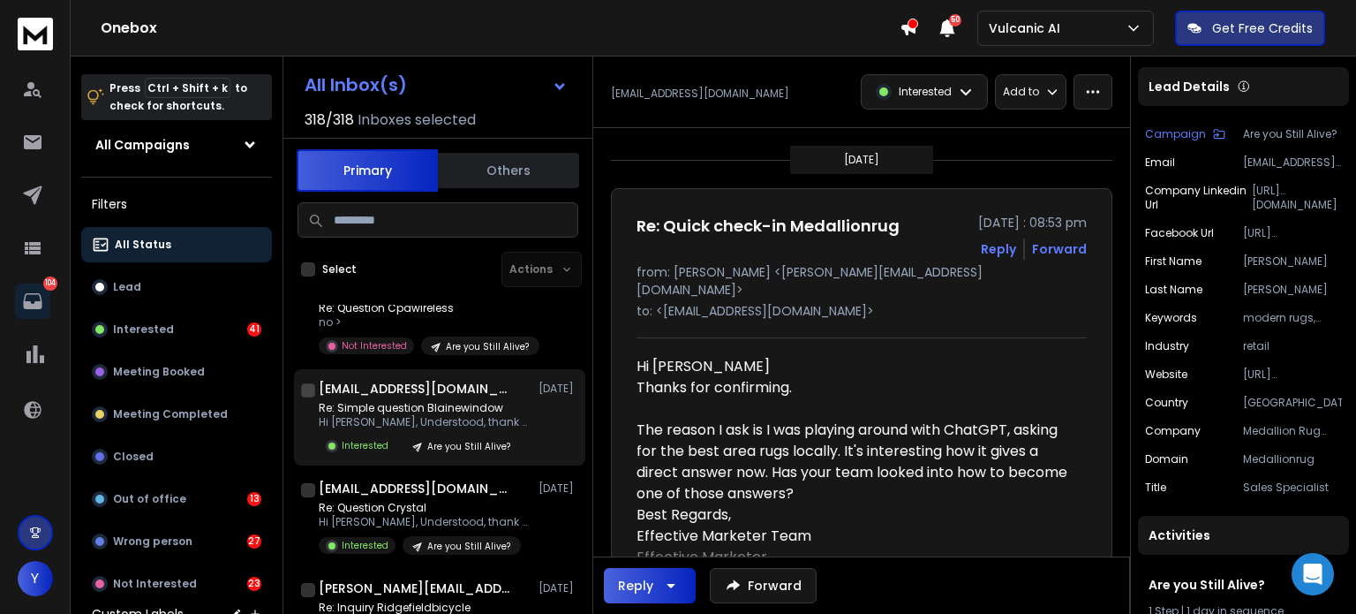
click at [468, 409] on p "Re: Simple question Blainewindow" at bounding box center [425, 408] width 212 height 14
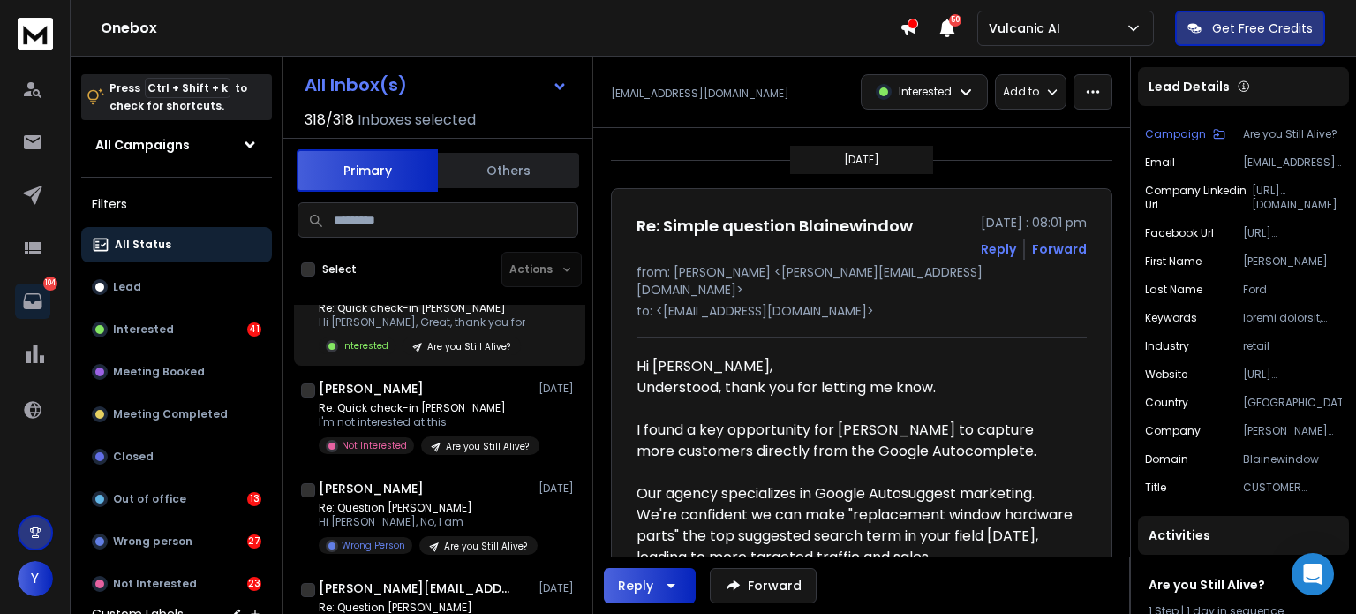
scroll to position [9349, 0]
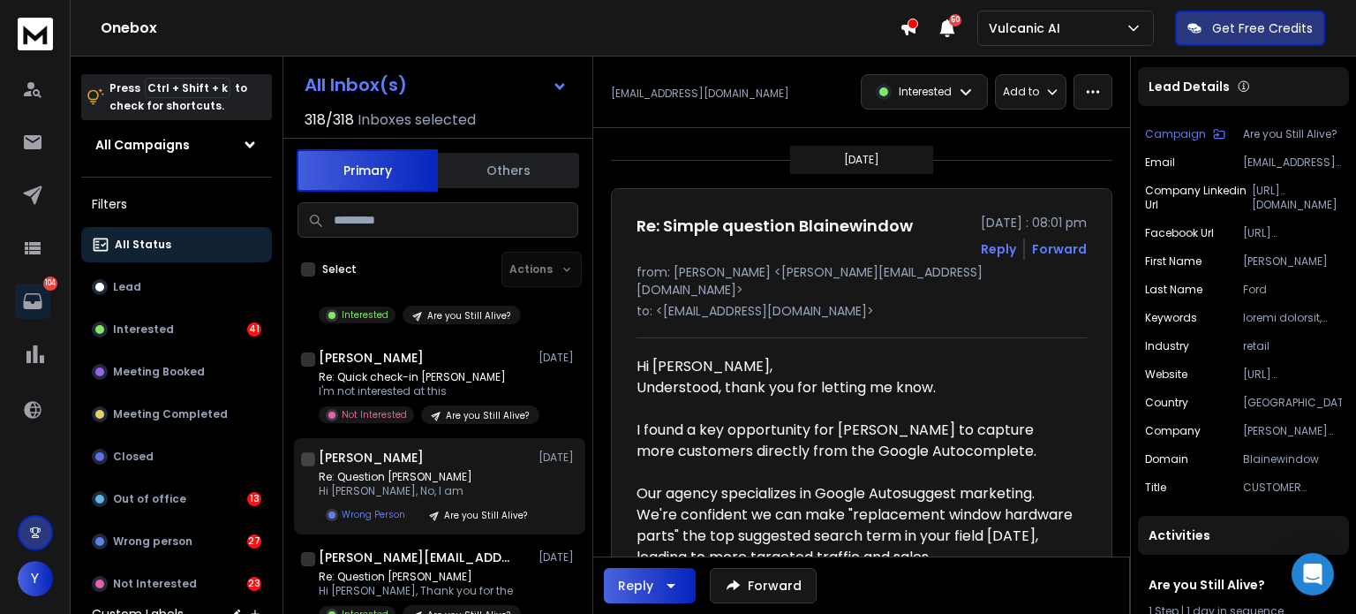
click at [463, 470] on p "Re: Question [PERSON_NAME]" at bounding box center [425, 477] width 212 height 14
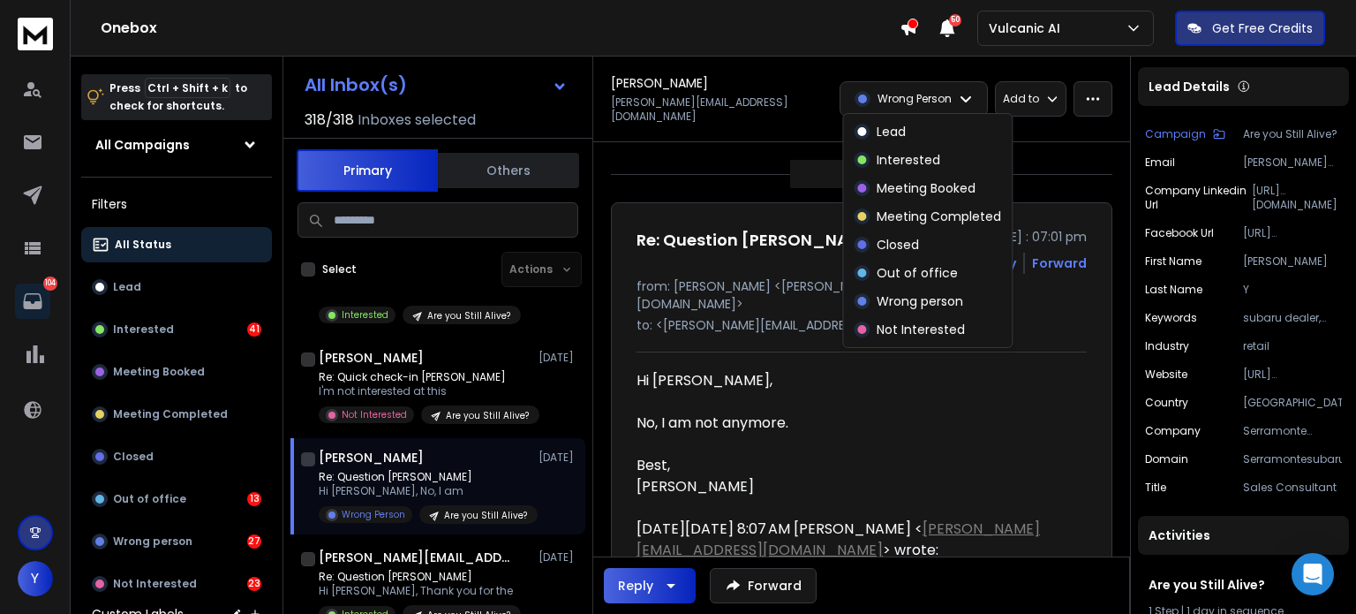
click at [925, 83] on div "Wrong Person" at bounding box center [914, 99] width 147 height 34
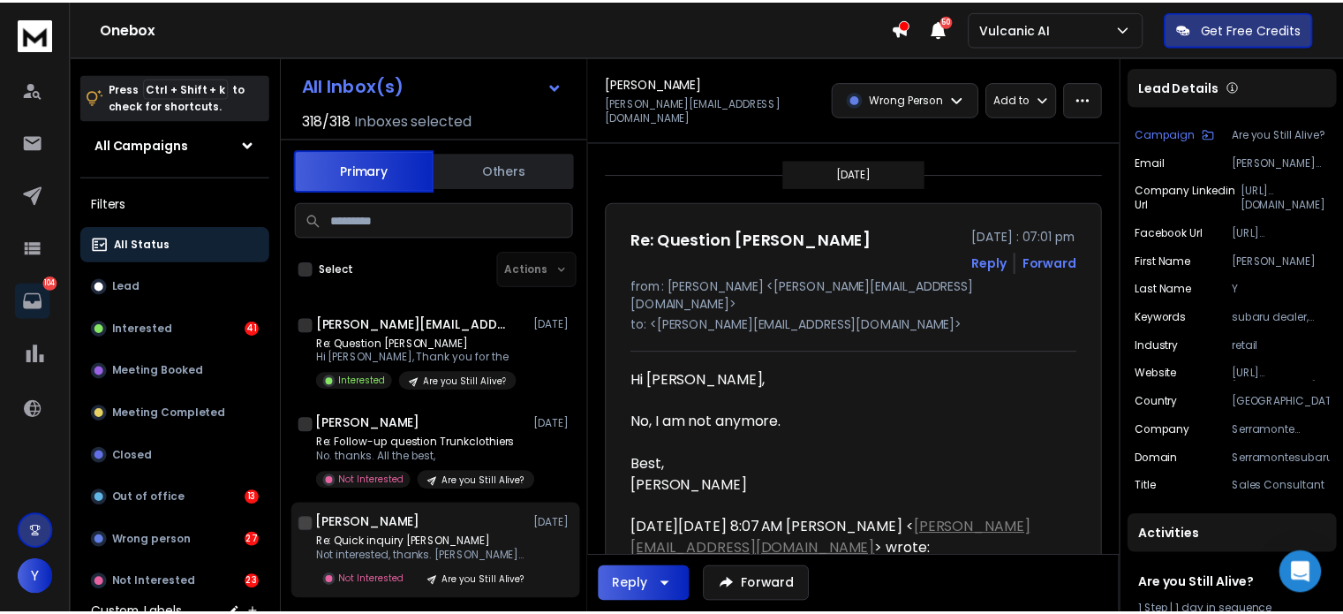
scroll to position [9438, 0]
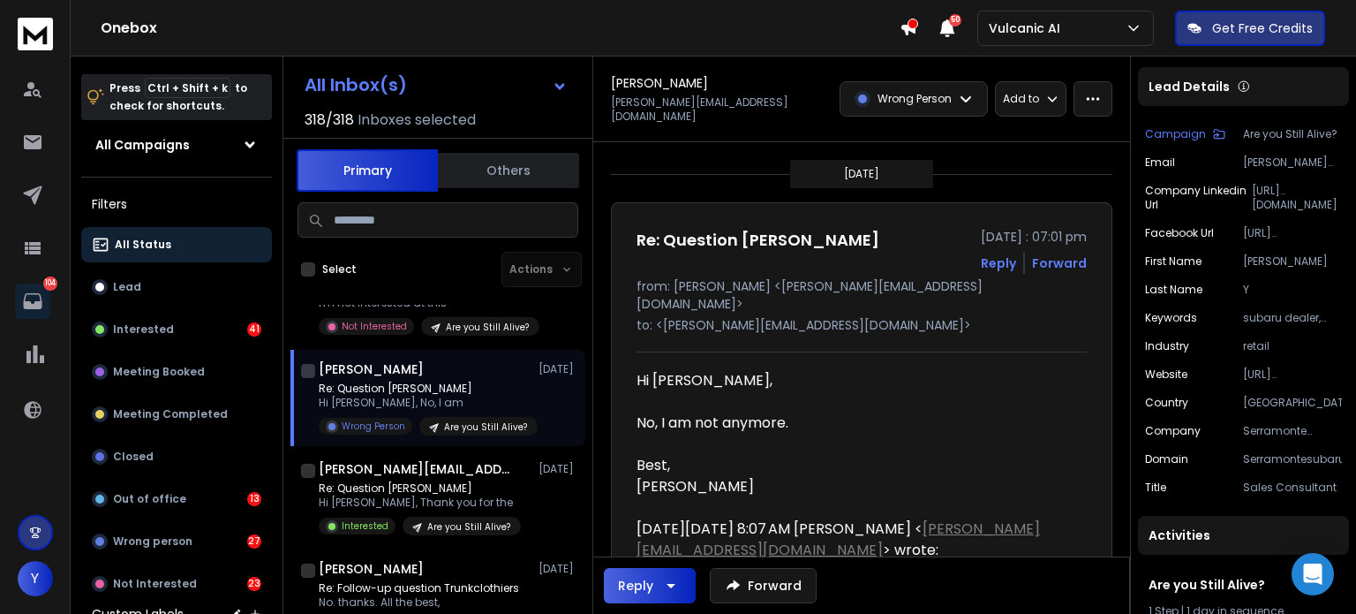
click at [943, 103] on div "Wrong Person" at bounding box center [914, 99] width 147 height 34
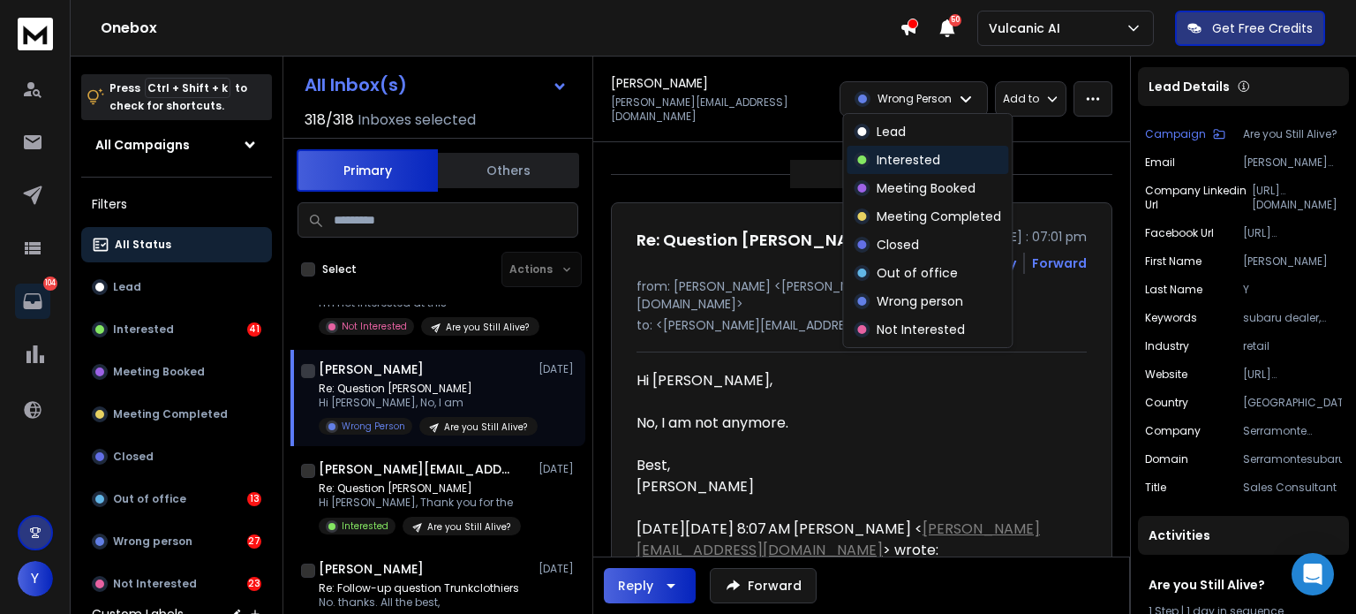
click at [930, 168] on p "Interested" at bounding box center [909, 160] width 64 height 18
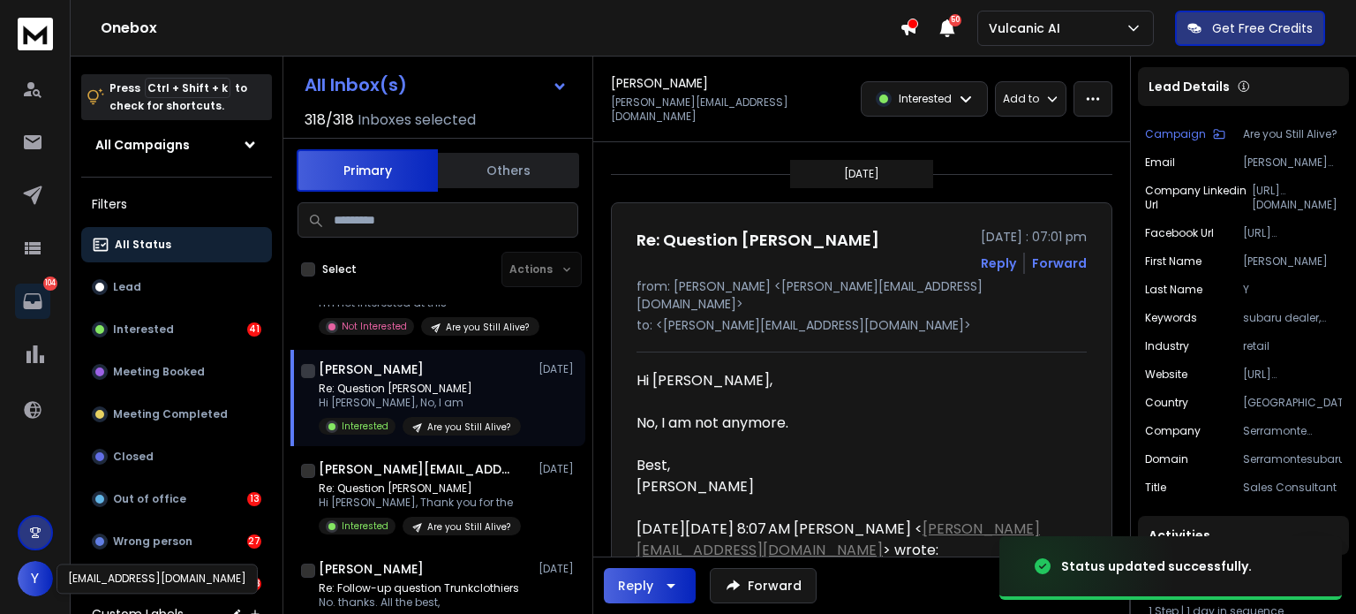
click at [39, 573] on span "Y" at bounding box center [35, 578] width 35 height 35
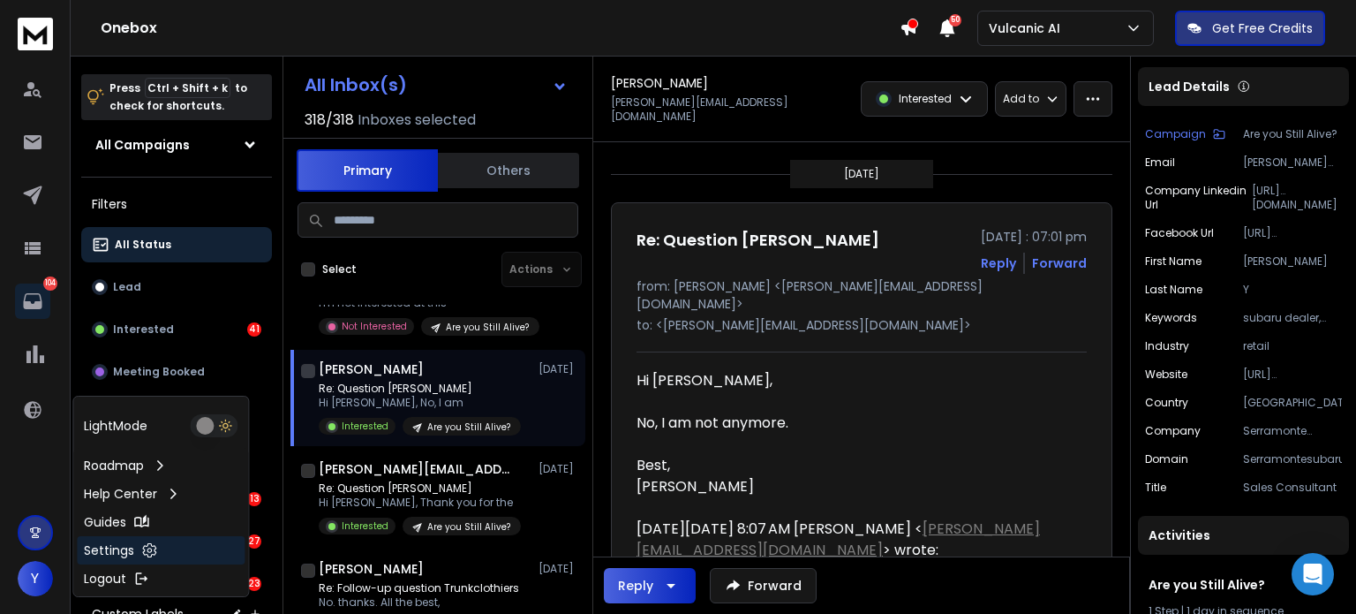
click at [148, 551] on icon at bounding box center [149, 549] width 13 height 13
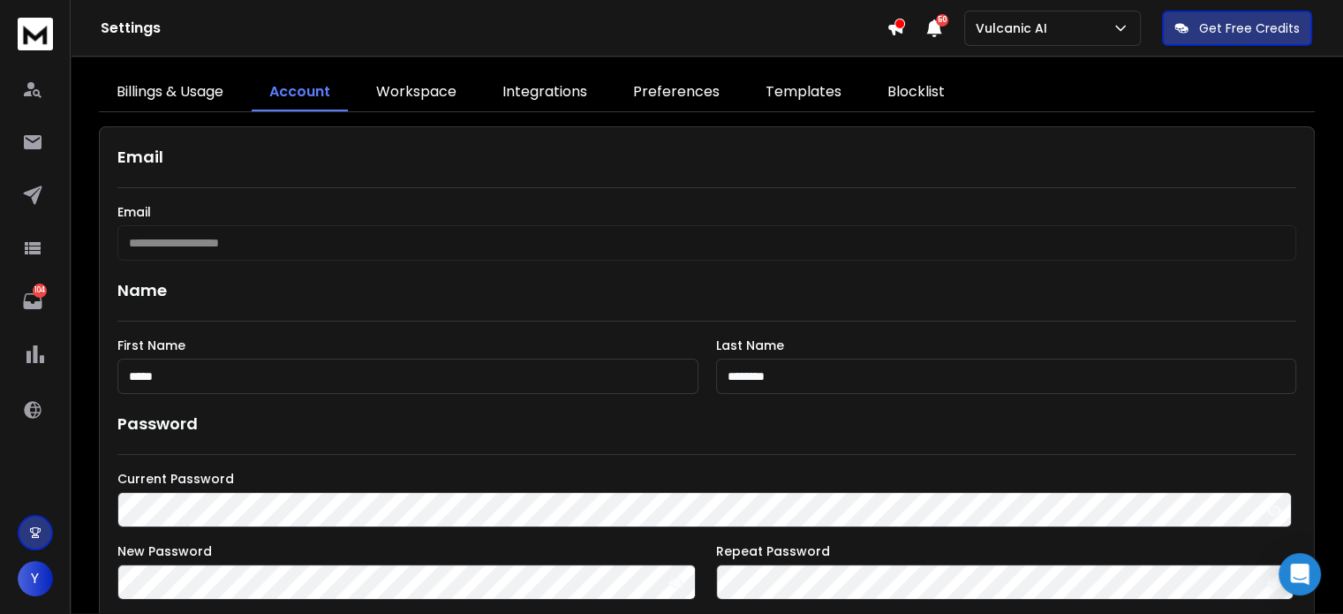
click at [449, 108] on link "Workspace" at bounding box center [417, 92] width 116 height 37
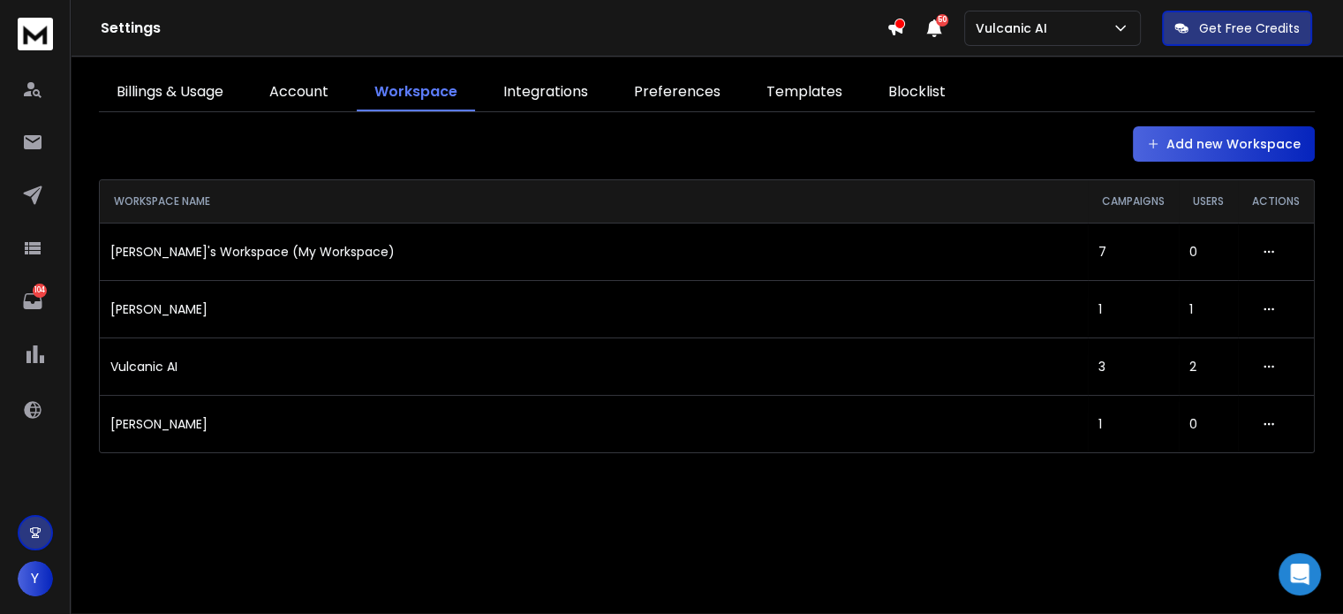
click at [555, 105] on link "Integrations" at bounding box center [546, 92] width 120 height 37
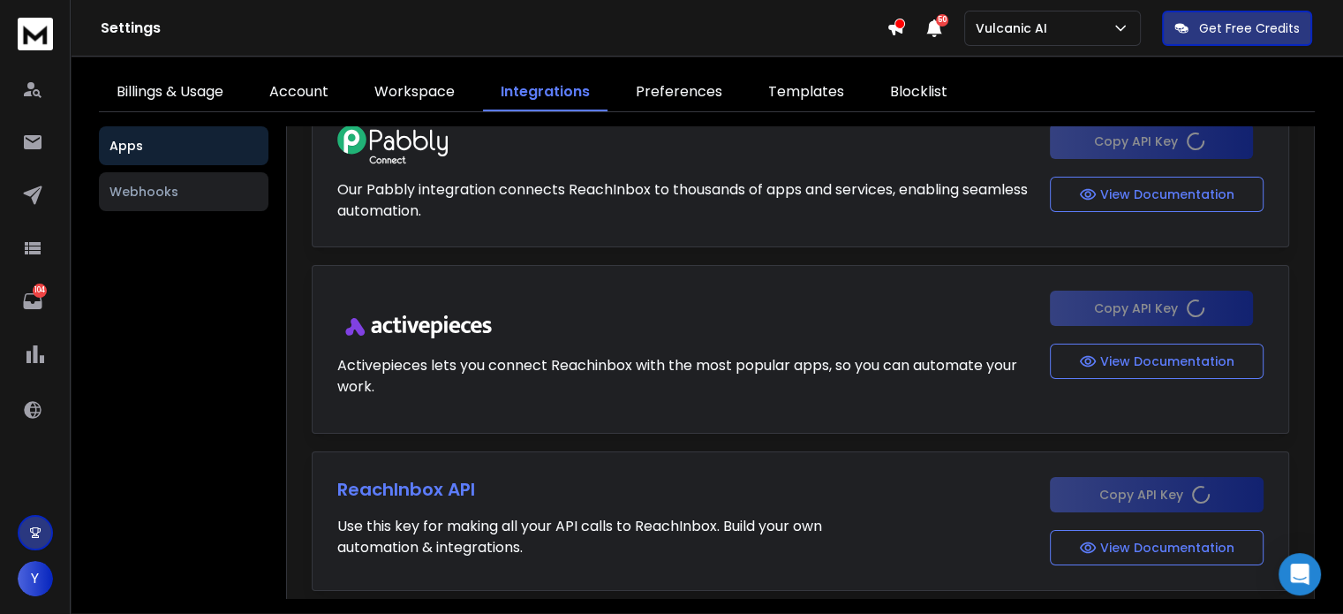
scroll to position [483, 0]
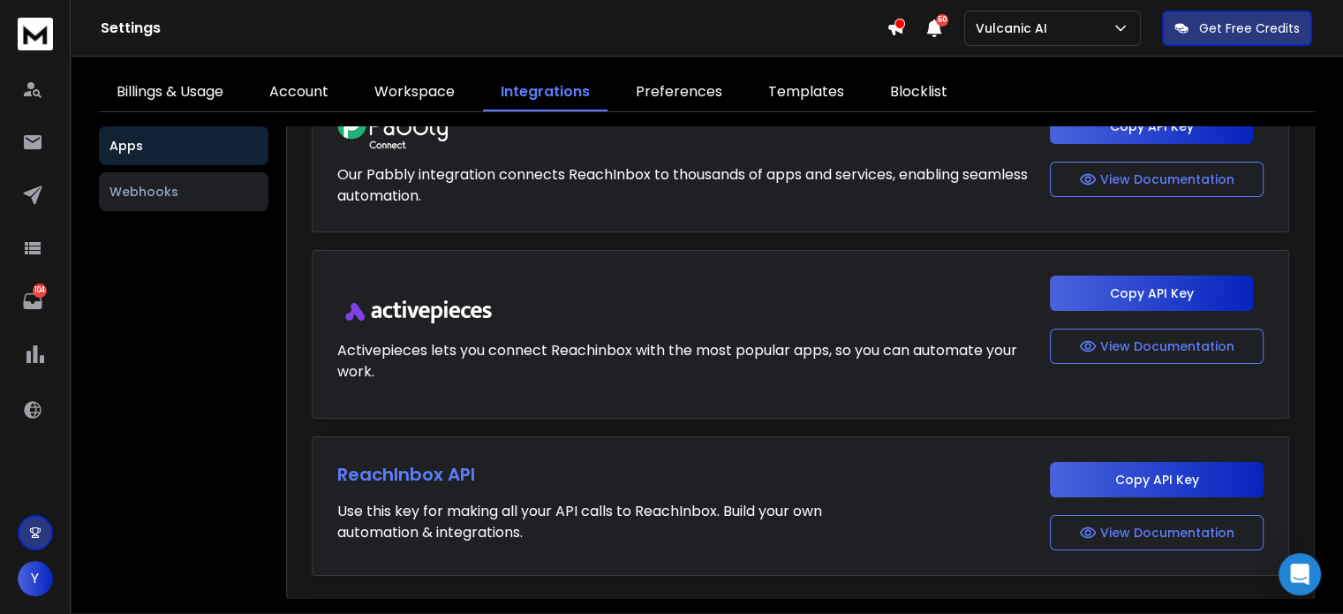
click at [201, 190] on button "Webhooks" at bounding box center [184, 191] width 170 height 39
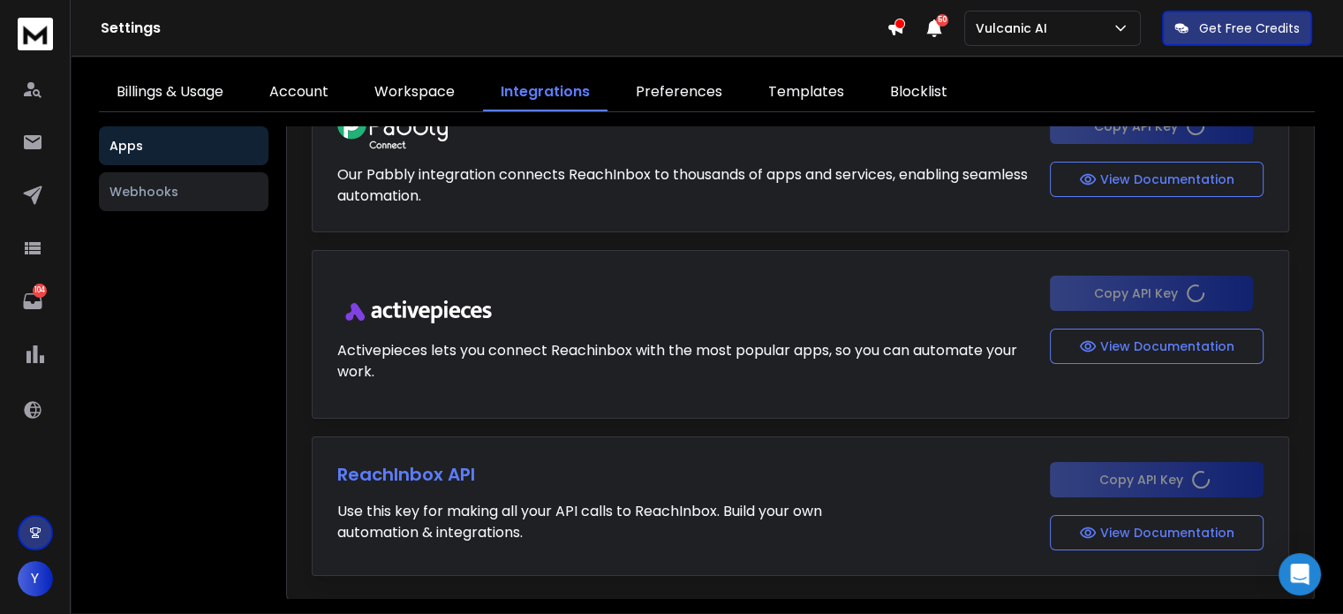
click at [214, 153] on button "Apps" at bounding box center [184, 145] width 170 height 39
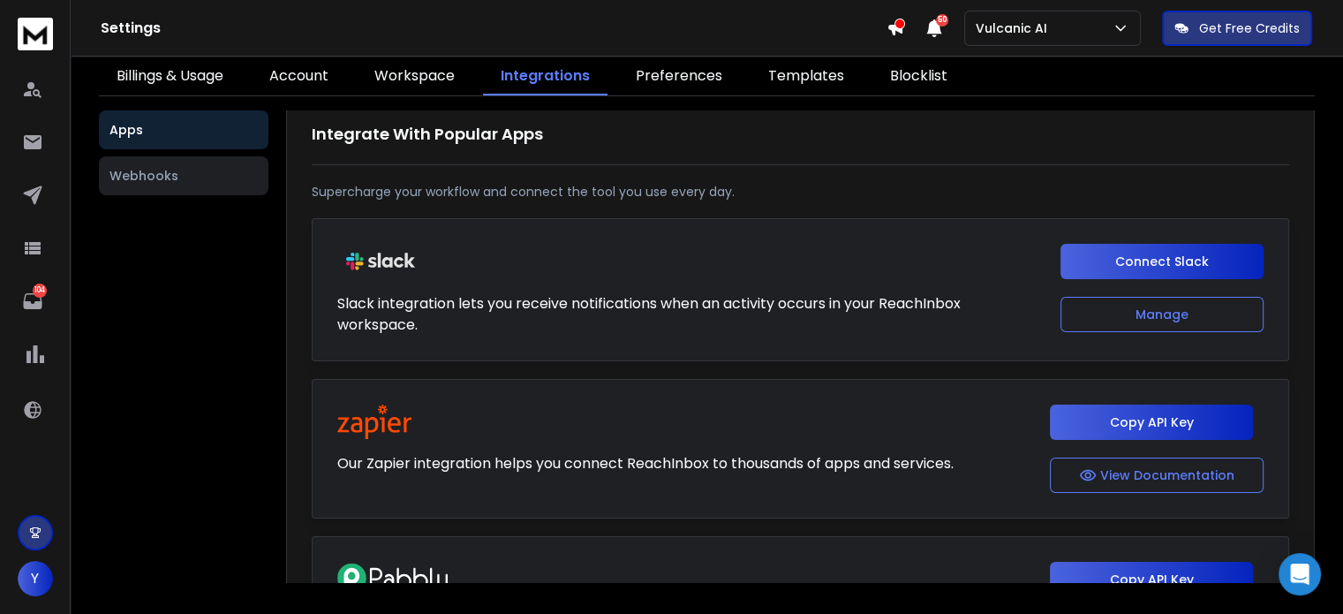
scroll to position [0, 0]
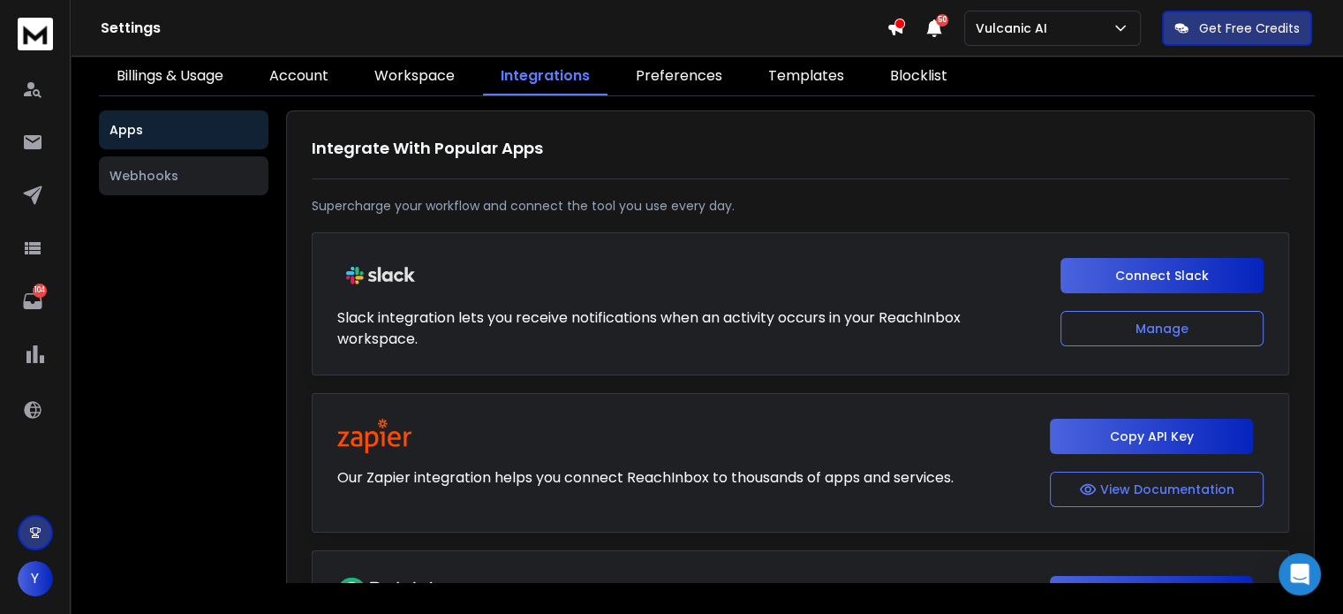
click at [187, 167] on button "Webhooks" at bounding box center [184, 175] width 170 height 39
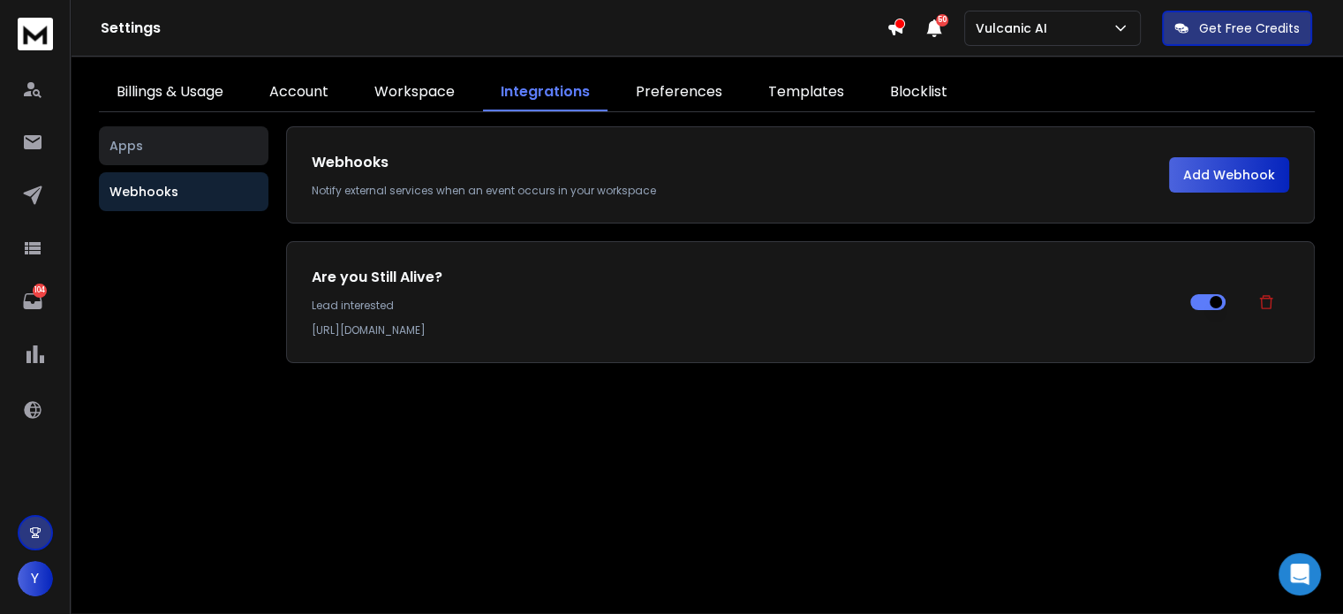
click at [1192, 168] on button "Add Webhook" at bounding box center [1229, 174] width 120 height 35
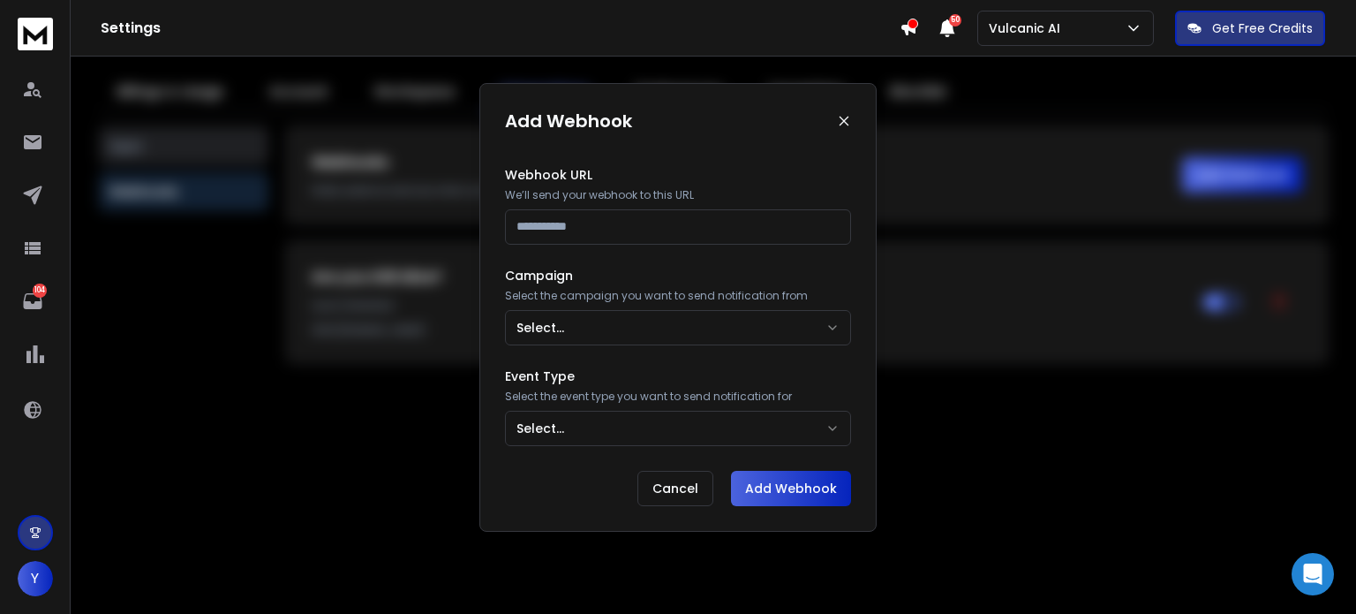
click at [687, 331] on button "Select..." at bounding box center [678, 327] width 346 height 35
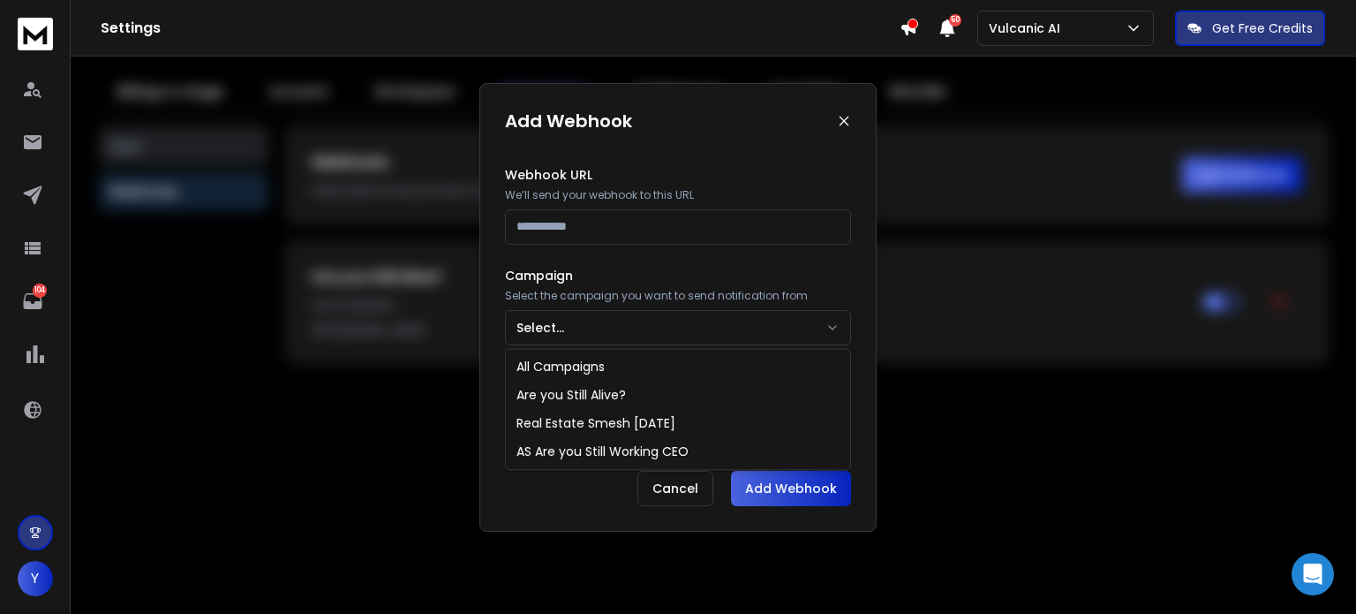
click at [773, 289] on p "Select the campaign you want to send notification from" at bounding box center [678, 296] width 346 height 14
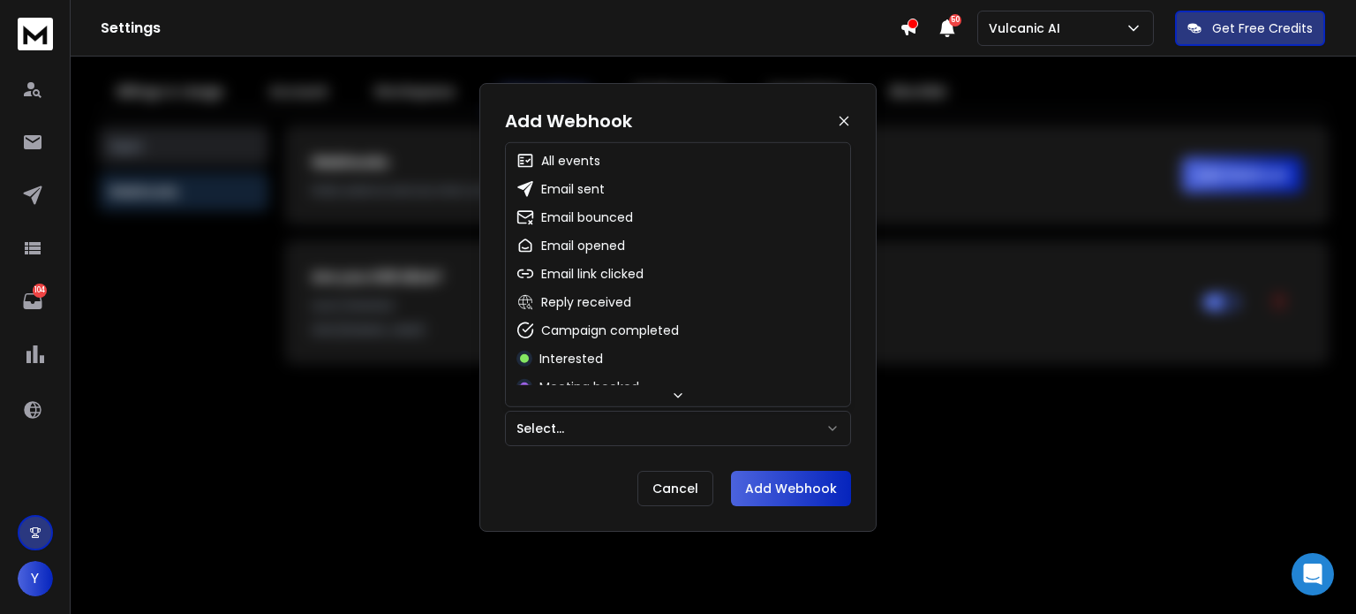
click at [698, 434] on button "Select..." at bounding box center [678, 428] width 346 height 35
click at [600, 483] on div "Cancel Add Webhook" at bounding box center [678, 488] width 346 height 35
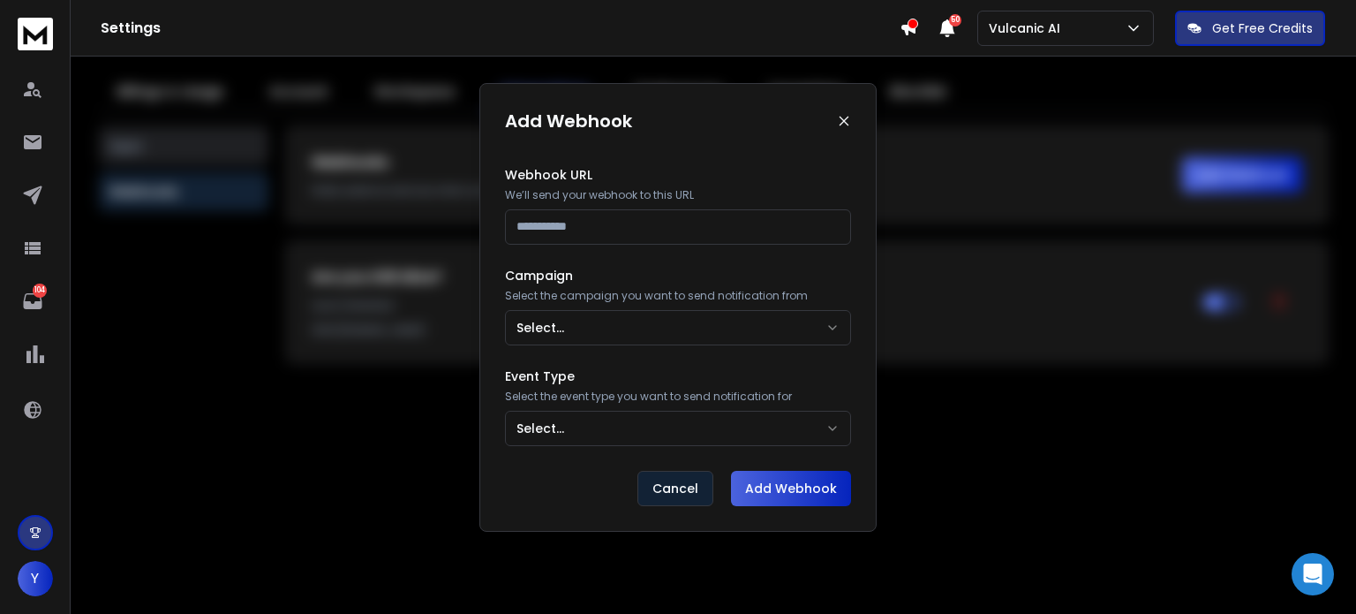
click at [678, 492] on button "Cancel" at bounding box center [676, 488] width 76 height 35
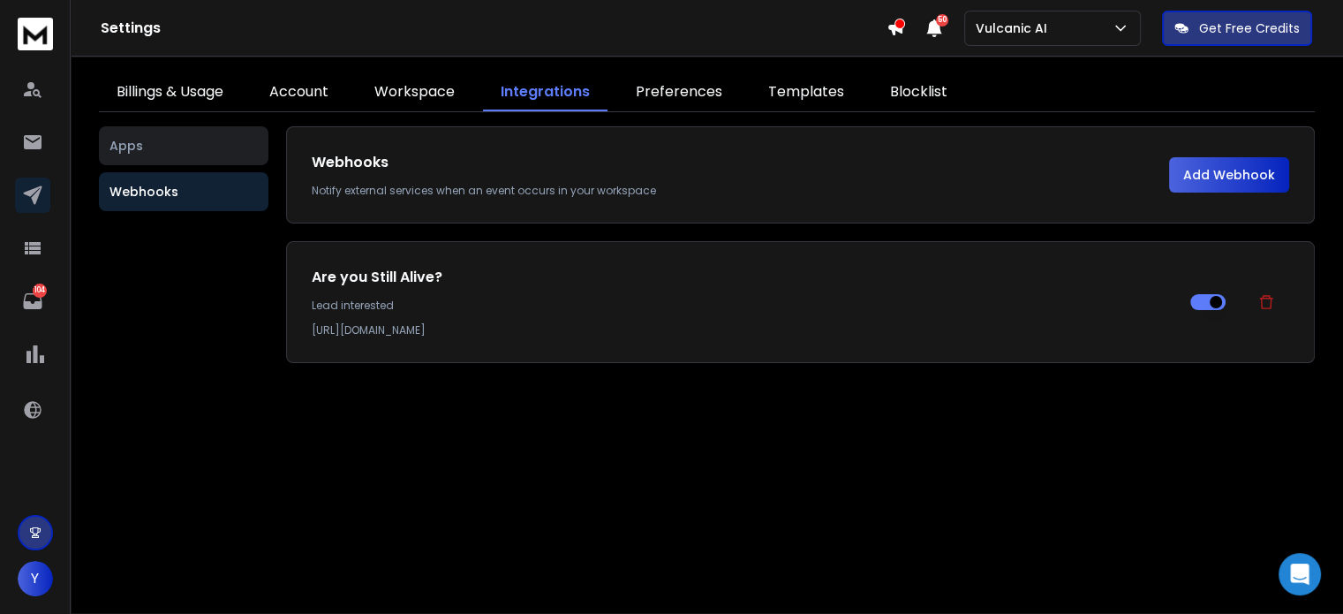
click at [35, 192] on icon at bounding box center [32, 195] width 21 height 21
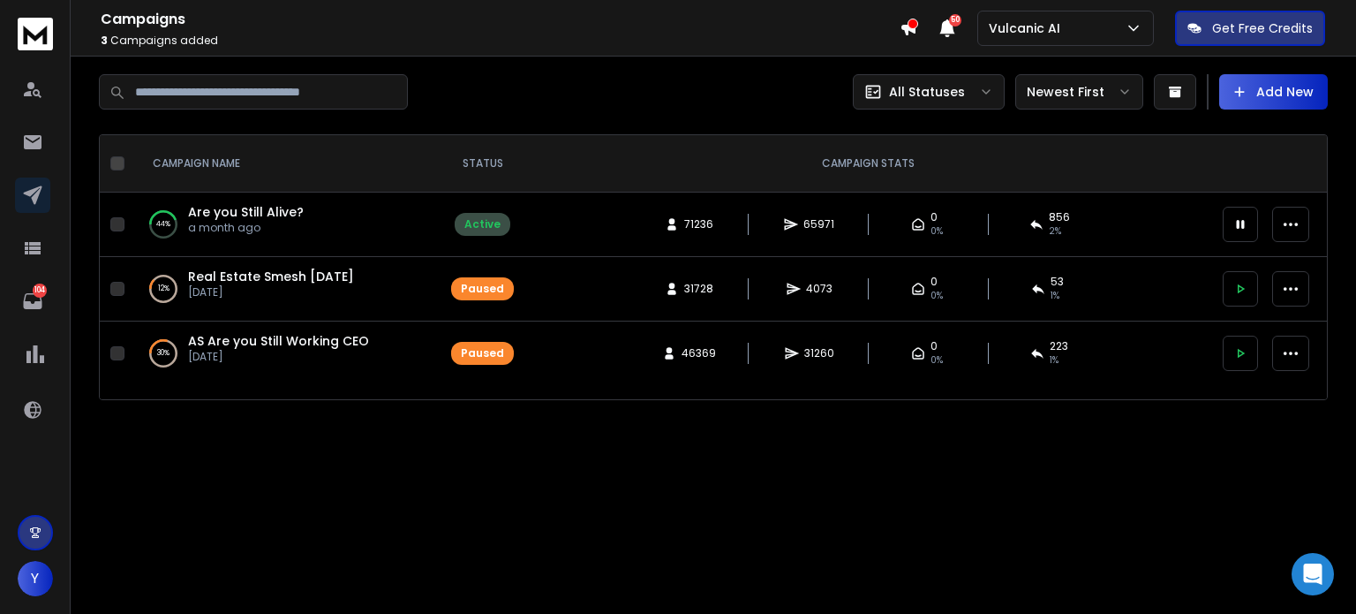
click at [1285, 223] on icon "button" at bounding box center [1291, 225] width 14 height 4
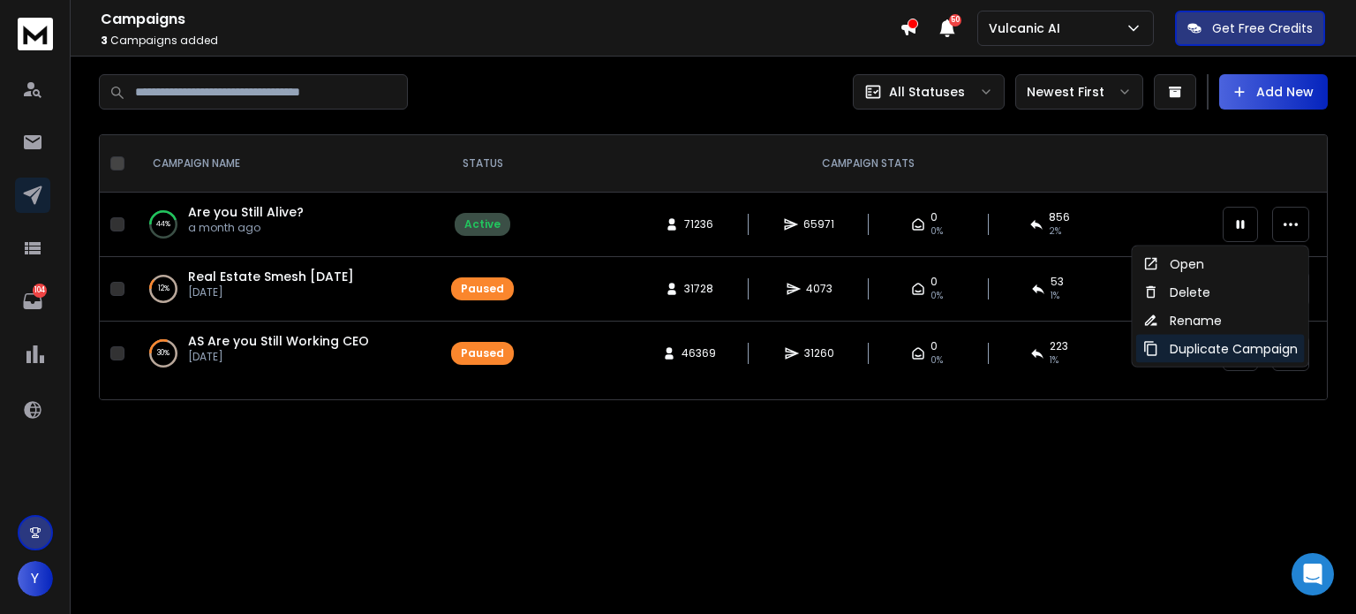
click at [917, 472] on div "Get only verified leads with our AI-powered Lead Finder, starting at $22/mo Try…" at bounding box center [678, 307] width 1356 height 614
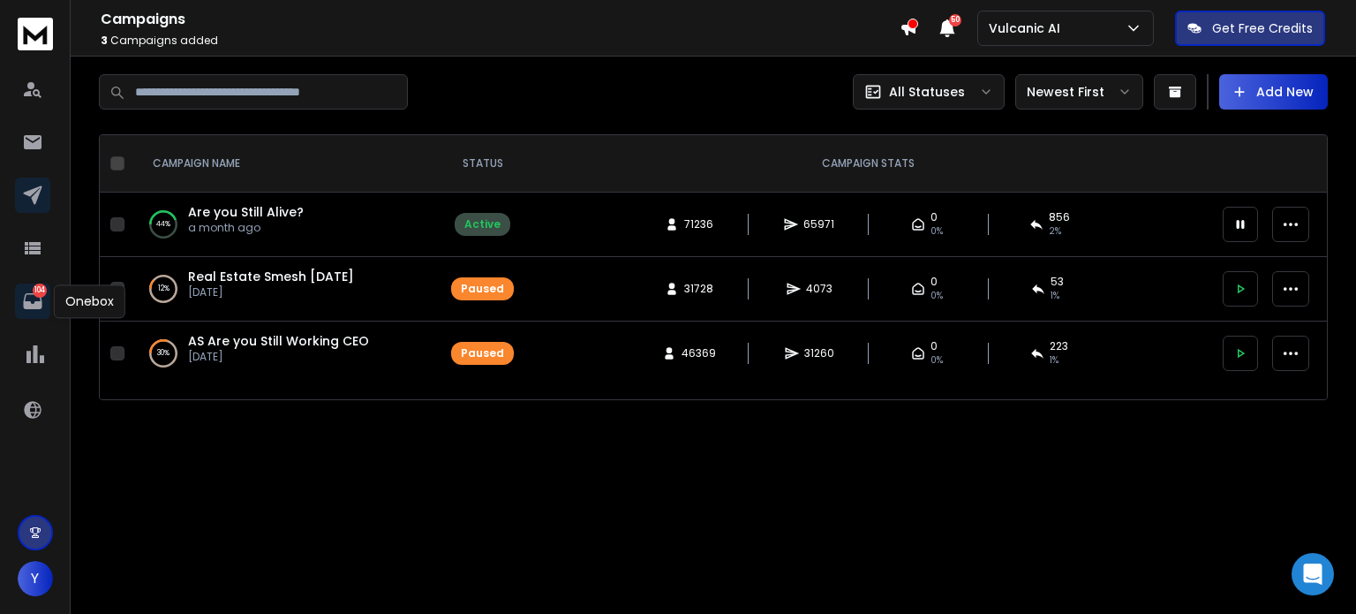
click at [28, 310] on icon at bounding box center [32, 301] width 21 height 21
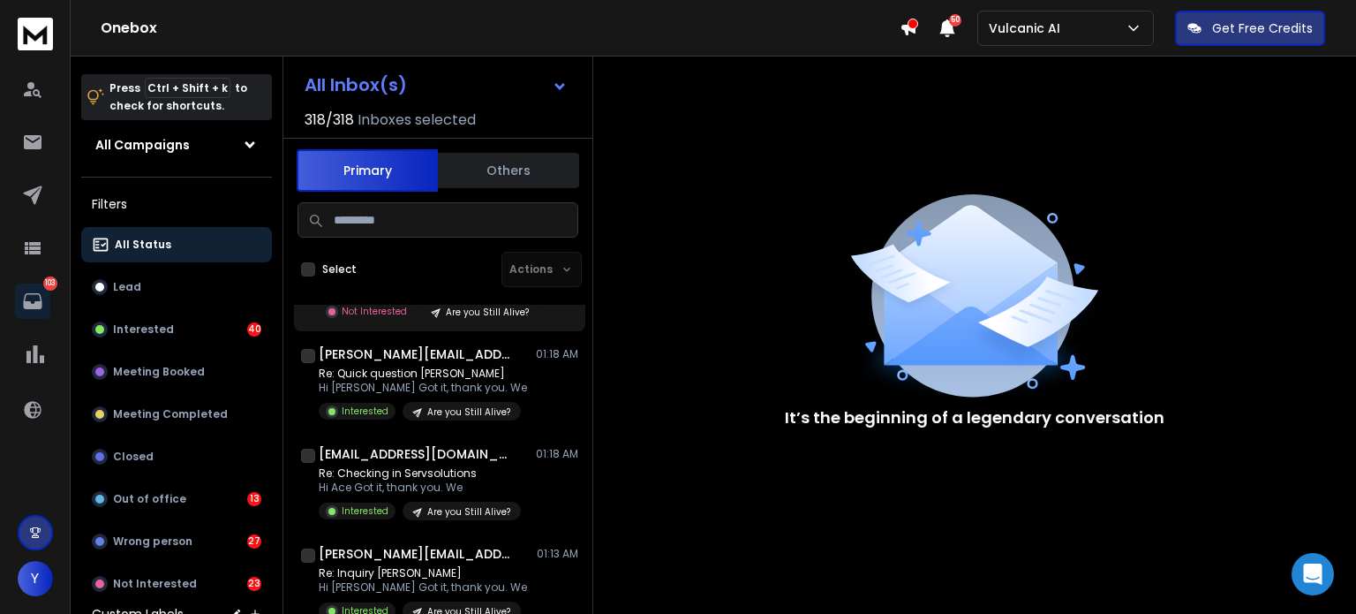
scroll to position [177, 0]
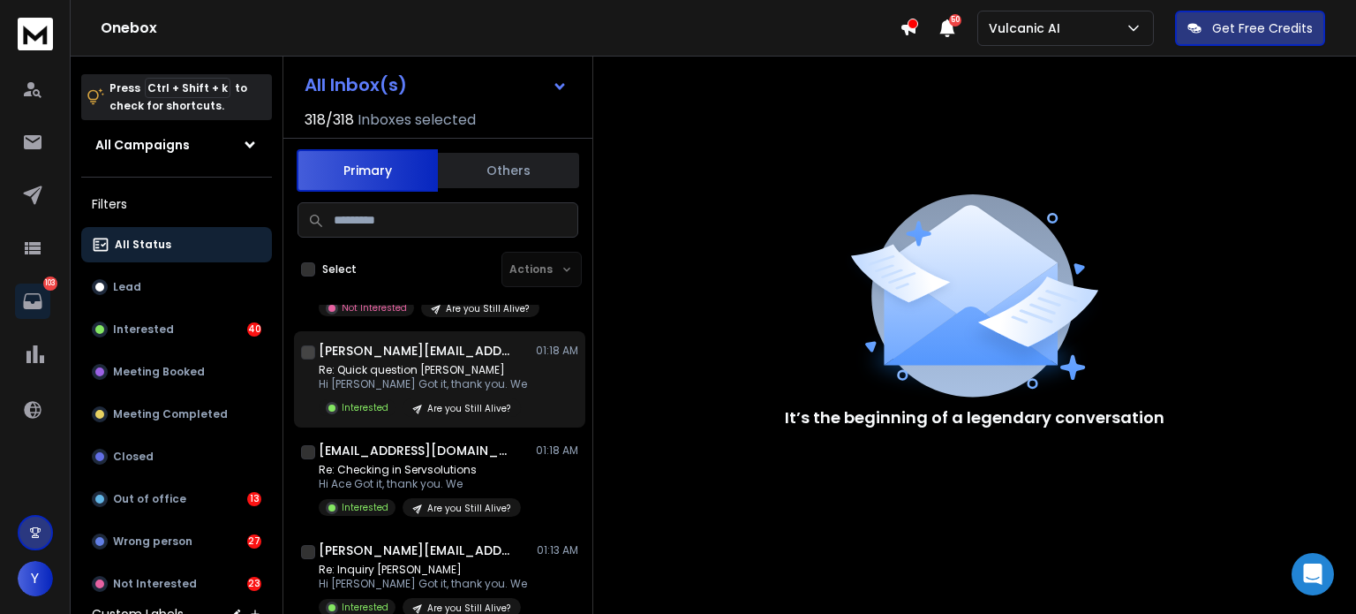
click at [473, 400] on div "Are you Still Alive?" at bounding box center [462, 407] width 118 height 19
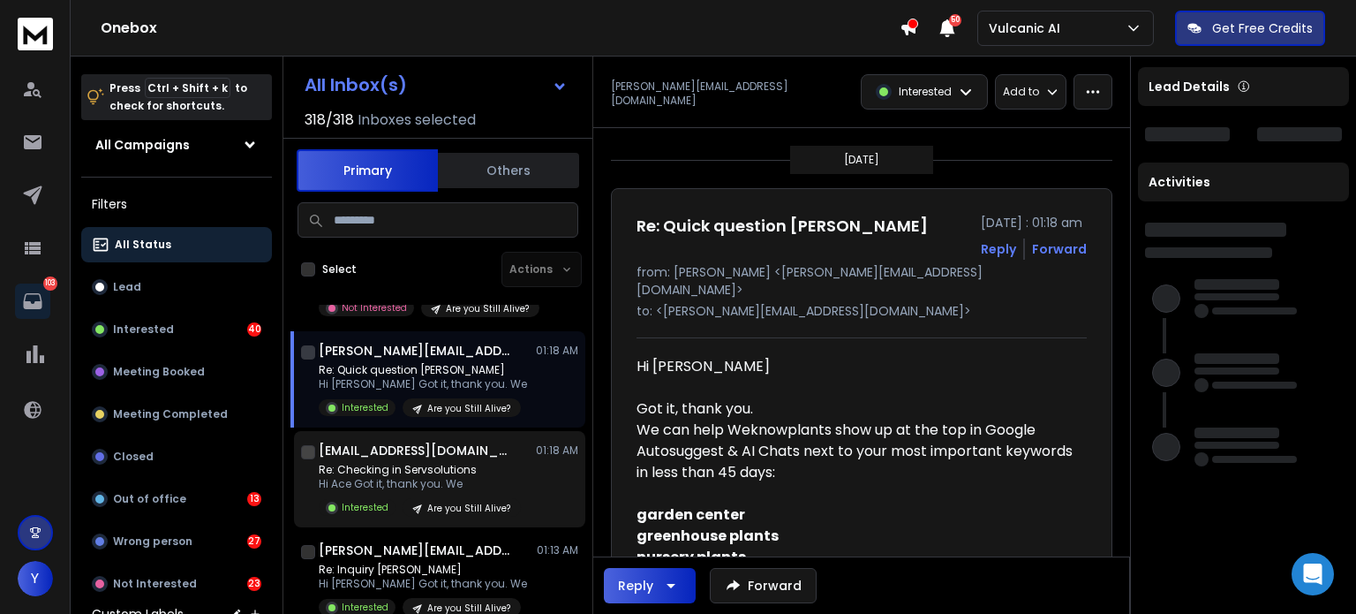
click at [472, 465] on p "Re: Checking in Servsolutions" at bounding box center [420, 470] width 202 height 14
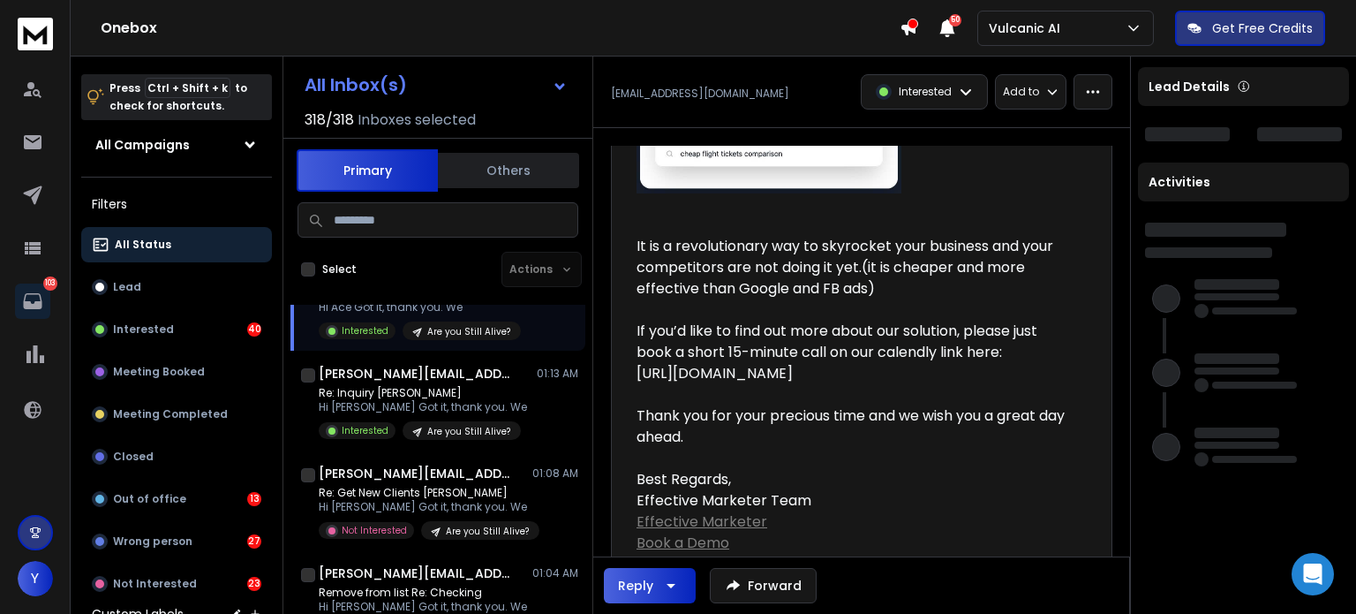
scroll to position [706, 0]
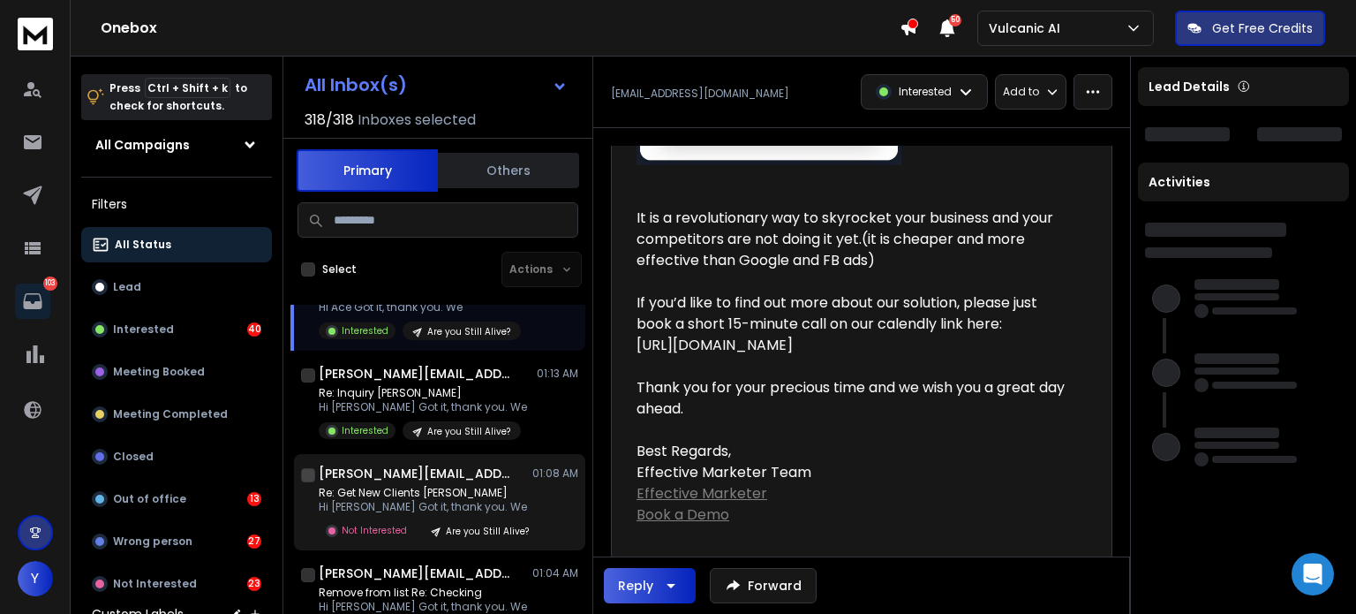
click at [466, 483] on div "[PERSON_NAME][EMAIL_ADDRESS][DOMAIN_NAME] 01:08 AM Re: Get New Clients [PERSON_…" at bounding box center [449, 501] width 260 height 75
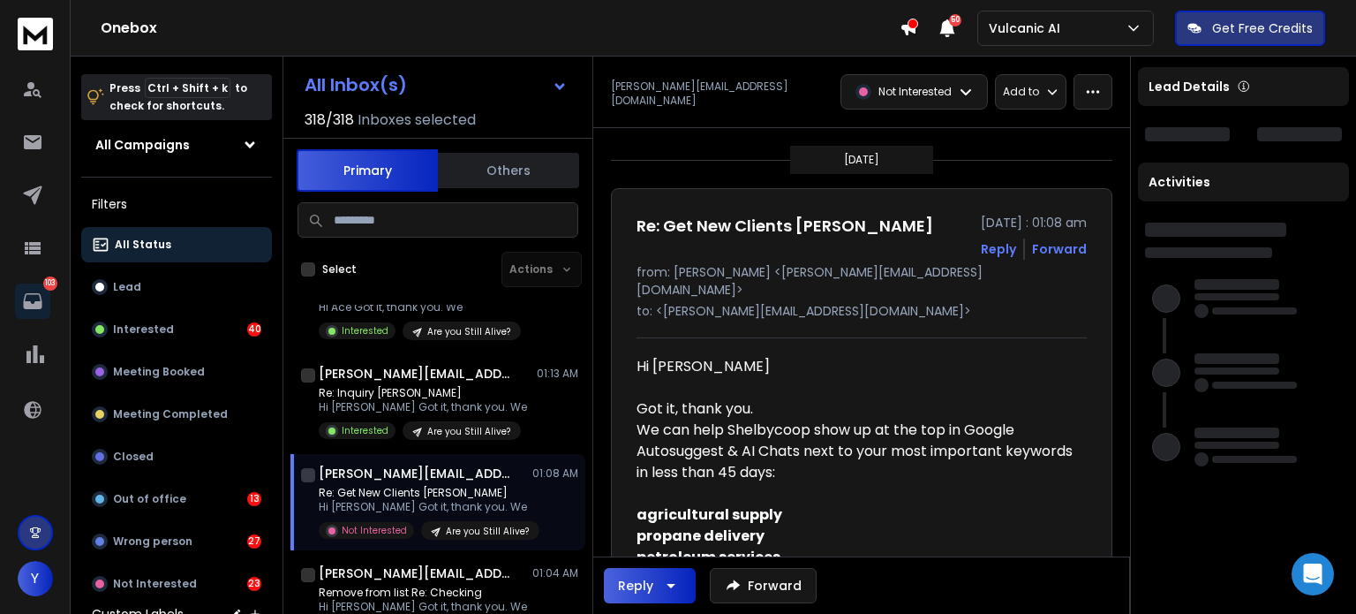
click at [1106, 99] on button "button" at bounding box center [1093, 91] width 39 height 35
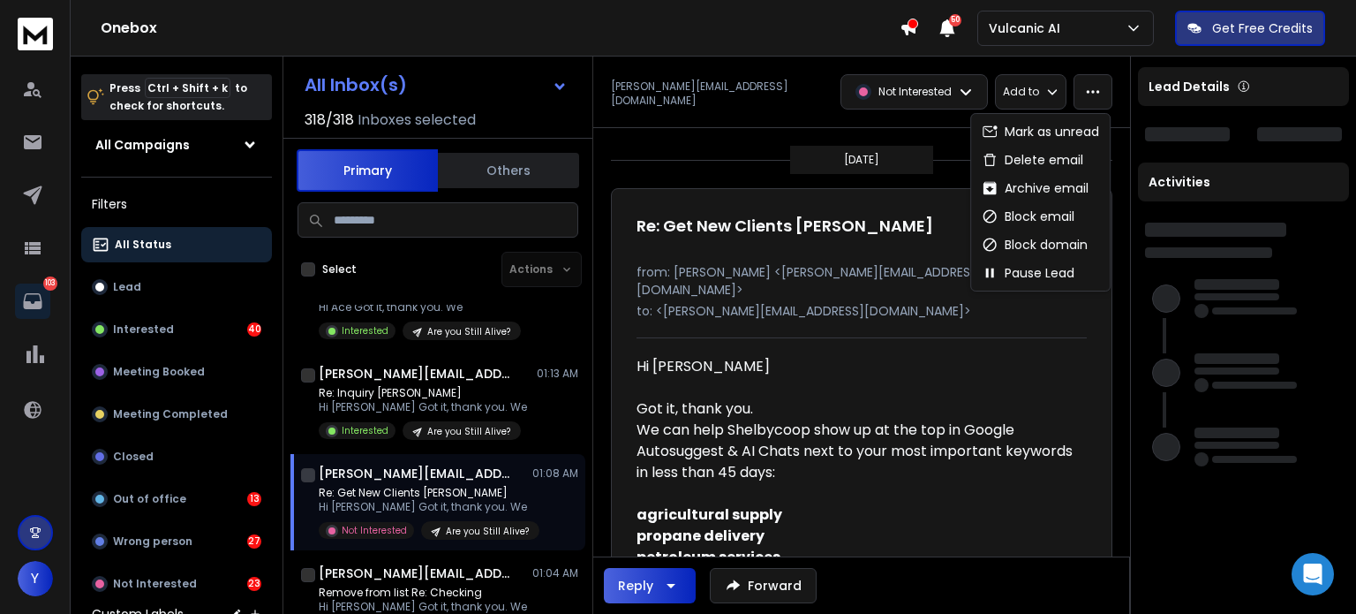
drag, startPoint x: 802, startPoint y: 397, endPoint x: 770, endPoint y: 412, distance: 35.2
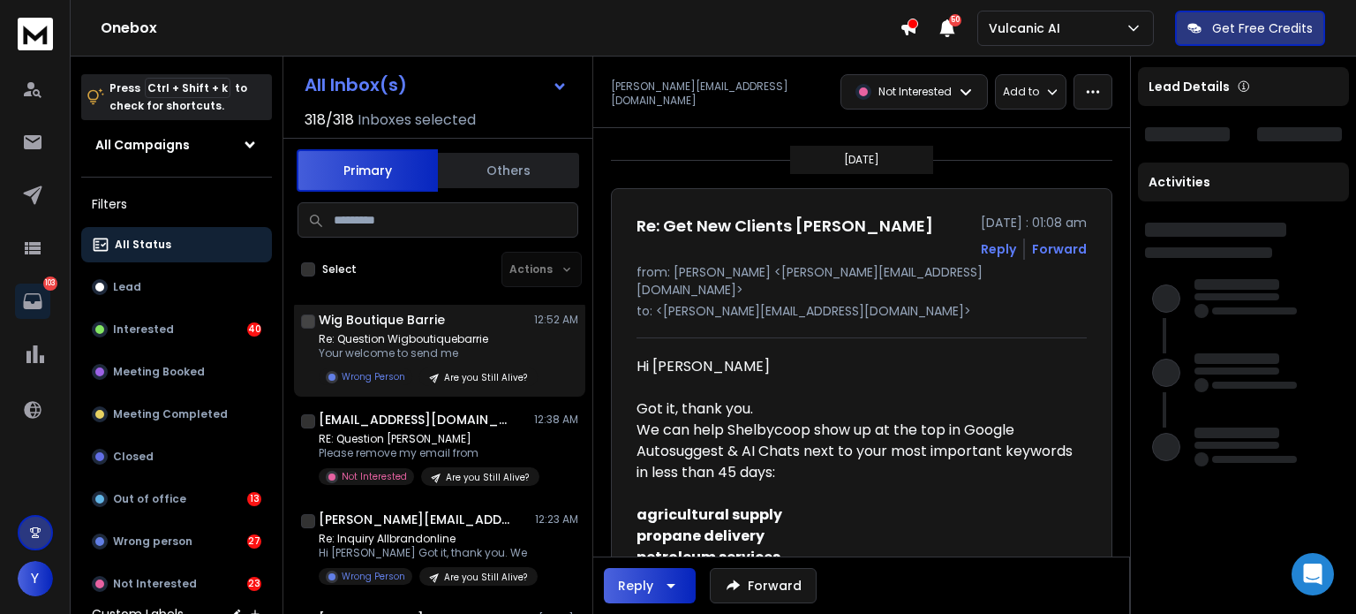
click at [481, 351] on p "Your welcome to send me" at bounding box center [425, 353] width 212 height 14
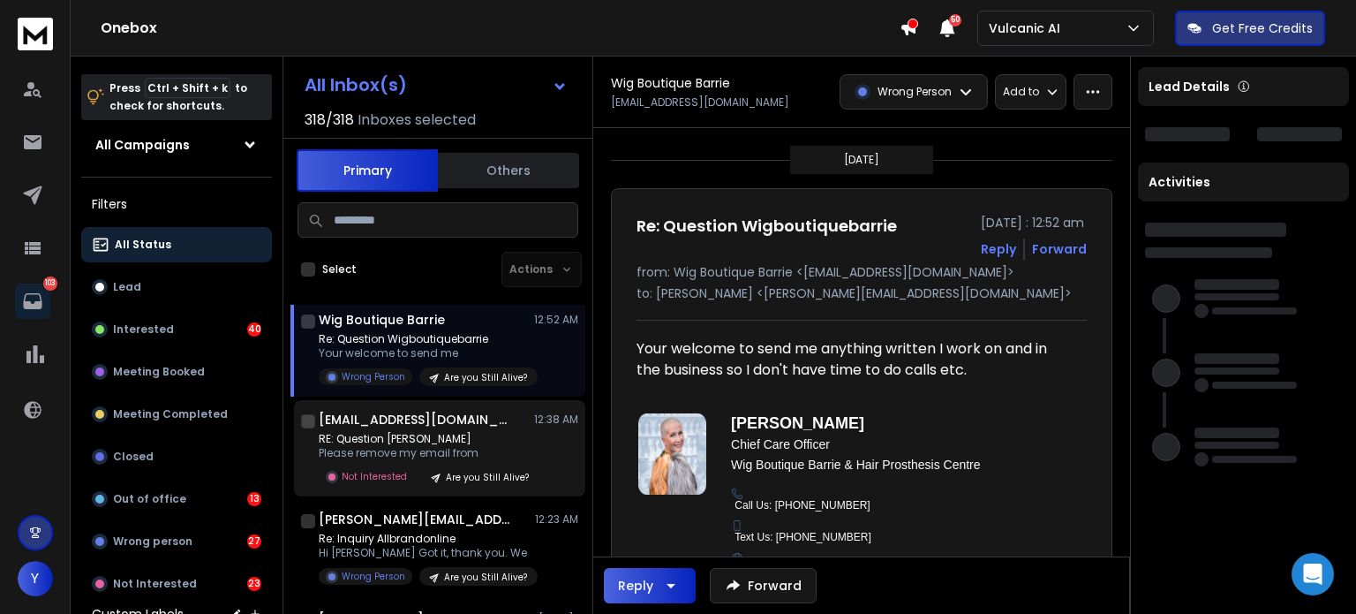
click at [473, 467] on div "Are you Still Alive?" at bounding box center [480, 476] width 118 height 19
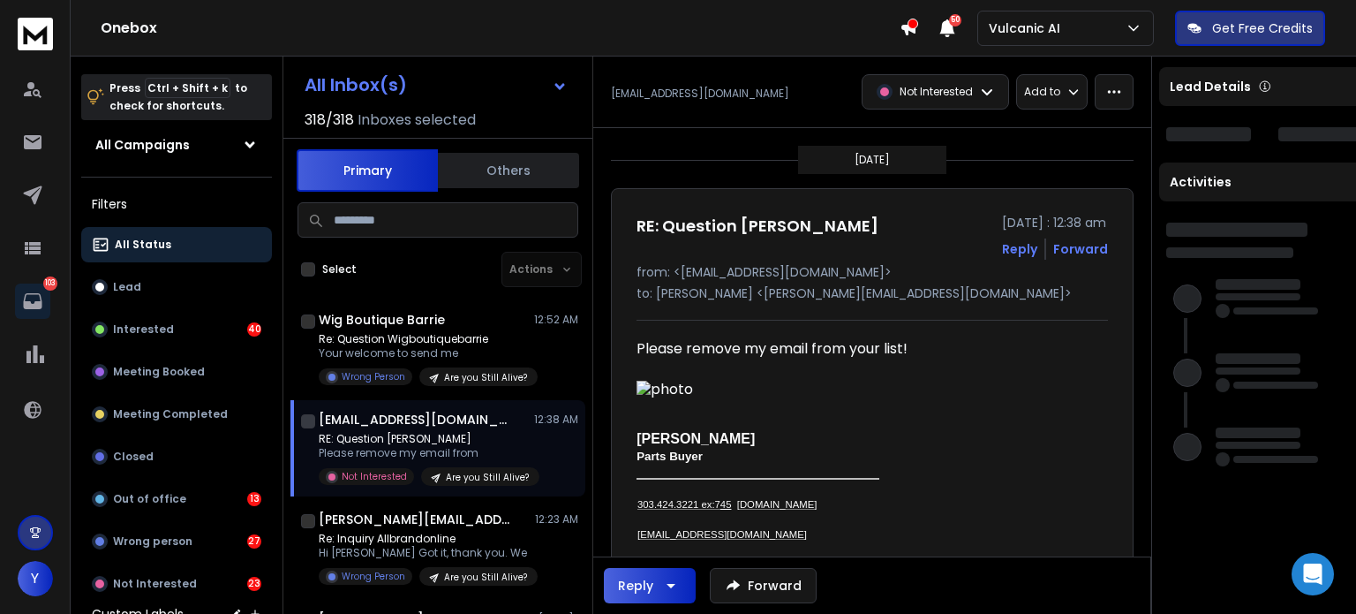
scroll to position [795, 0]
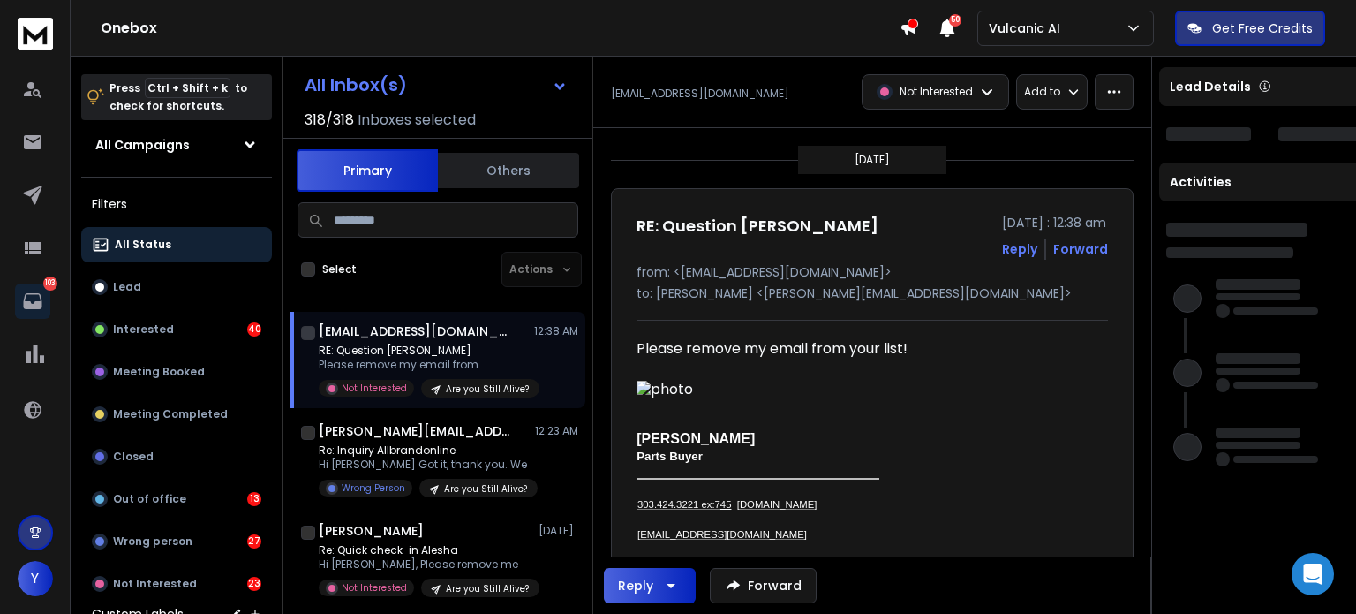
click at [491, 451] on p "Re: Inquiry Allbrandonline" at bounding box center [425, 450] width 212 height 14
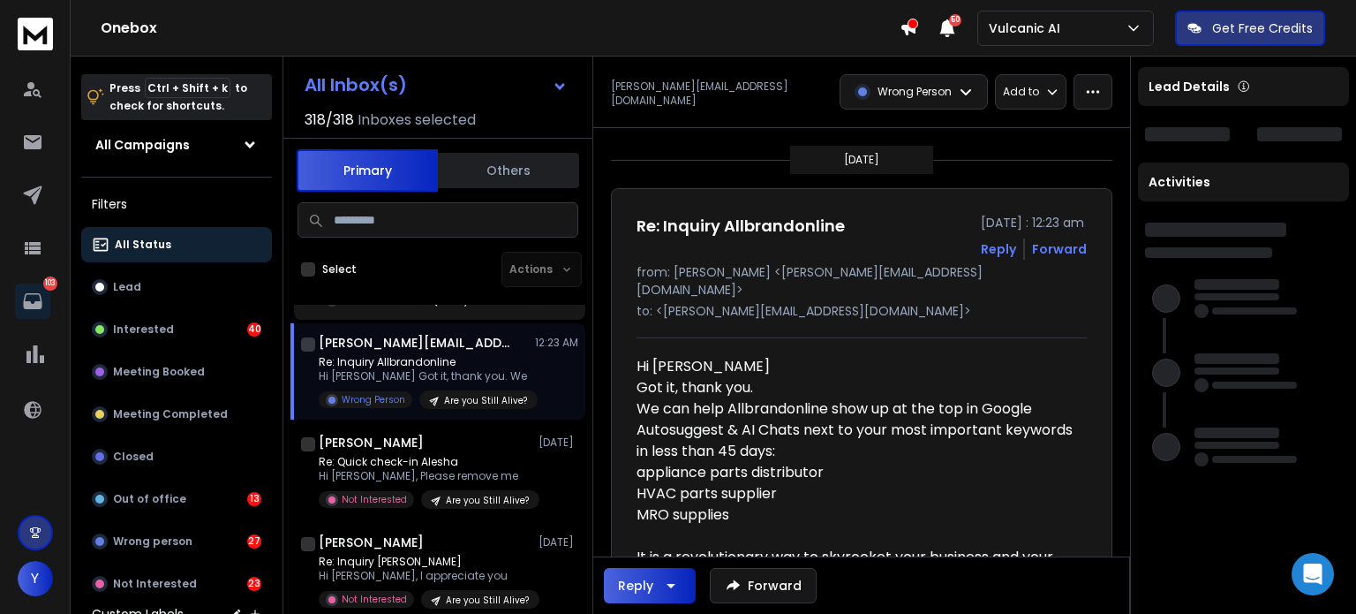
scroll to position [971, 0]
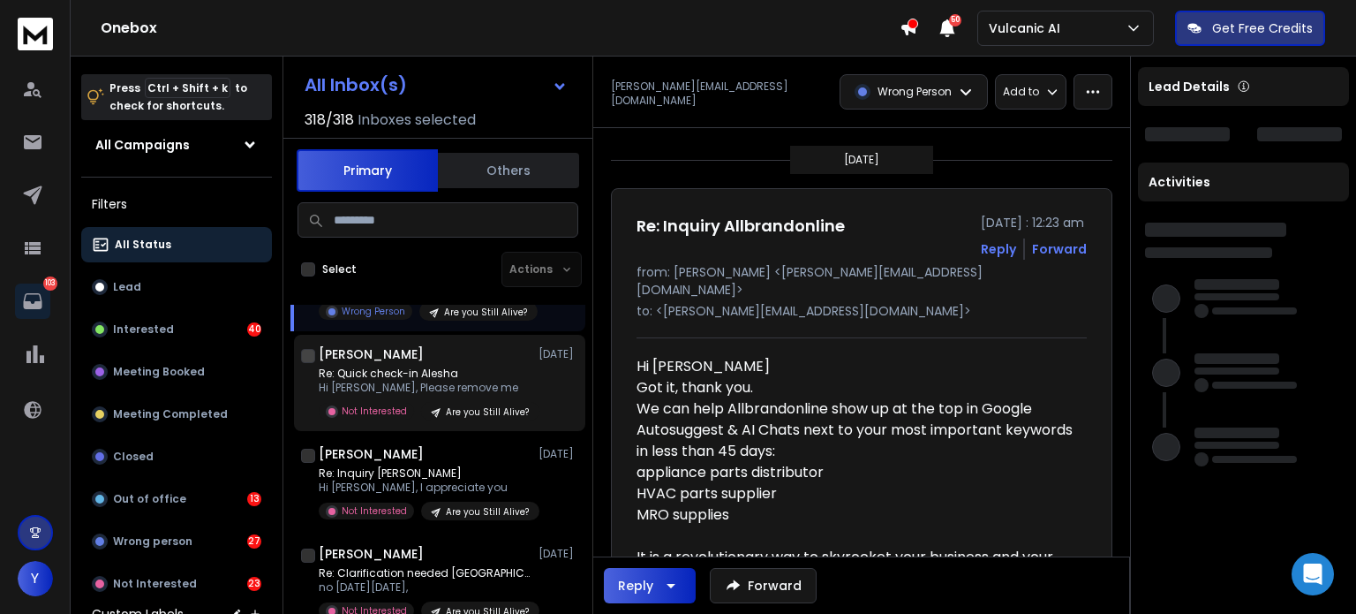
click at [486, 406] on p "Are you Still Alive?" at bounding box center [487, 411] width 83 height 13
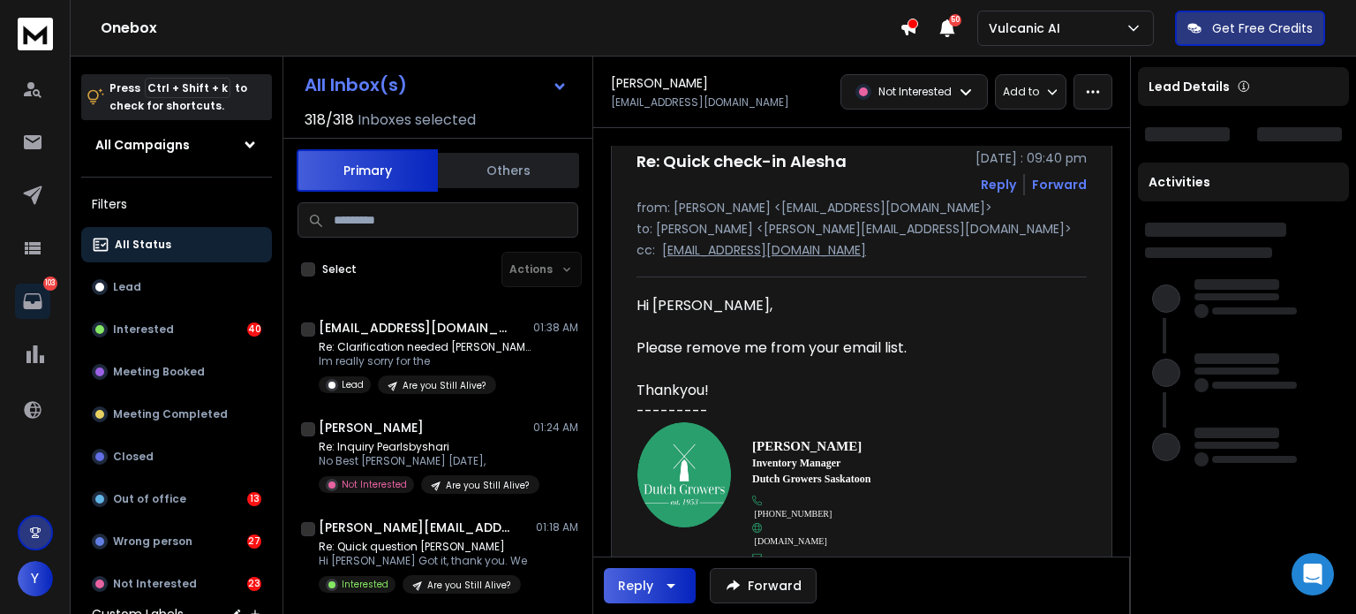
scroll to position [0, 0]
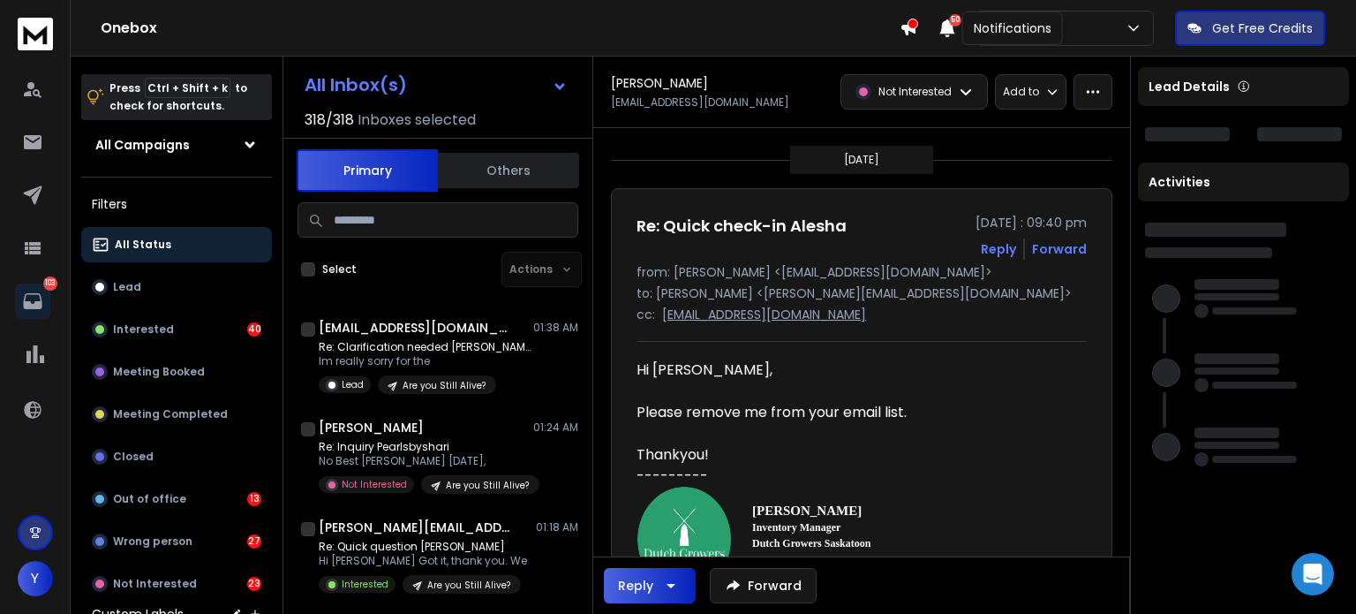
click at [917, 42] on div "50 Vulcanic AI Get Free Credits" at bounding box center [1113, 28] width 426 height 35
click at [935, 28] on div "50 Vulcanic AI Get Free Credits" at bounding box center [1113, 28] width 426 height 35
click at [924, 31] on div "50 Vulcanic AI Get Free Credits" at bounding box center [1113, 28] width 426 height 35
click at [917, 32] on icon at bounding box center [909, 28] width 18 height 18
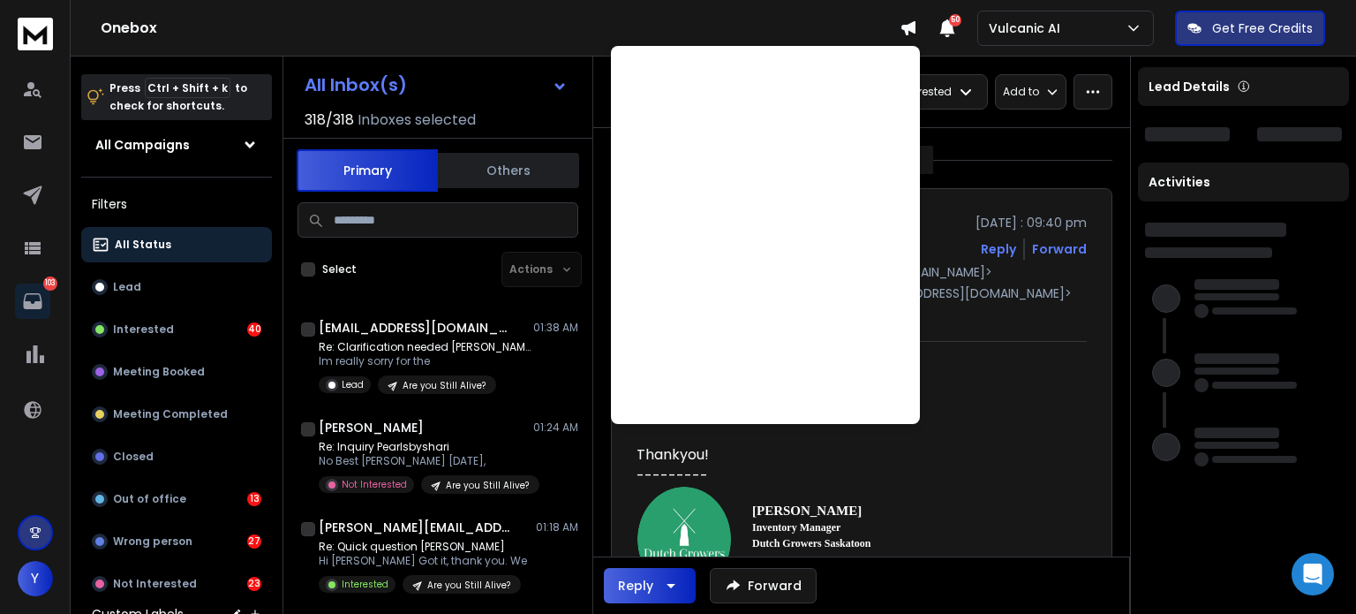
click at [704, 40] on div "Onebox 50 Vulcanic AI Get Free Credits" at bounding box center [678, 28] width 1356 height 57
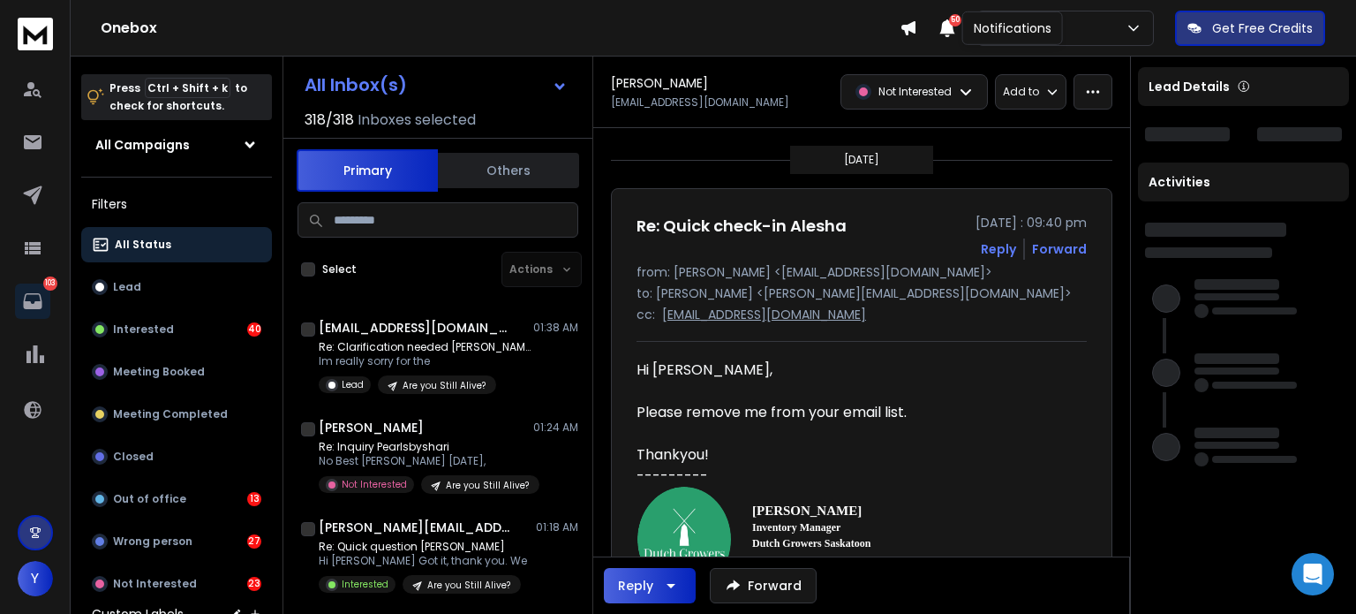
click at [949, 33] on icon at bounding box center [948, 28] width 16 height 18
